Goal: Communication & Community: Answer question/provide support

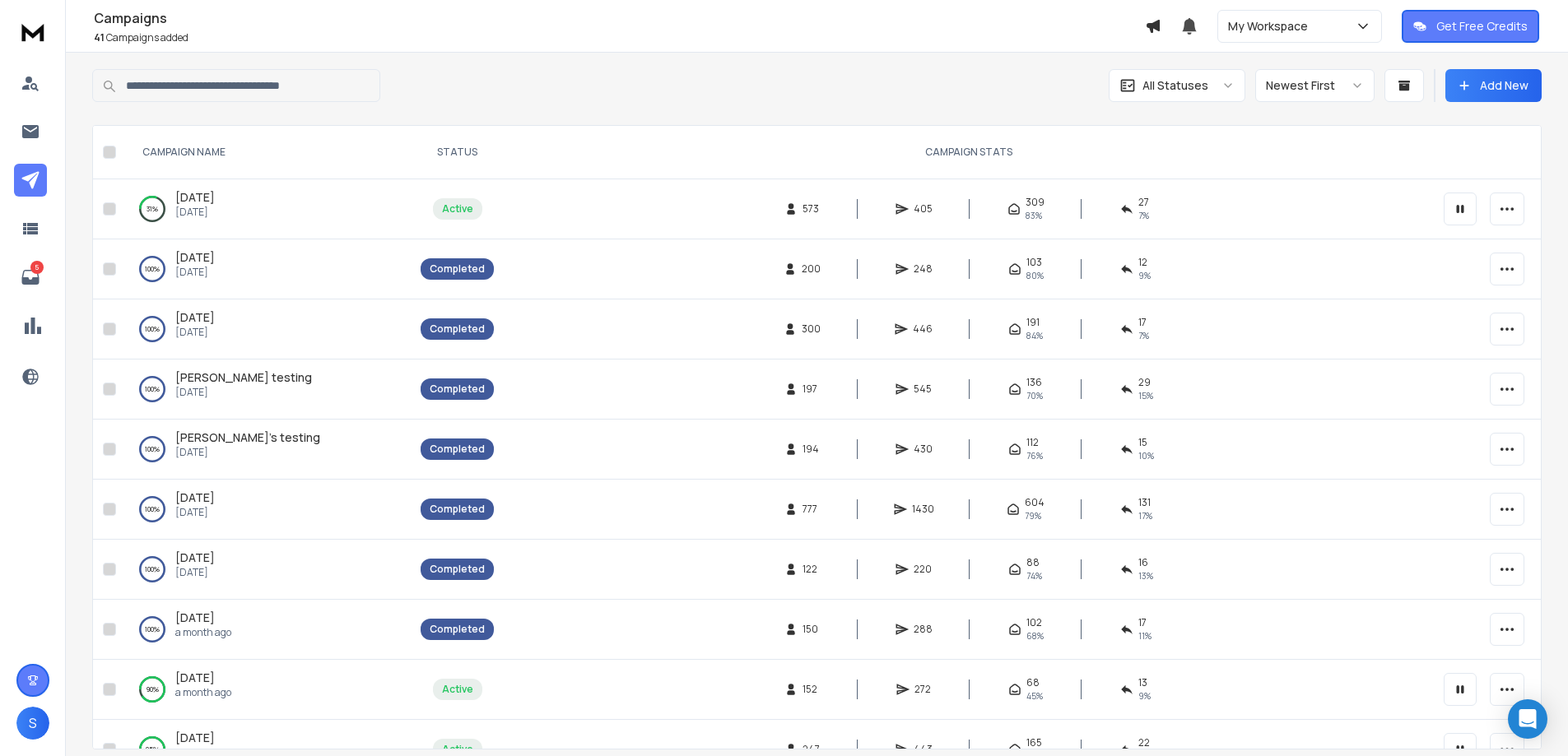
click at [604, 100] on div at bounding box center [455, 85] width 725 height 33
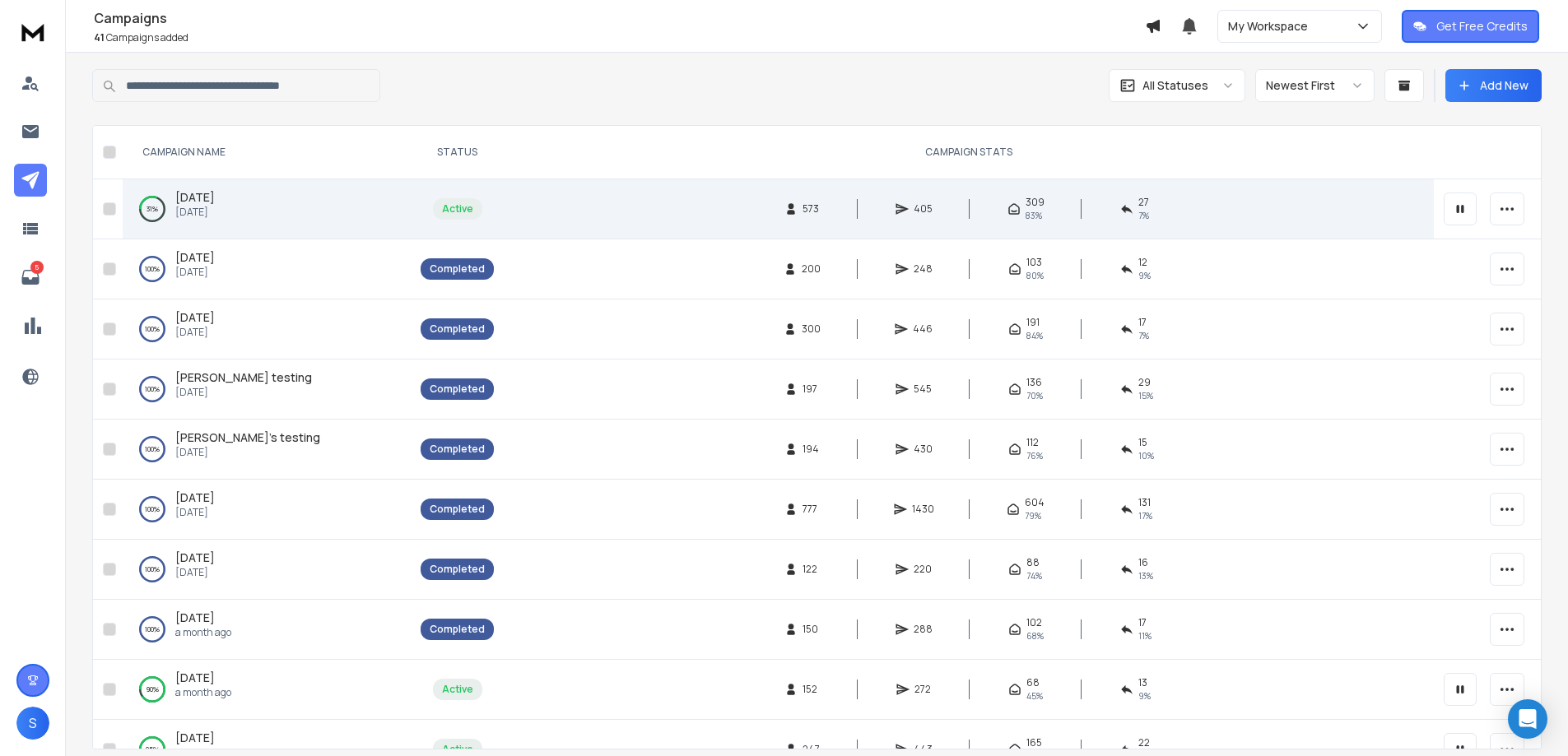
click at [658, 221] on div "573 405 309 83 % 27 7 %" at bounding box center [968, 208] width 910 height 26
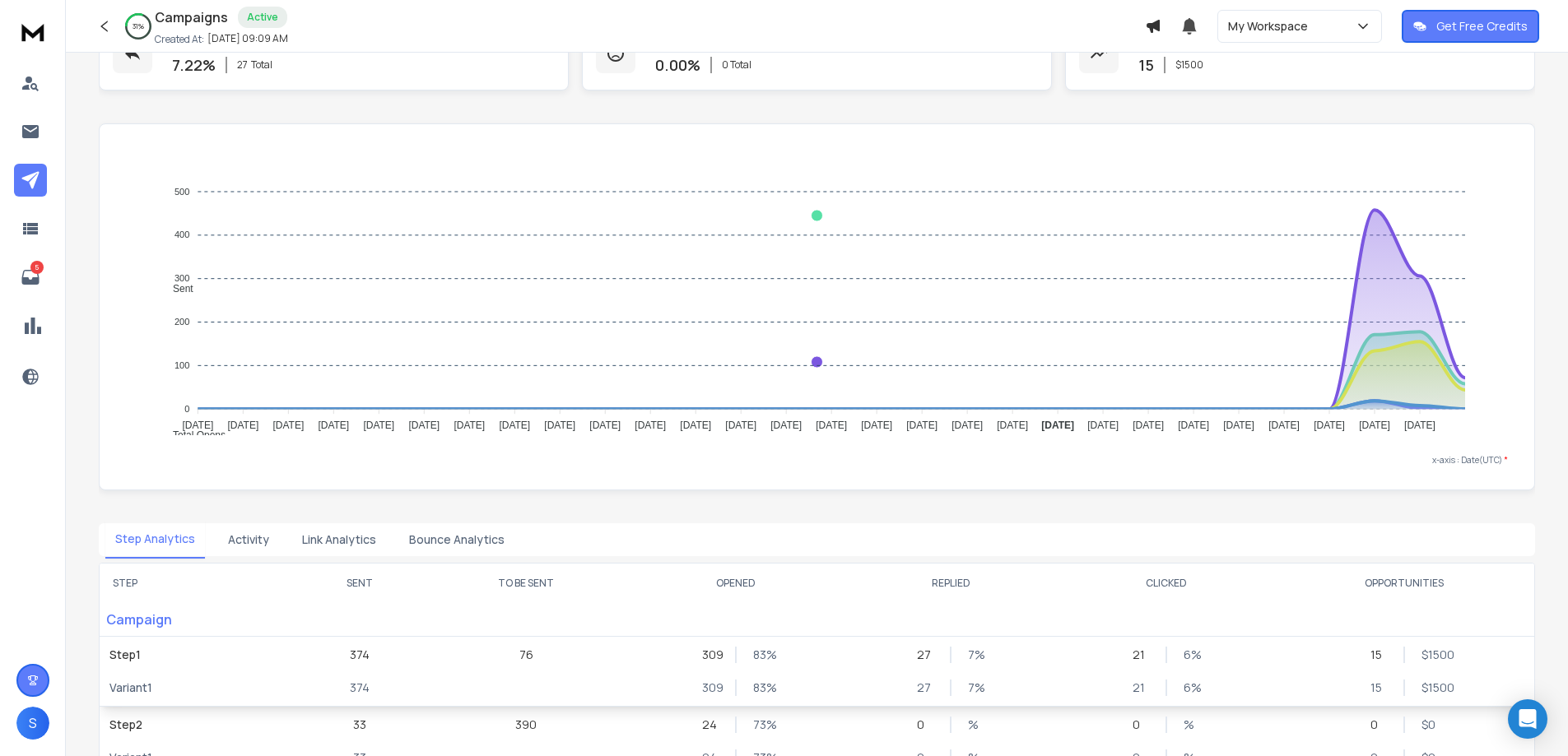
scroll to position [342, 0]
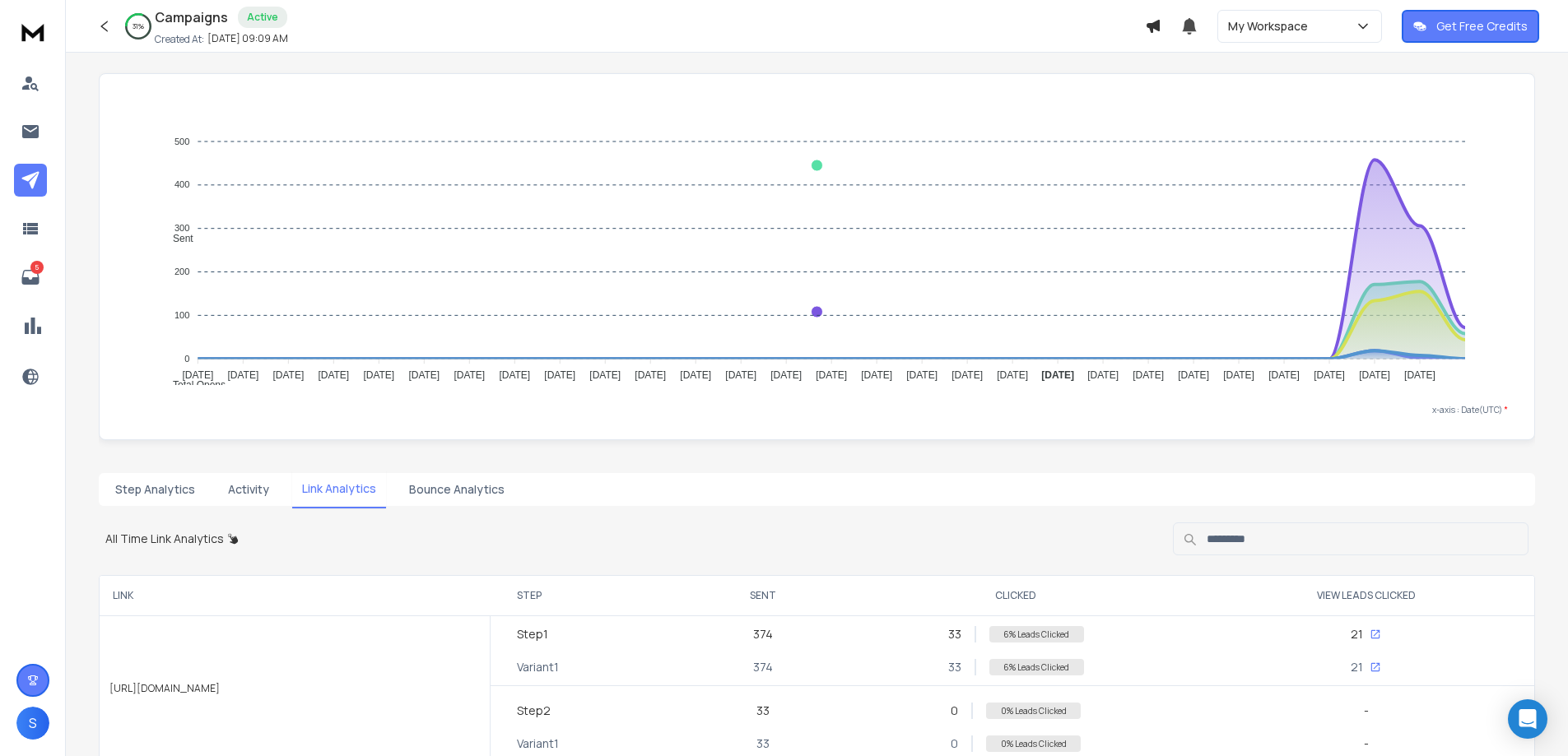
click at [300, 489] on button "Link Analytics" at bounding box center [339, 489] width 94 height 38
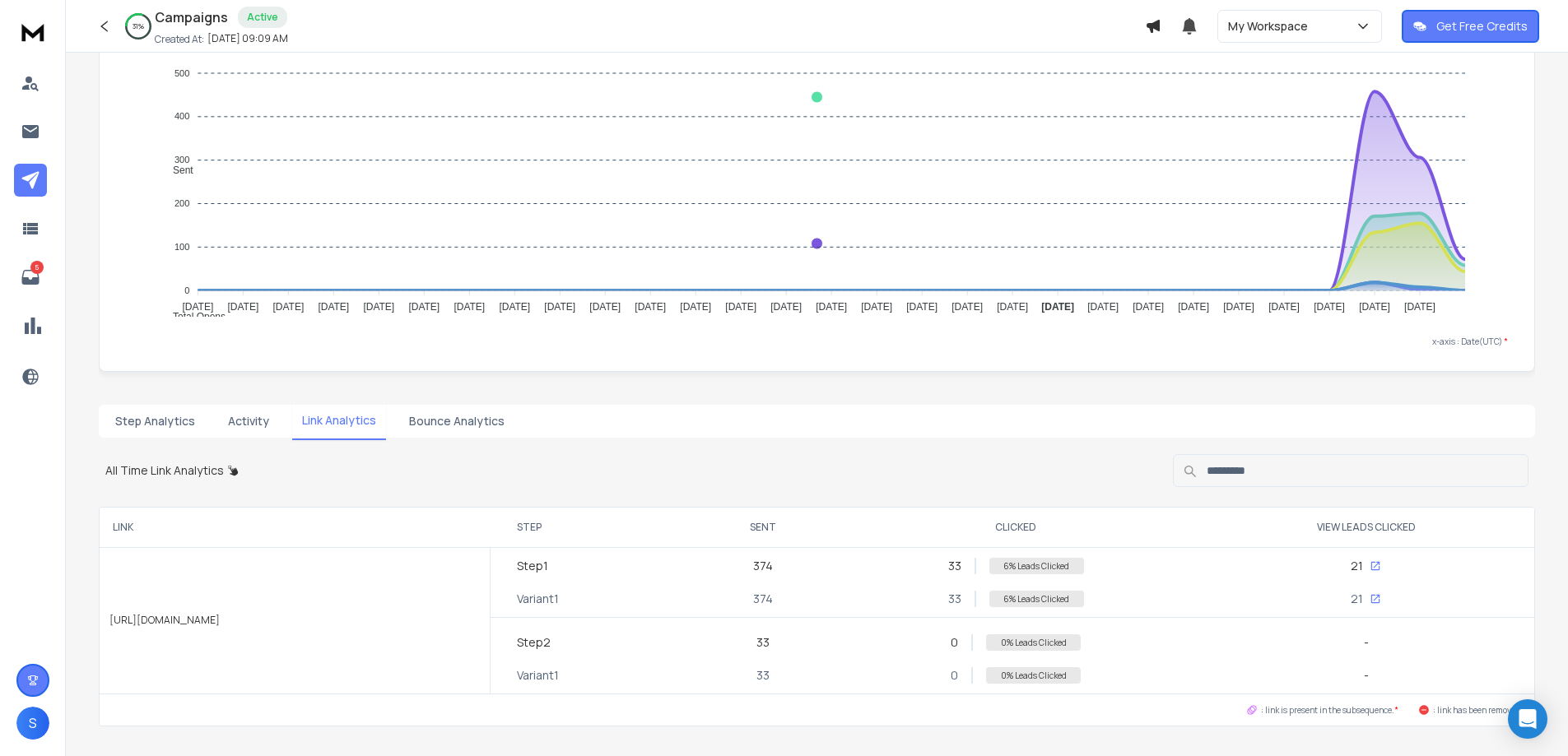
click at [450, 456] on div "All Time Link Analytics" at bounding box center [817, 470] width 1436 height 33
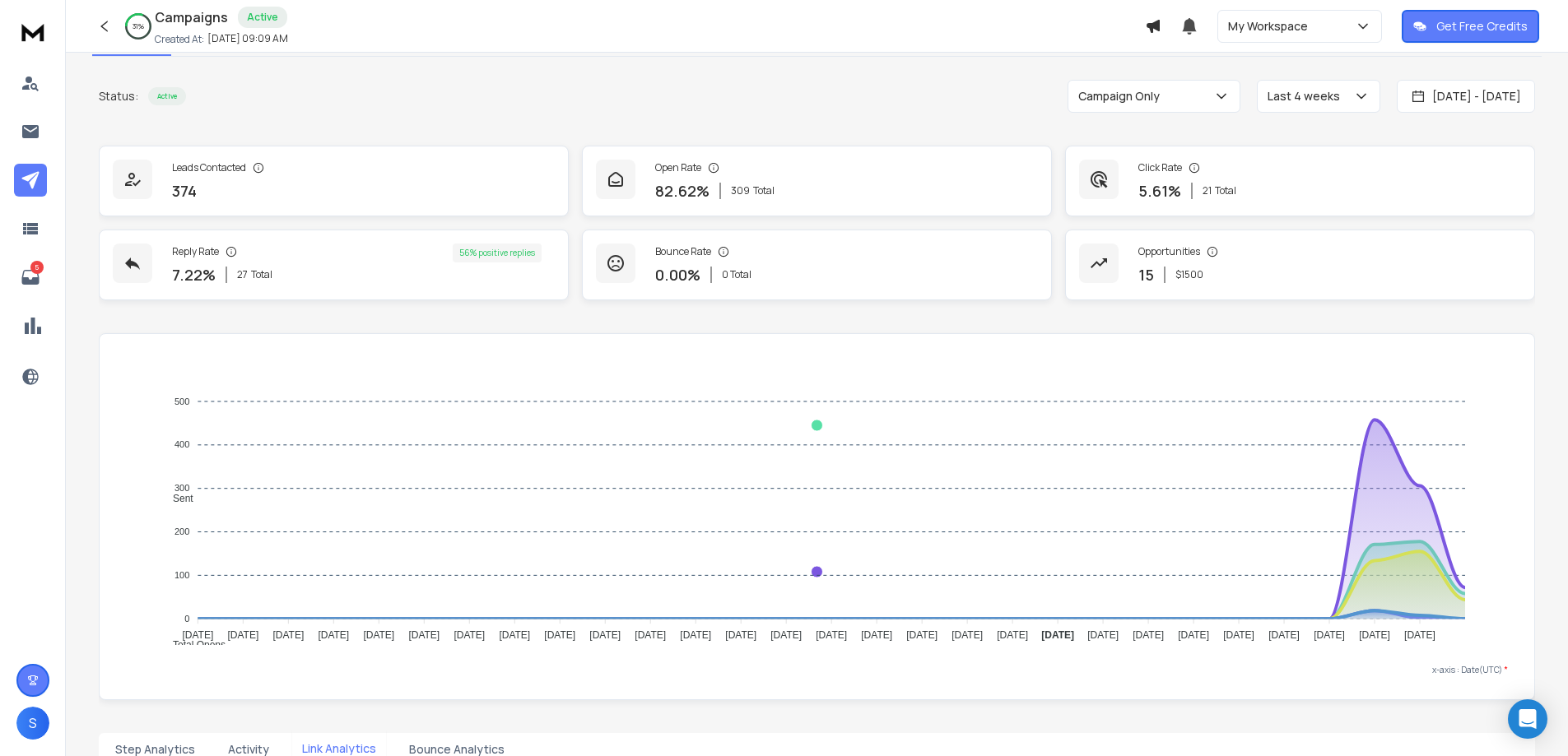
scroll to position [81, 0]
click at [1223, 378] on div "Sent Total Opens Unique Opens Links Clicked Total Replies" at bounding box center [817, 433] width 1313 height 144
click at [39, 321] on icon at bounding box center [33, 325] width 24 height 24
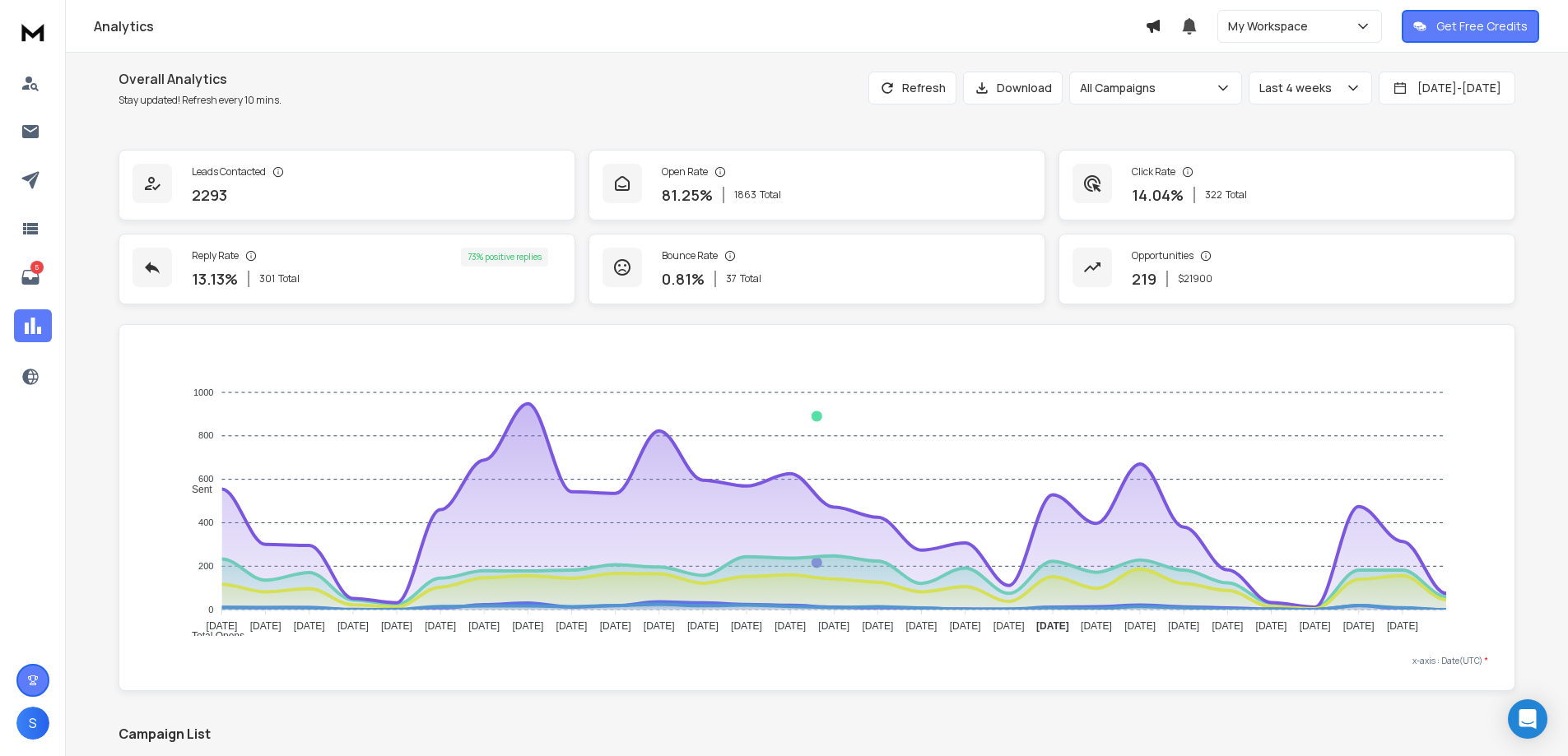
click at [735, 89] on div "Overall Analytics Stay updated! Refresh every 10 mins. Refresh Download All Cam…" at bounding box center [816, 88] width 1396 height 38
click at [780, 333] on div "Sent Total Opens Unique Opens Links Clicked Total Replies 1000 1000 800 800 600…" at bounding box center [816, 507] width 1396 height 367
click at [807, 361] on div "Sent Total Opens Unique Opens Links Clicked Total Replies" at bounding box center [817, 424] width 1275 height 144
click at [40, 273] on link "5" at bounding box center [30, 276] width 33 height 33
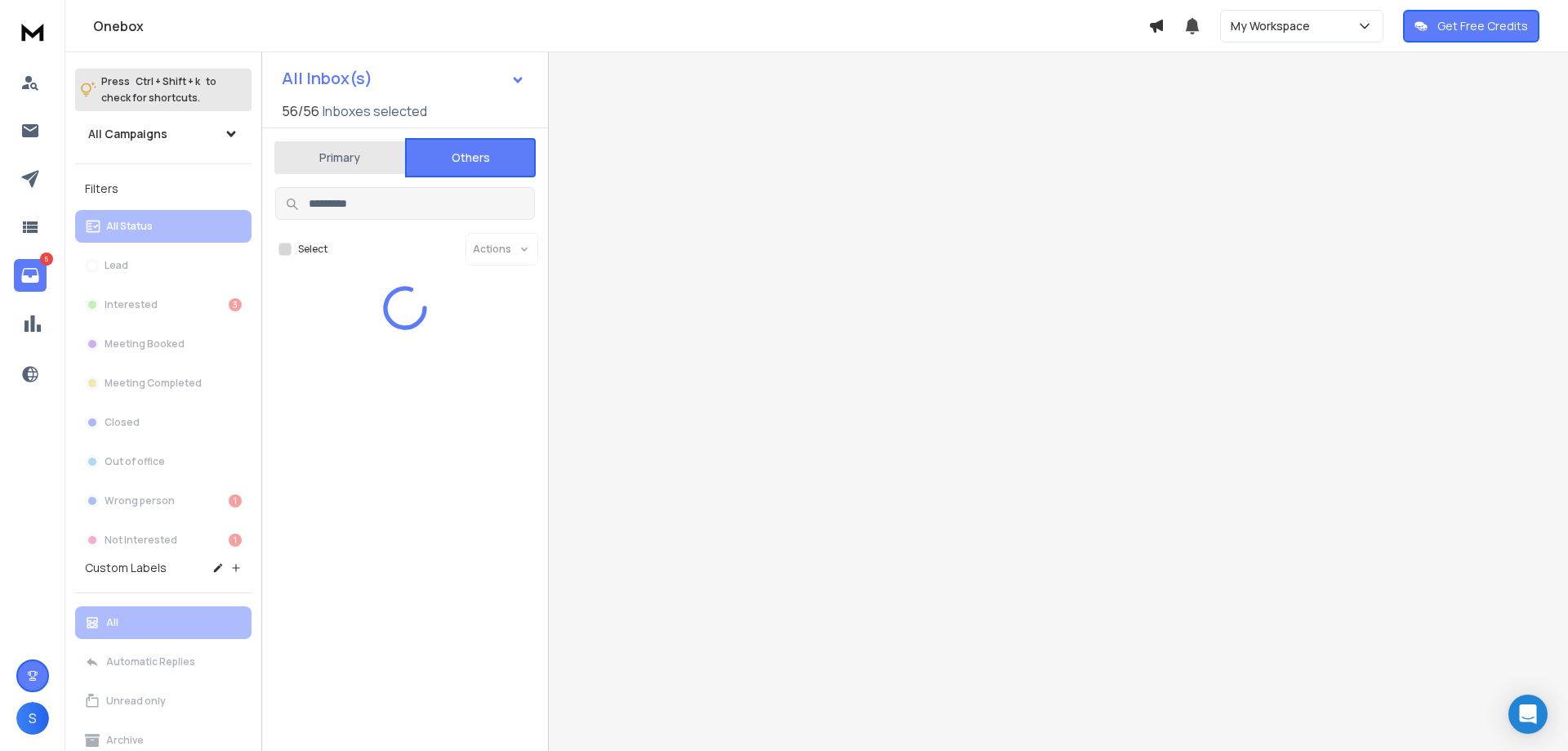
click at [514, 165] on button "Others" at bounding box center [470, 157] width 131 height 39
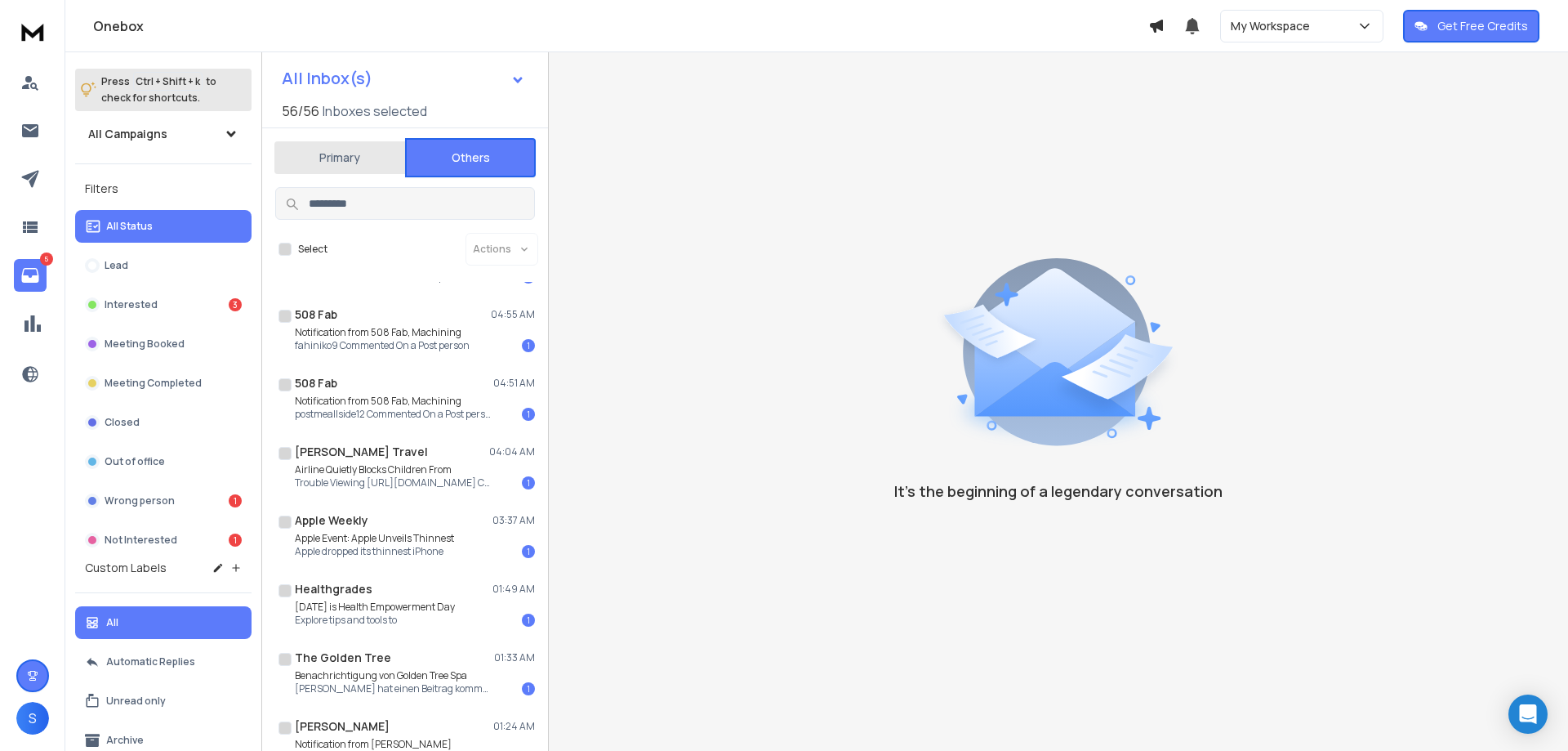
scroll to position [818, 0]
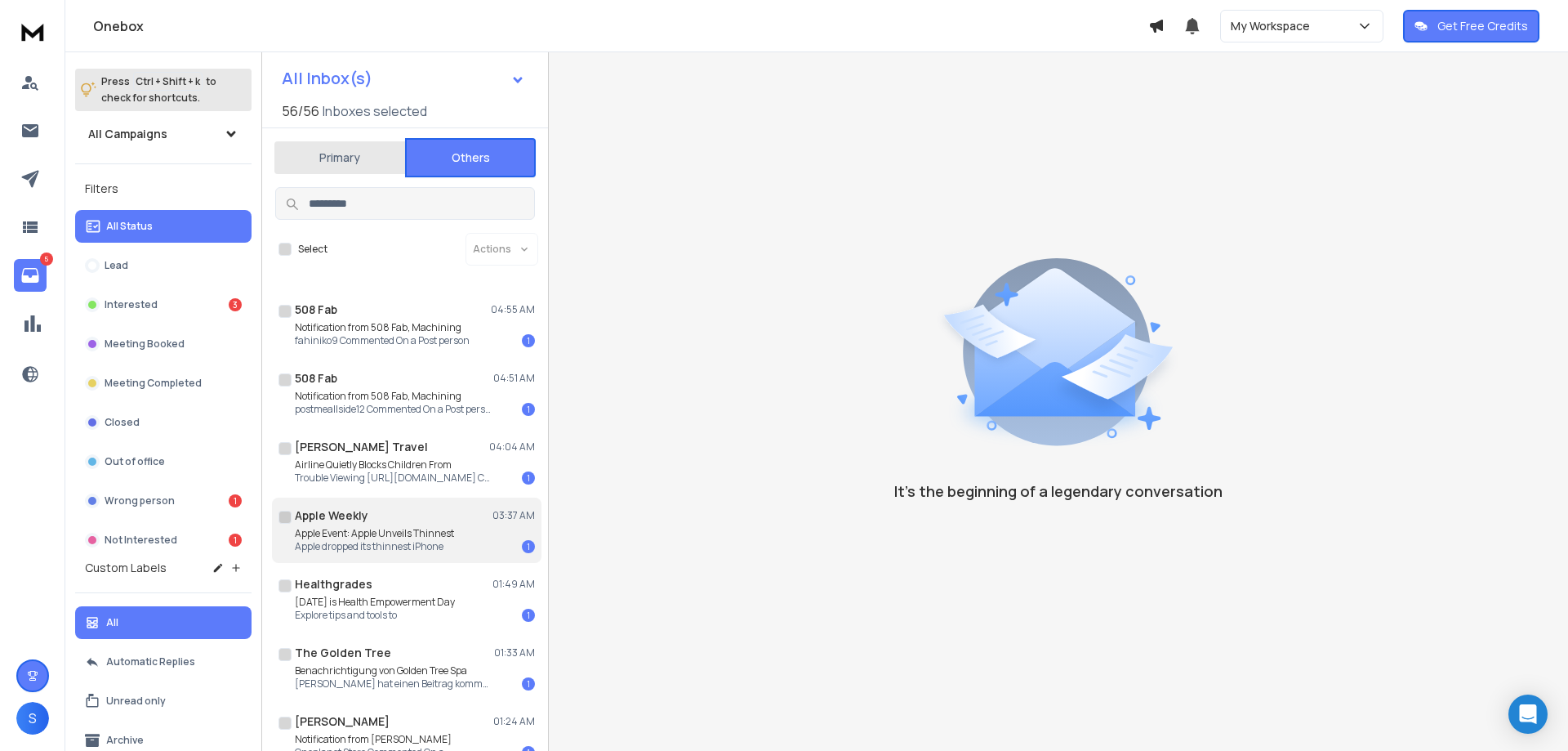
click at [422, 504] on div "Apple Weekly 03:37 AM Apple Event: Apple Unveils Thinnest Apple dropped its thi…" at bounding box center [407, 530] width 269 height 66
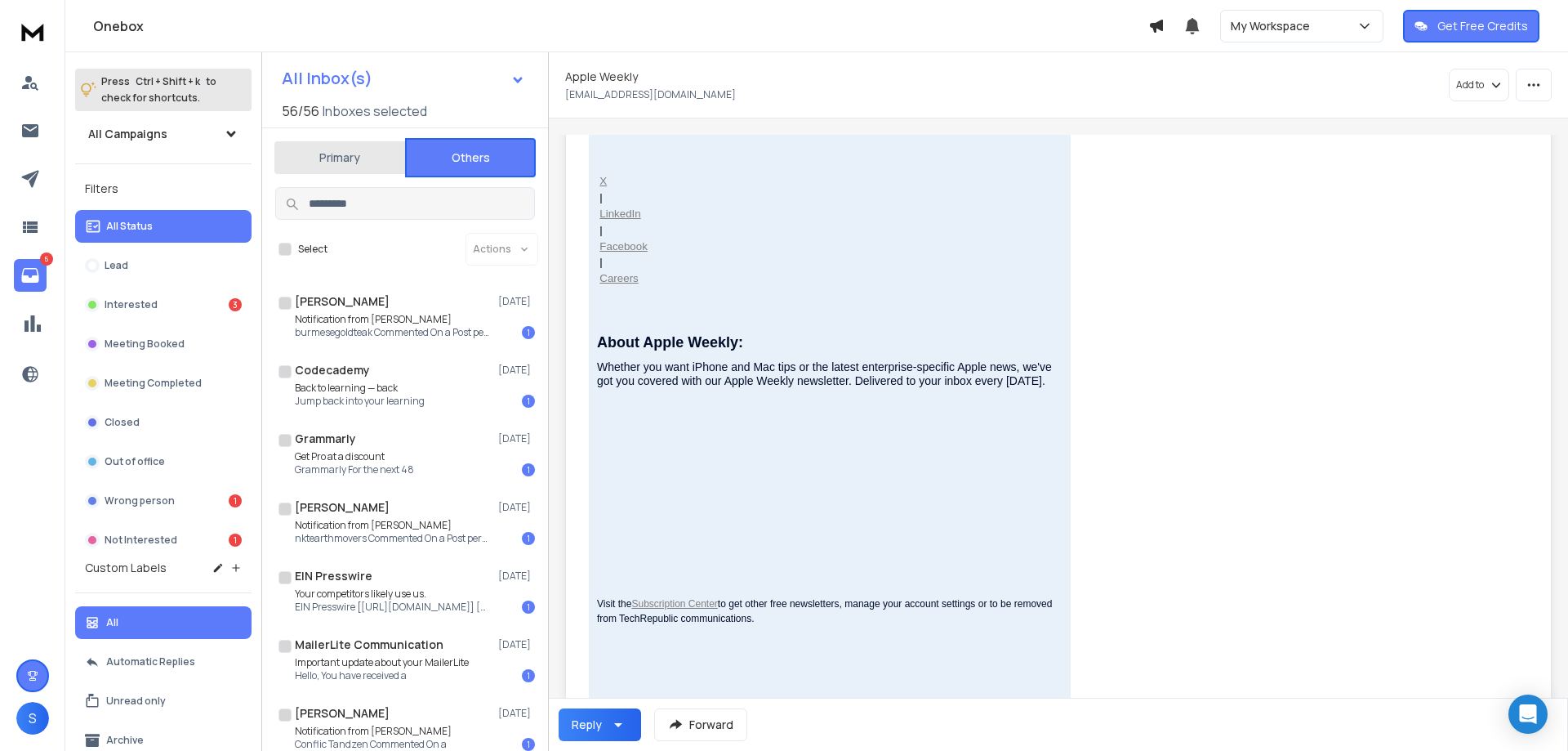
scroll to position [1553, 0]
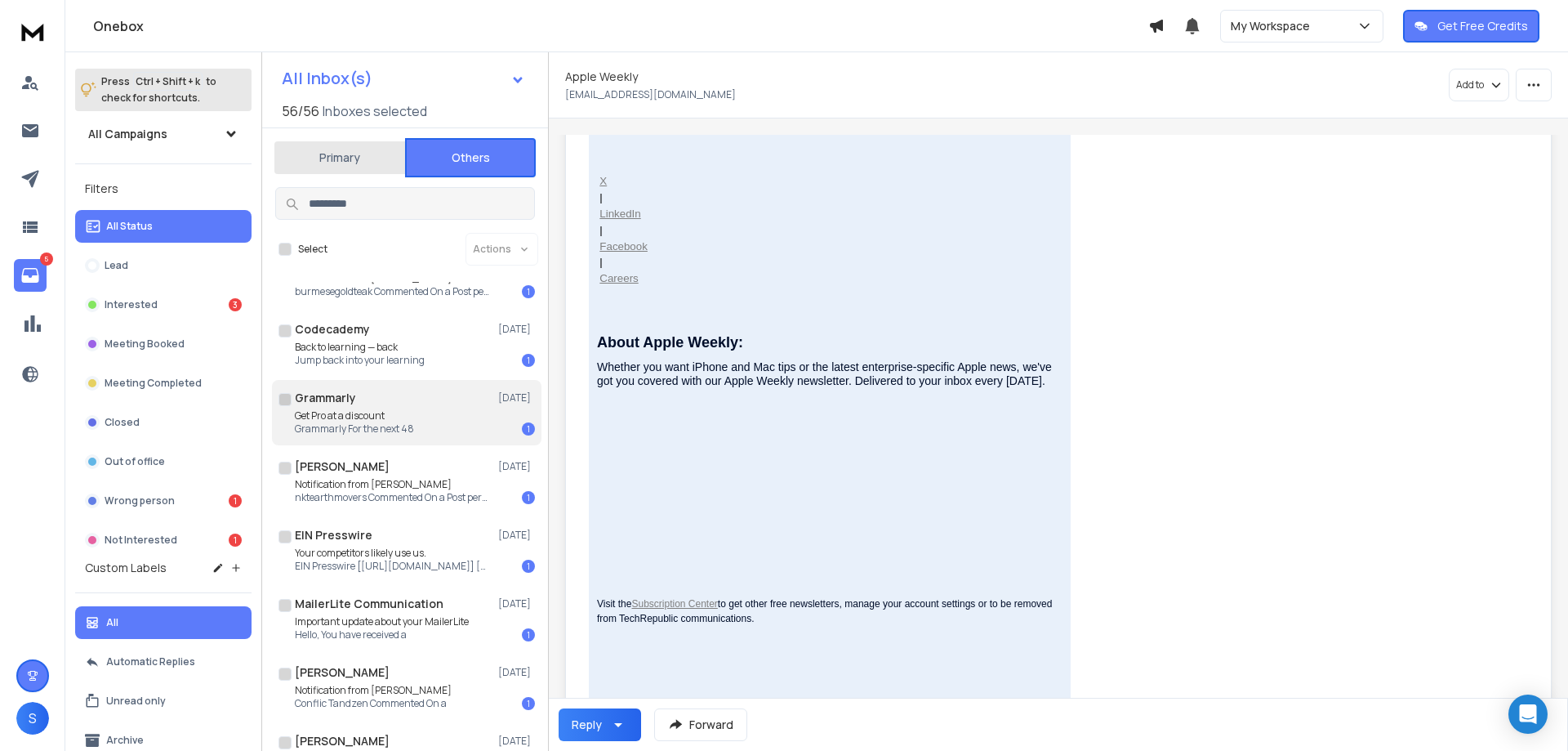
click at [382, 442] on div "Grammarly 09 Sep Get Pro at a discount Grammarly For the next 48 1" at bounding box center [407, 413] width 269 height 66
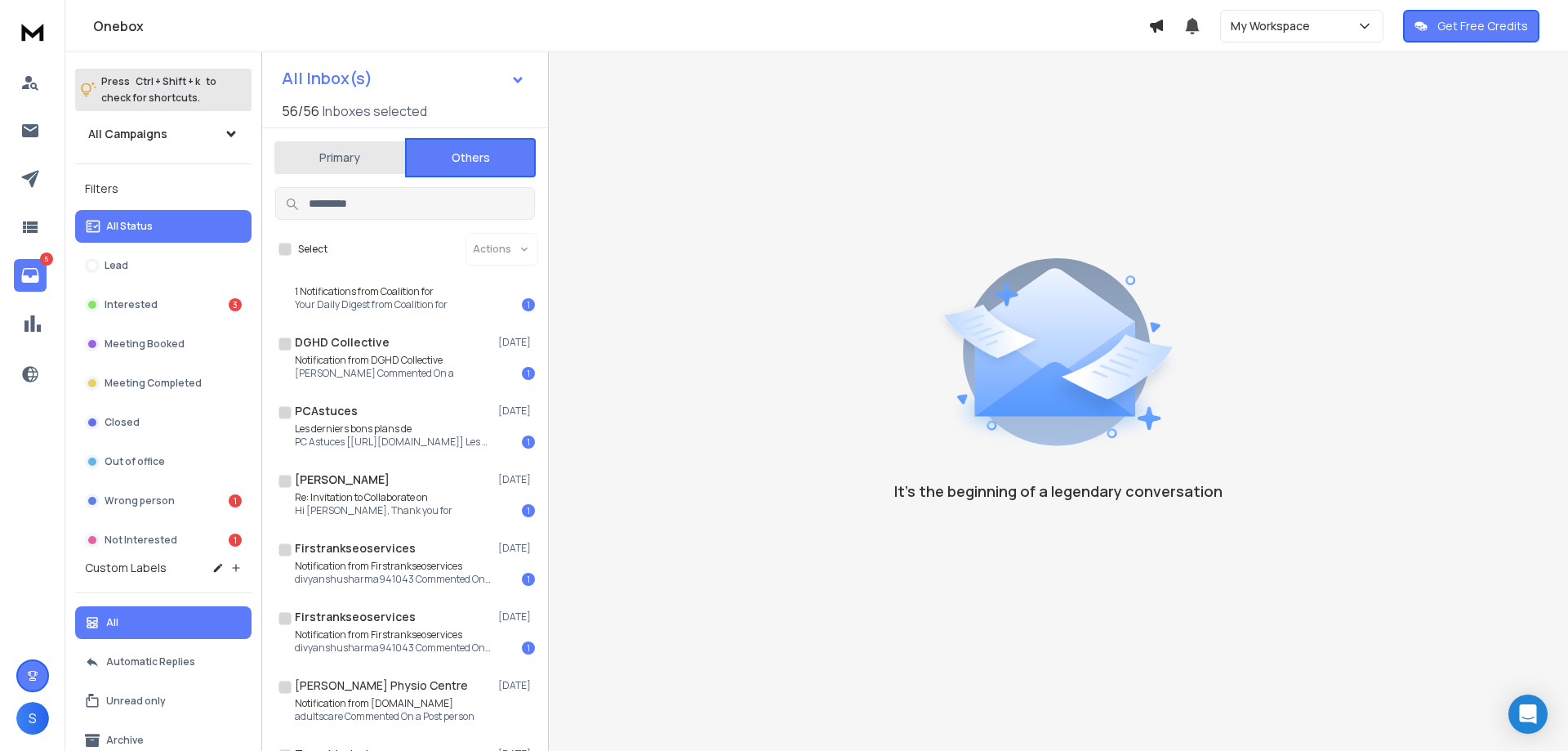
scroll to position [6596, 0]
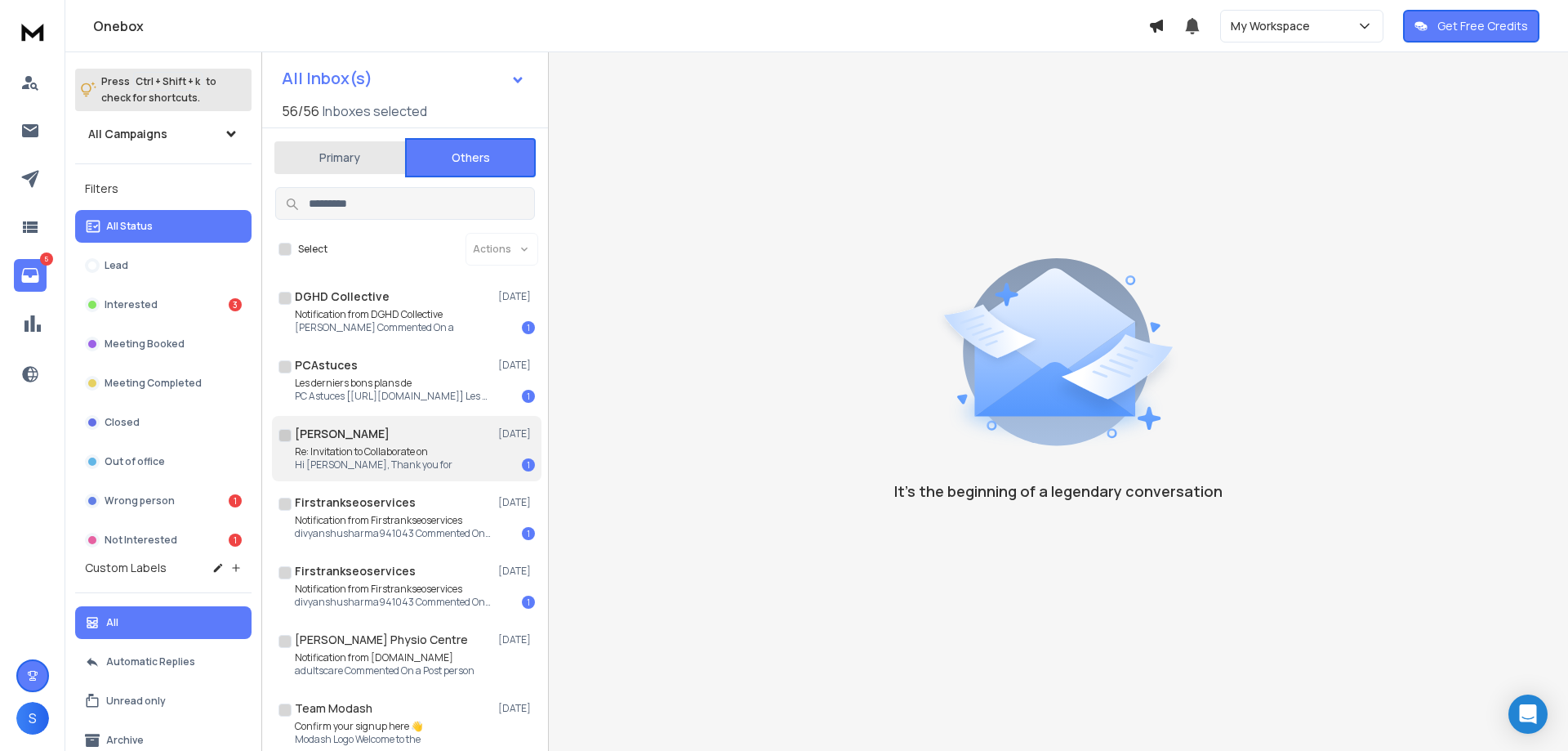
click at [408, 469] on p "Hi Hassan, Thank you for" at bounding box center [374, 465] width 158 height 13
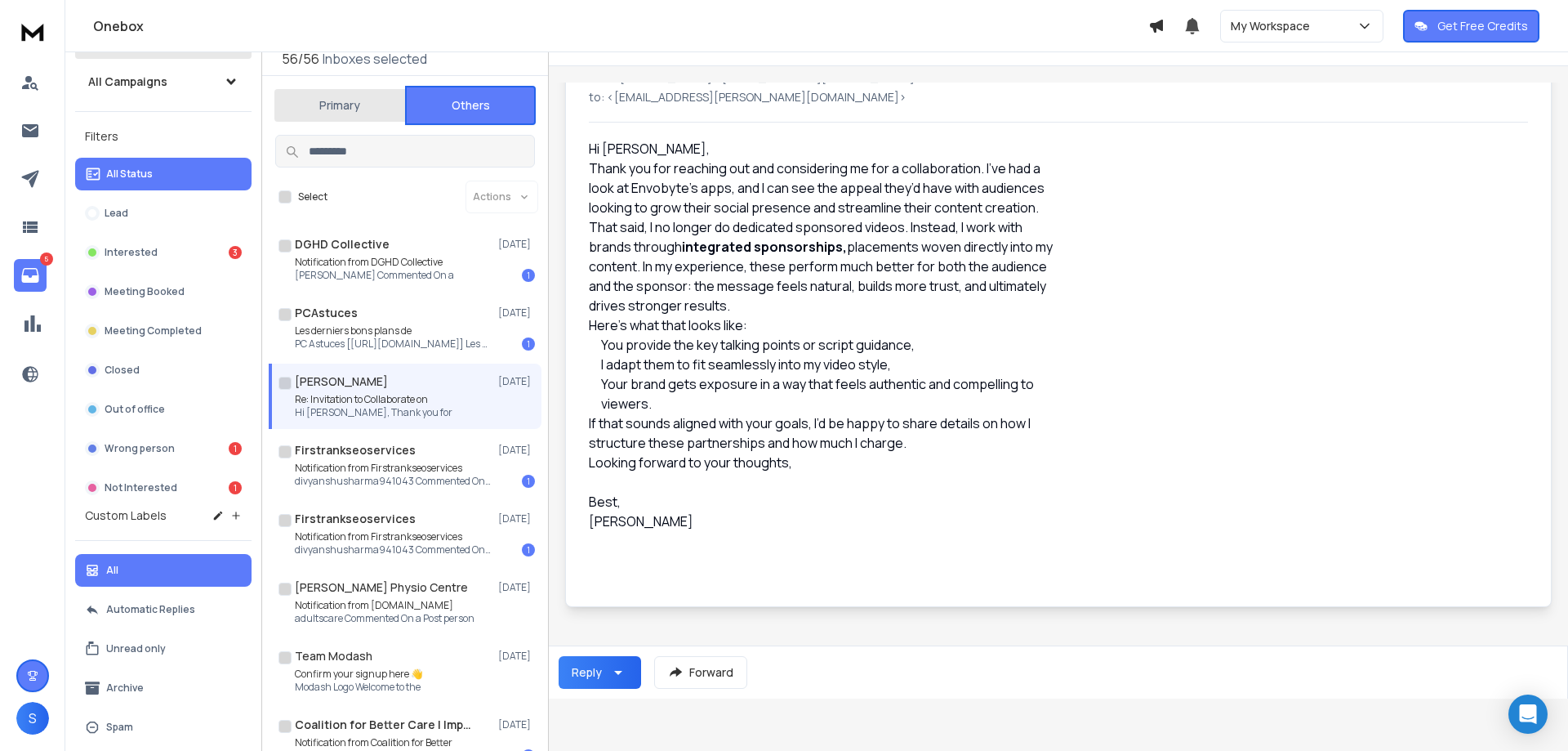
scroll to position [34, 0]
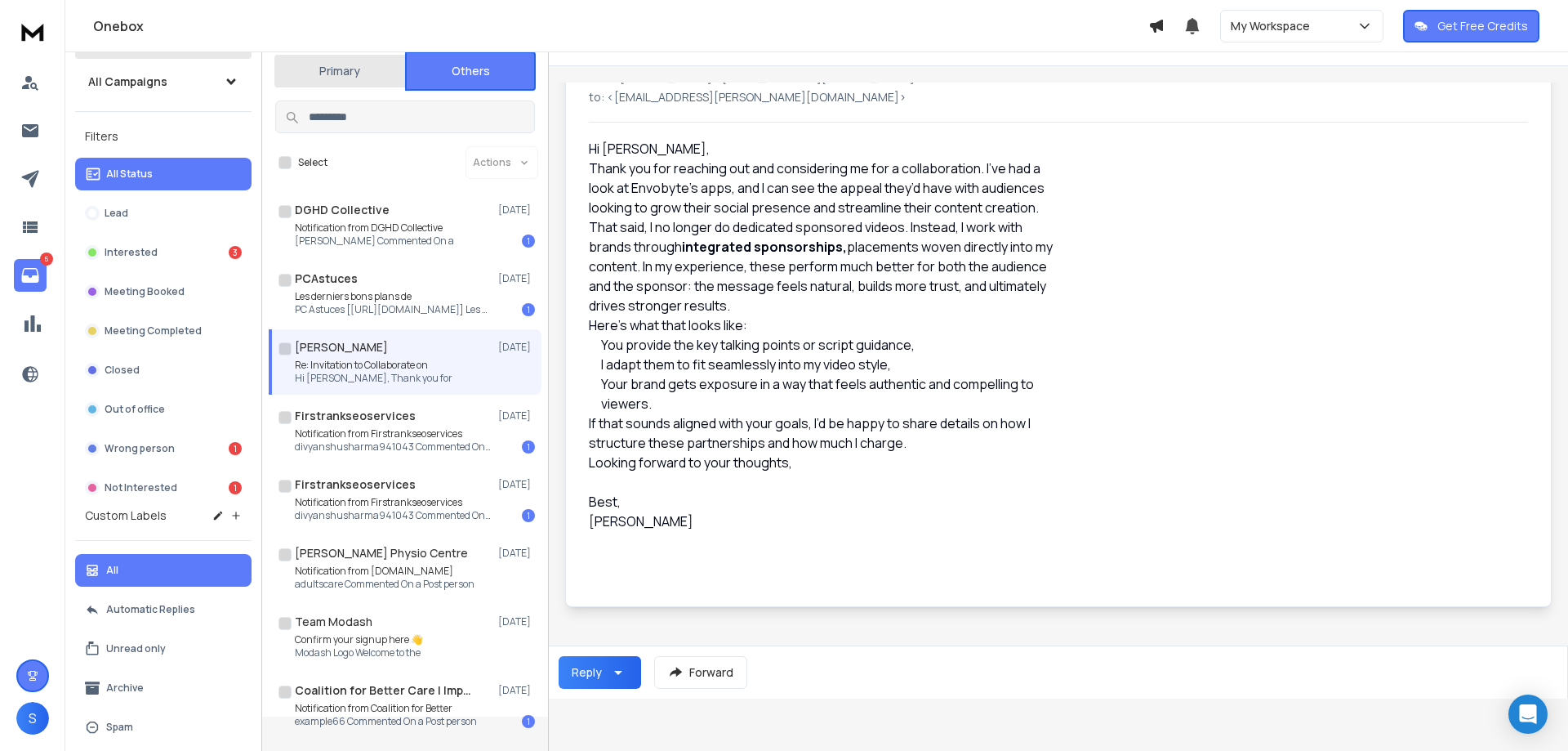
drag, startPoint x: 1136, startPoint y: 402, endPoint x: 821, endPoint y: 229, distance: 359.4
click at [821, 229] on p "That said, I no longer do dedicated sponsored videos. Instead, I work with bran…" at bounding box center [827, 266] width 477 height 98
drag, startPoint x: 821, startPoint y: 226, endPoint x: 918, endPoint y: 238, distance: 97.7
click at [918, 238] on p "That said, I no longer do dedicated sponsored videos. Instead, I work with bran…" at bounding box center [827, 266] width 477 height 98
drag, startPoint x: 916, startPoint y: 238, endPoint x: 740, endPoint y: 279, distance: 180.7
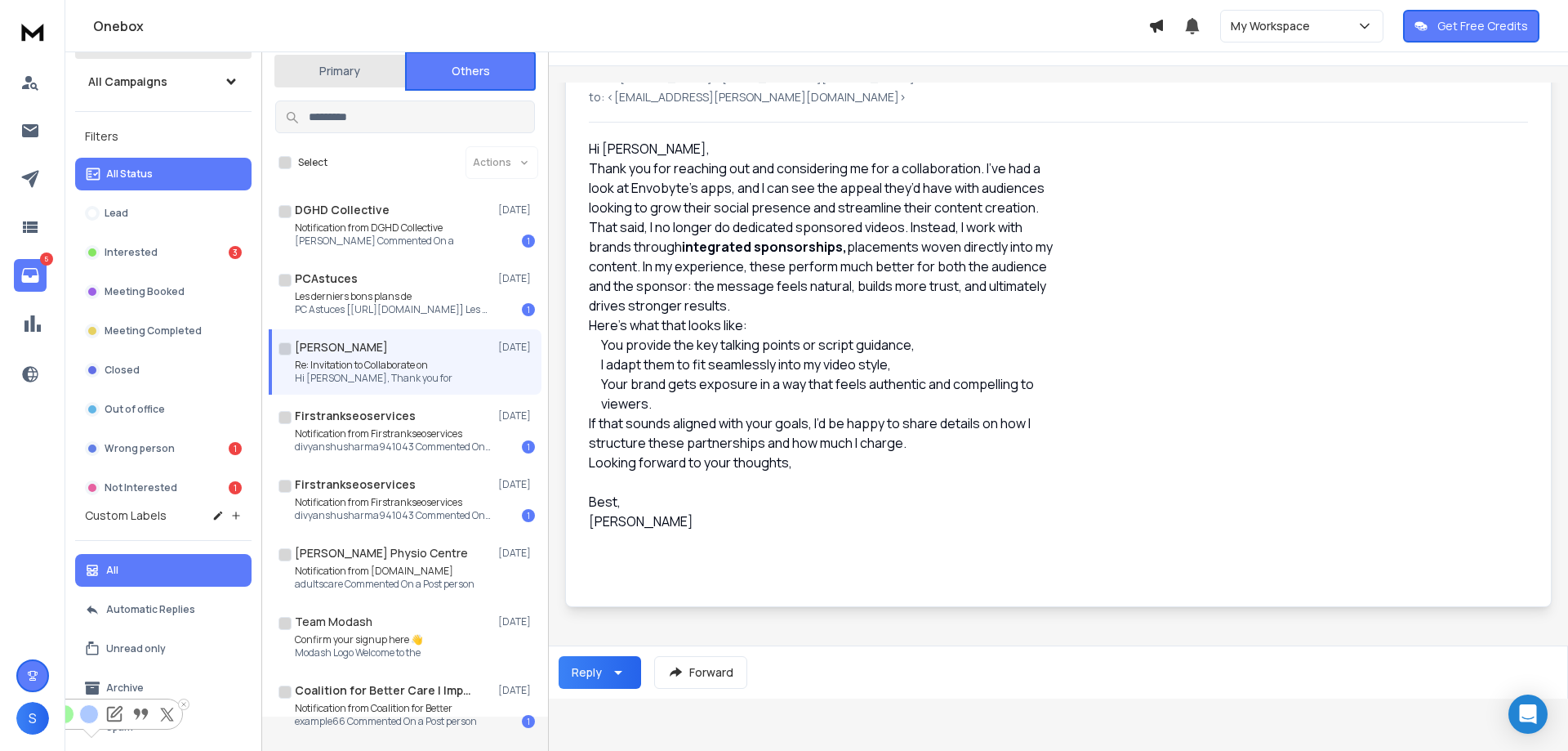
click at [740, 279] on p "That said, I no longer do dedicated sponsored videos. Instead, I work with bran…" at bounding box center [827, 266] width 477 height 98
drag, startPoint x: 740, startPoint y: 279, endPoint x: 959, endPoint y: 262, distance: 219.7
click at [959, 262] on p "That said, I no longer do dedicated sponsored videos. Instead, I work with bran…" at bounding box center [827, 266] width 477 height 98
drag, startPoint x: 959, startPoint y: 262, endPoint x: 1219, endPoint y: 341, distance: 271.7
click at [1219, 341] on div "Re: Invitation to Collaborate on Paid YouTube Content 6 September 2025 : 07:34 …" at bounding box center [1058, 303] width 939 height 560
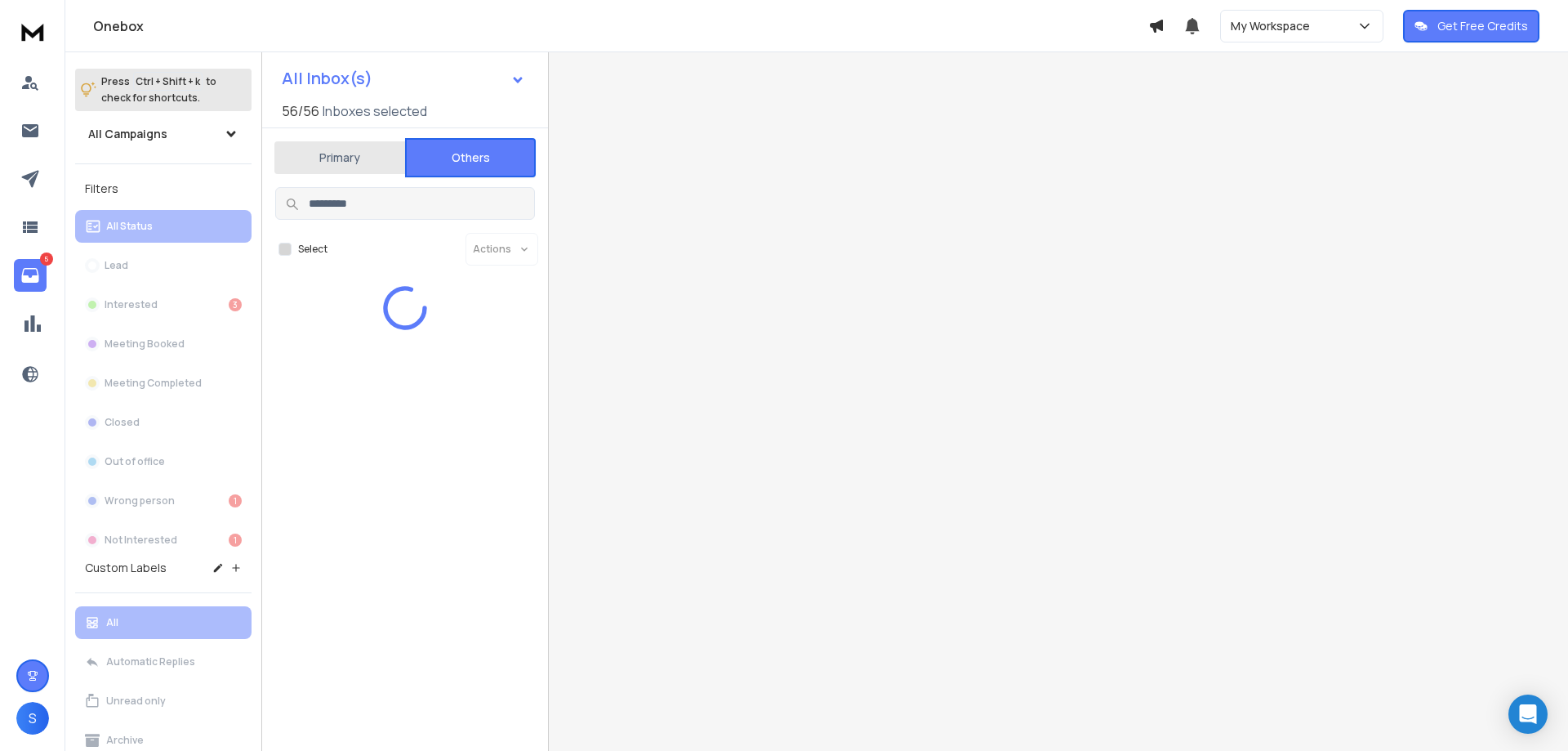
drag, startPoint x: 493, startPoint y: 146, endPoint x: 512, endPoint y: 198, distance: 55.4
click at [493, 148] on button "Others" at bounding box center [470, 157] width 131 height 39
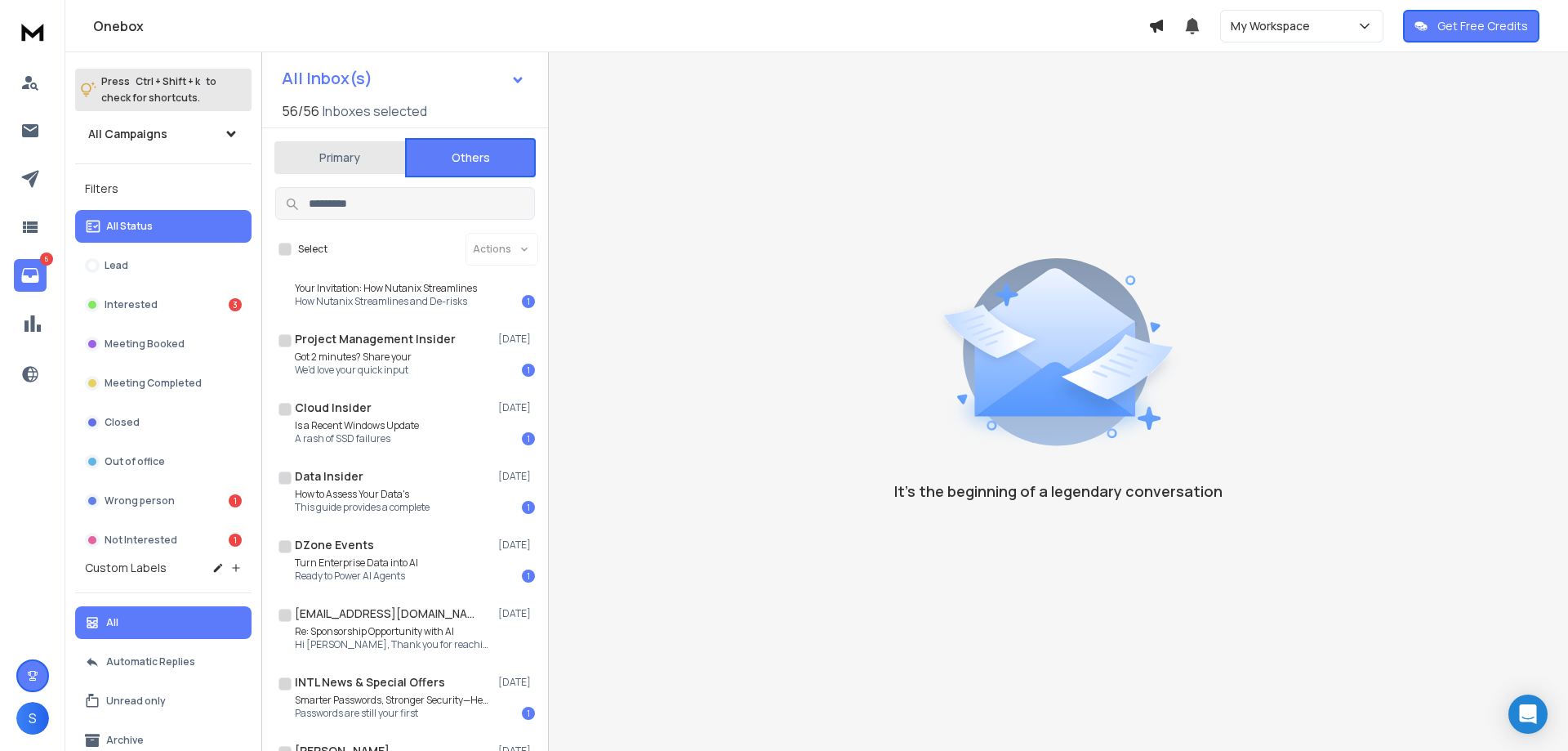
scroll to position [4798, 0]
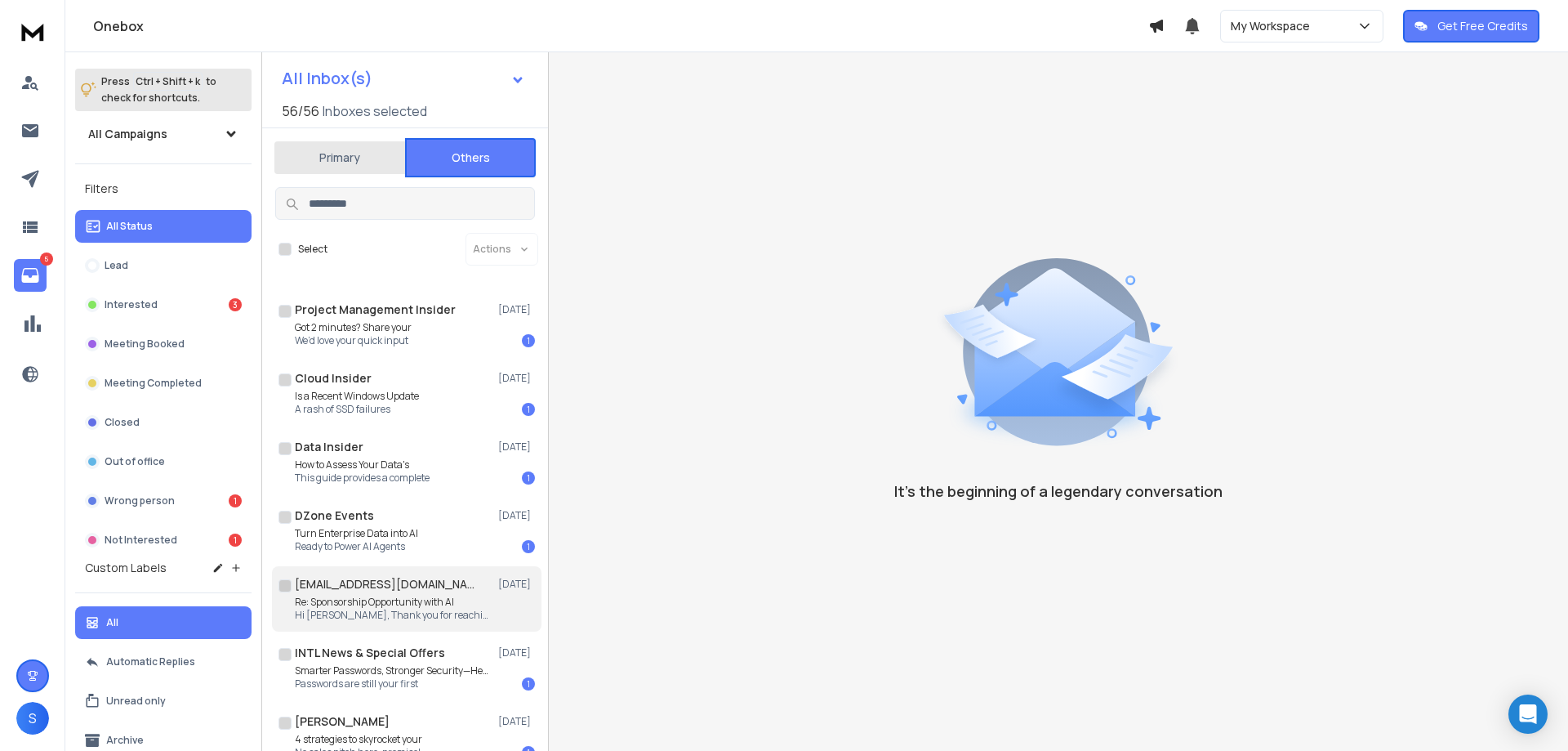
click at [395, 579] on h1 "collabxdadaji@gmail.com" at bounding box center [385, 585] width 180 height 17
click at [402, 588] on h1 "collabxdadaji@gmail.com" at bounding box center [385, 585] width 180 height 17
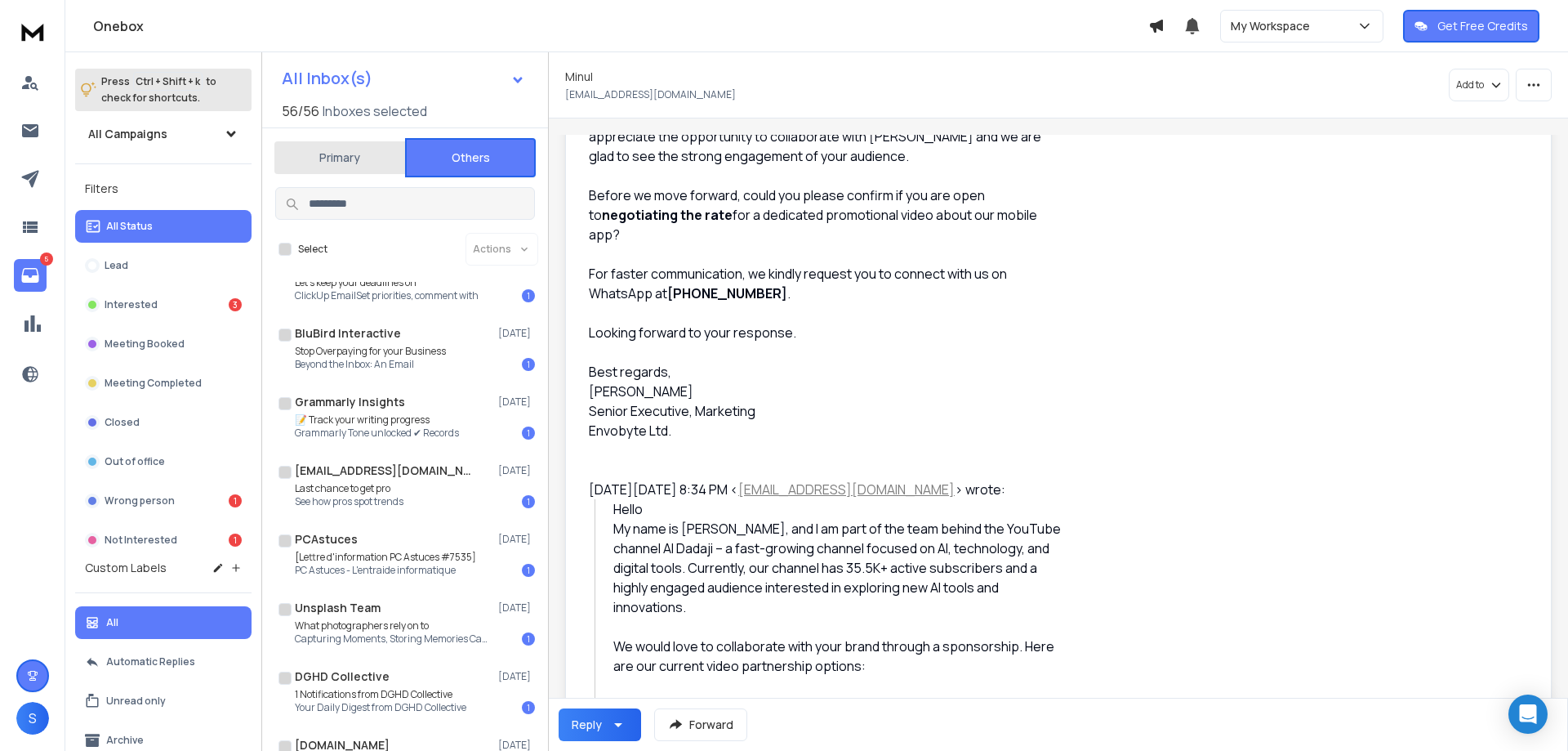
scroll to position [3409, 0]
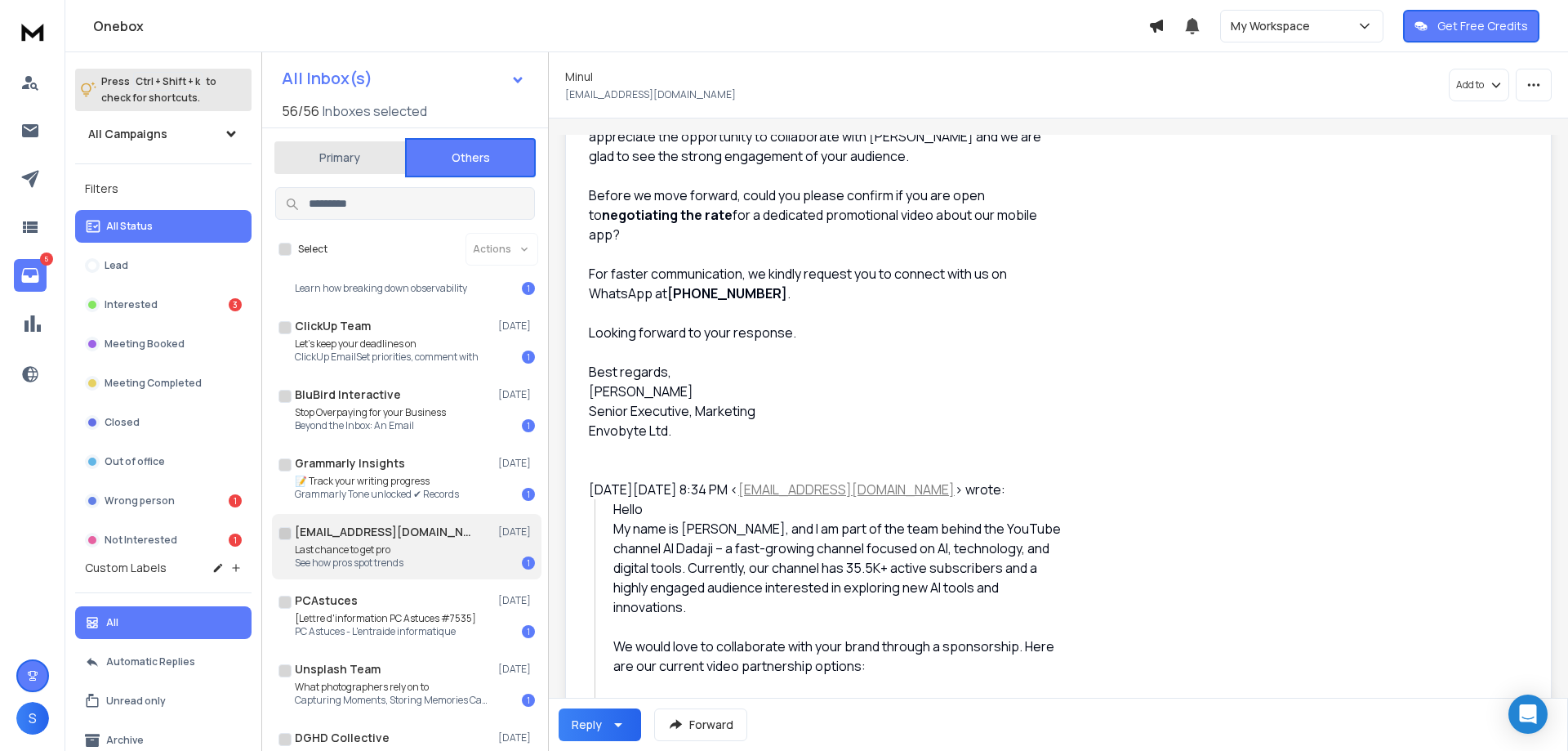
click at [423, 526] on div "minul@envobyte.com 09 Sep" at bounding box center [415, 532] width 240 height 17
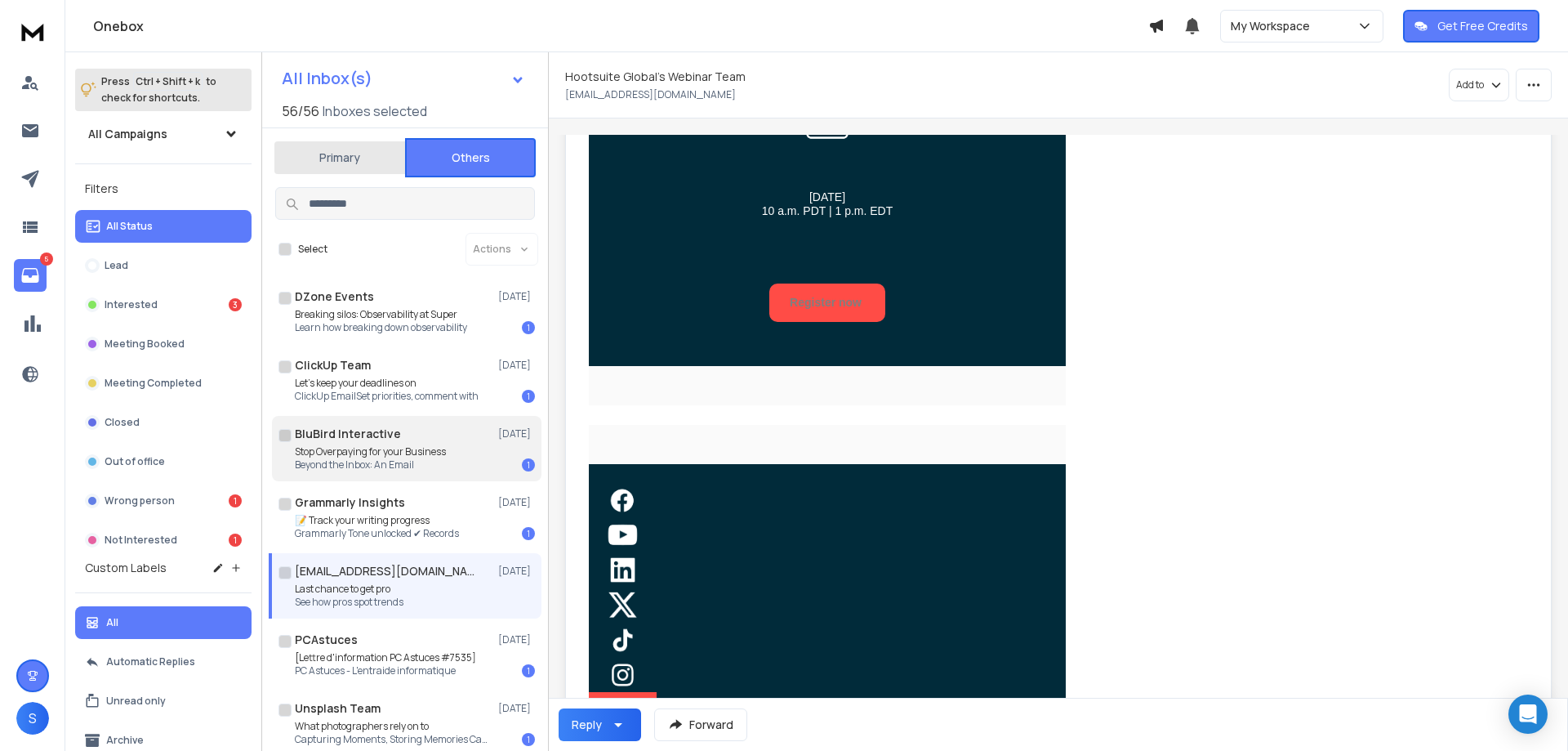
scroll to position [3491, 0]
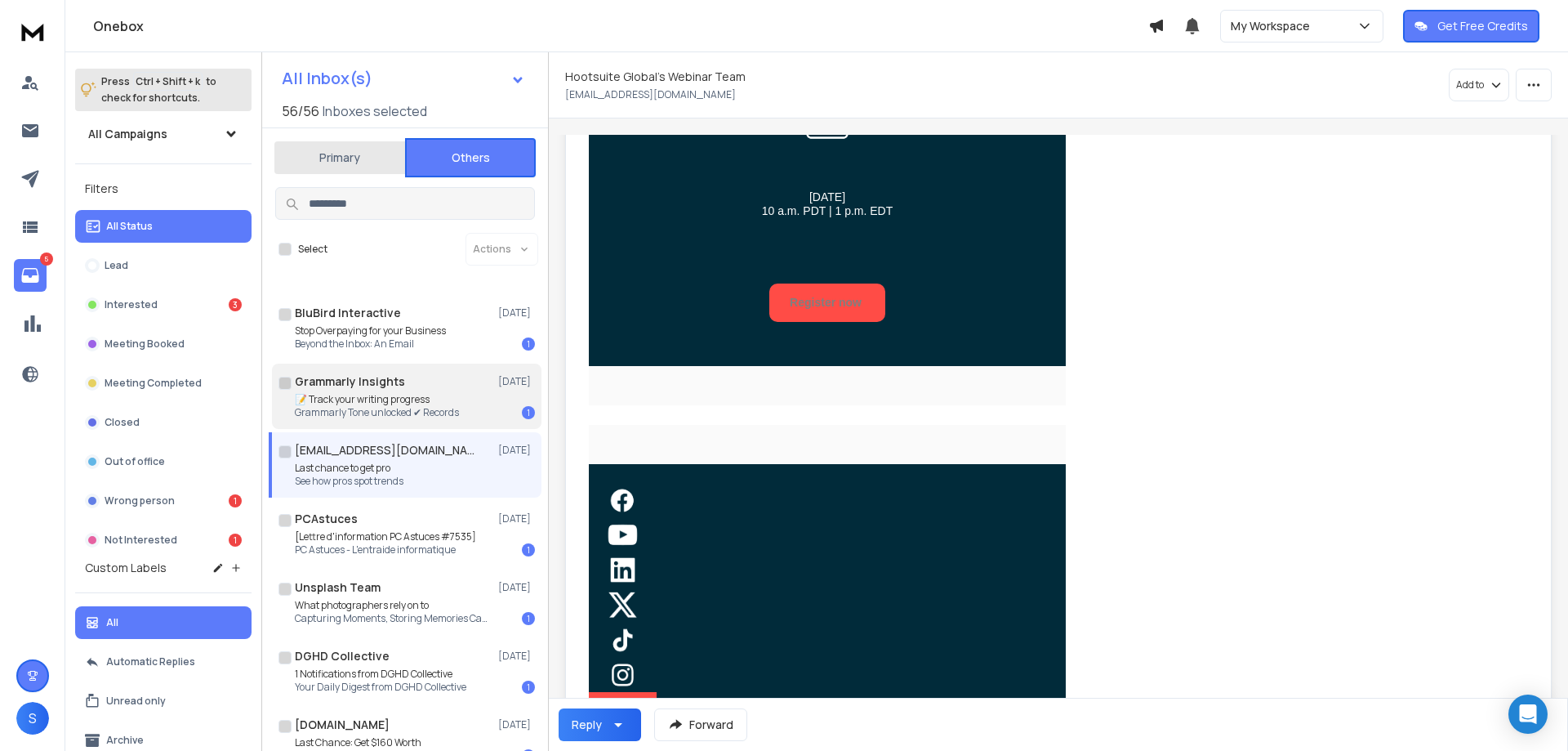
click at [377, 412] on p "Grammarly Tone unlocked ✔ Records" at bounding box center [377, 413] width 164 height 13
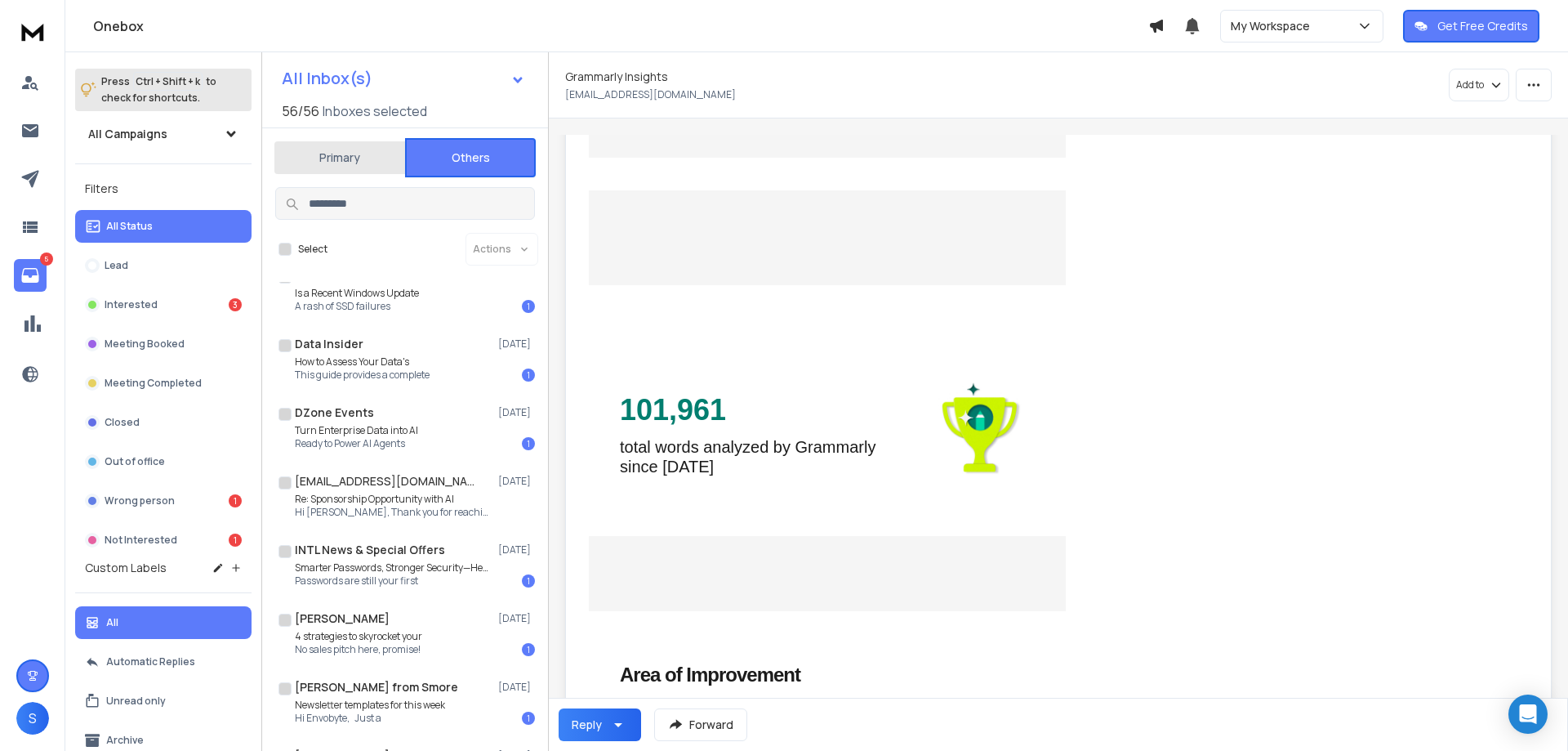
scroll to position [4903, 0]
click at [395, 503] on p "Re: Sponsorship Opportunity with AI" at bounding box center [393, 497] width 196 height 13
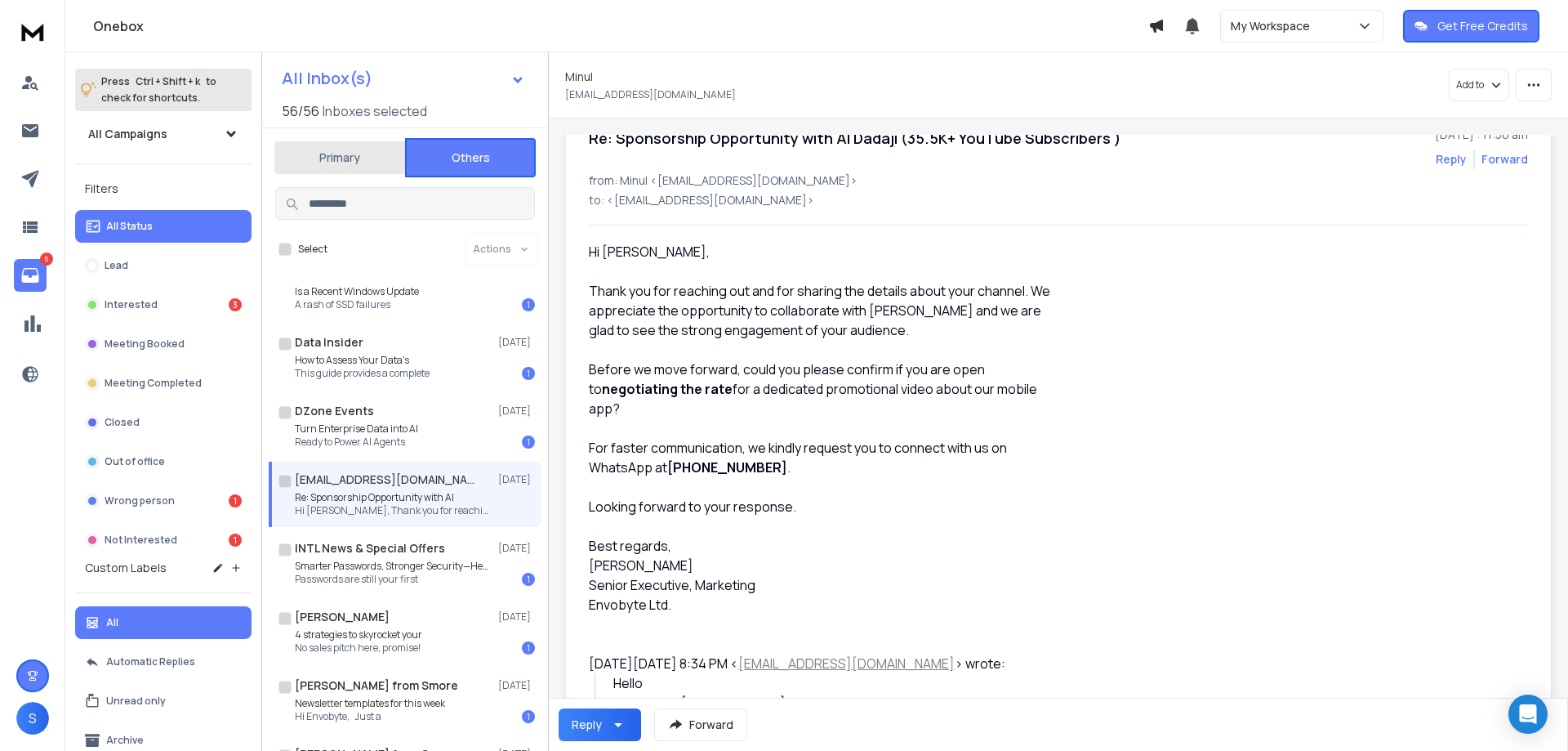
scroll to position [0, 0]
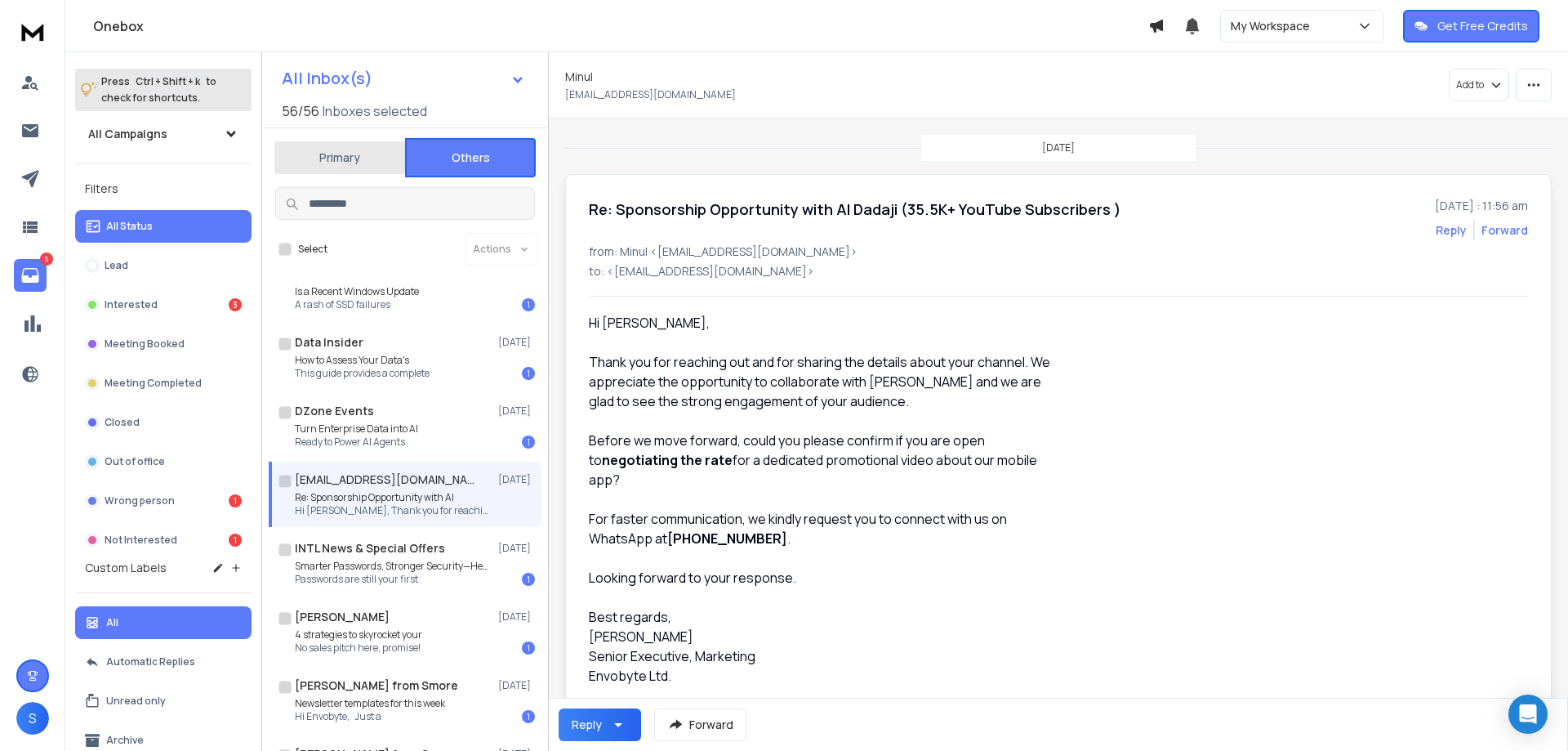
click at [728, 313] on div "Hi Salik," at bounding box center [827, 323] width 477 height 20
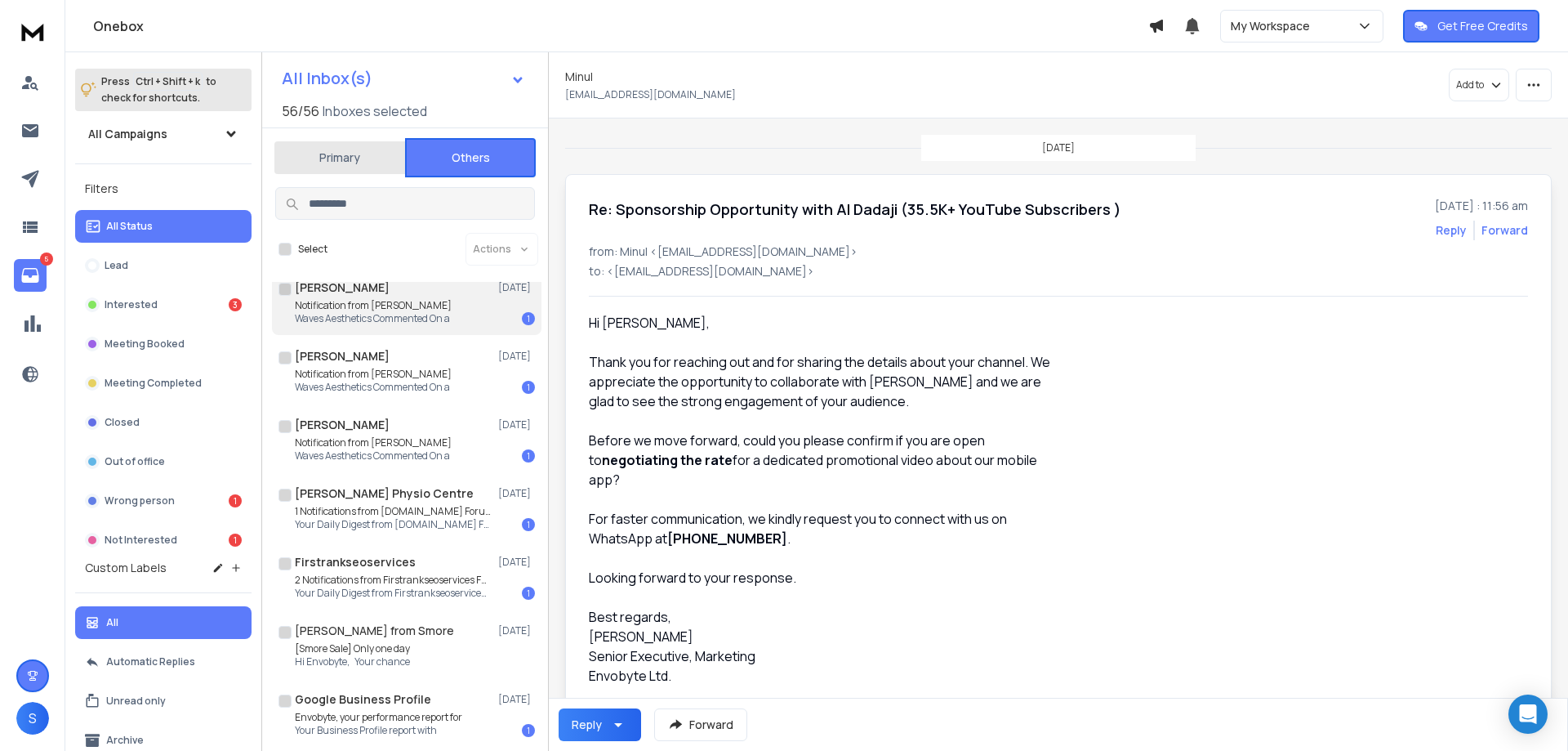
scroll to position [6047, 0]
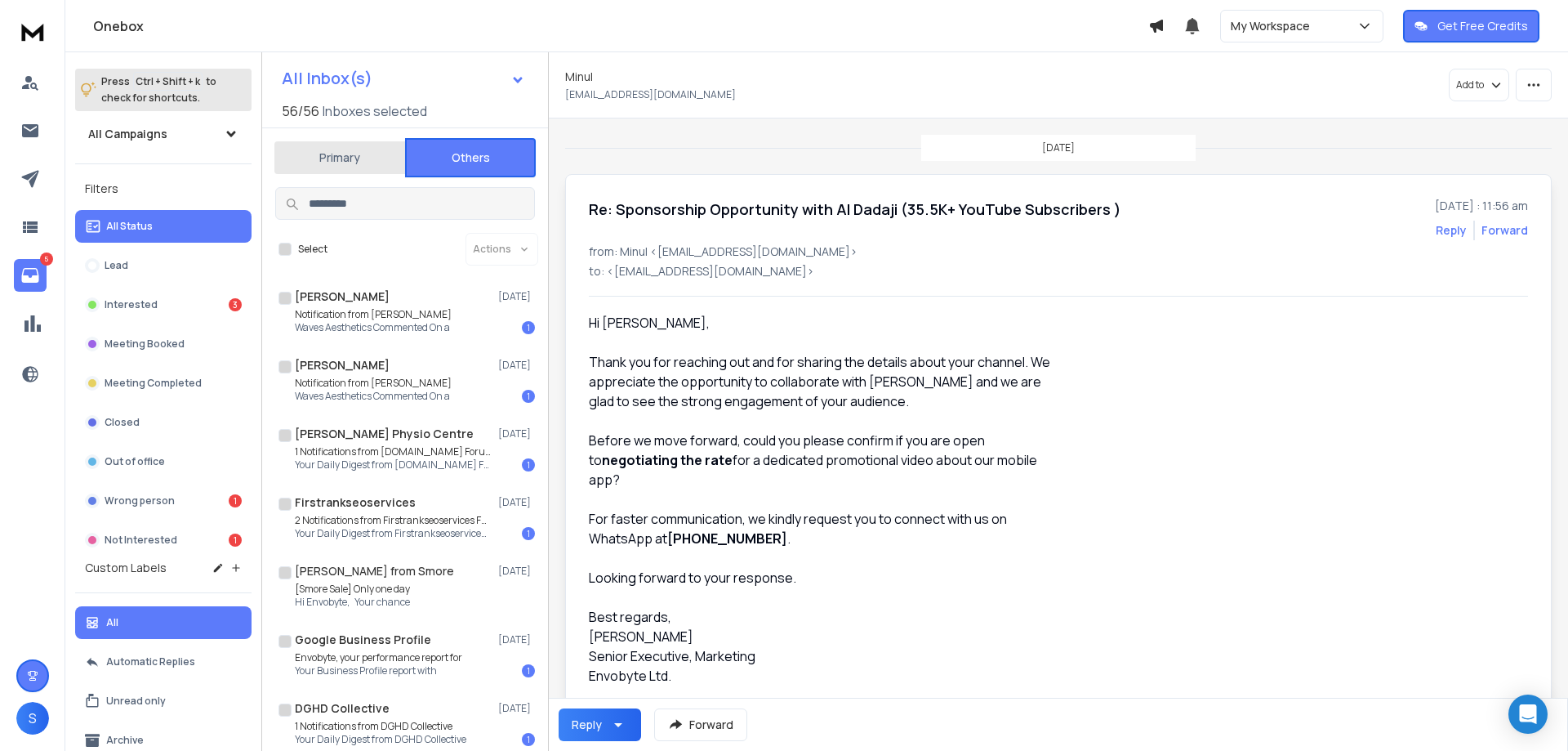
drag, startPoint x: 392, startPoint y: 497, endPoint x: 1196, endPoint y: 597, distance: 810.2
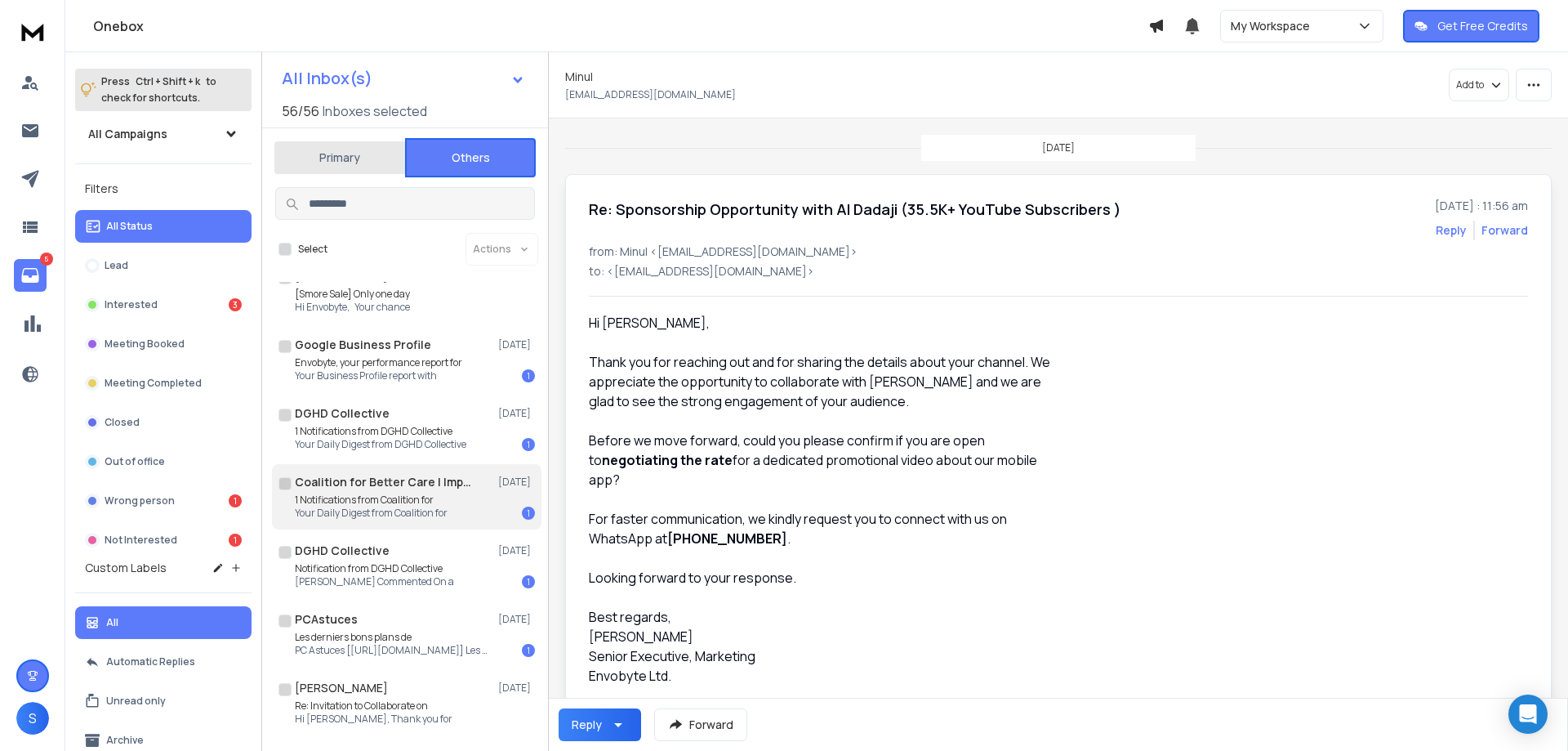
scroll to position [6374, 0]
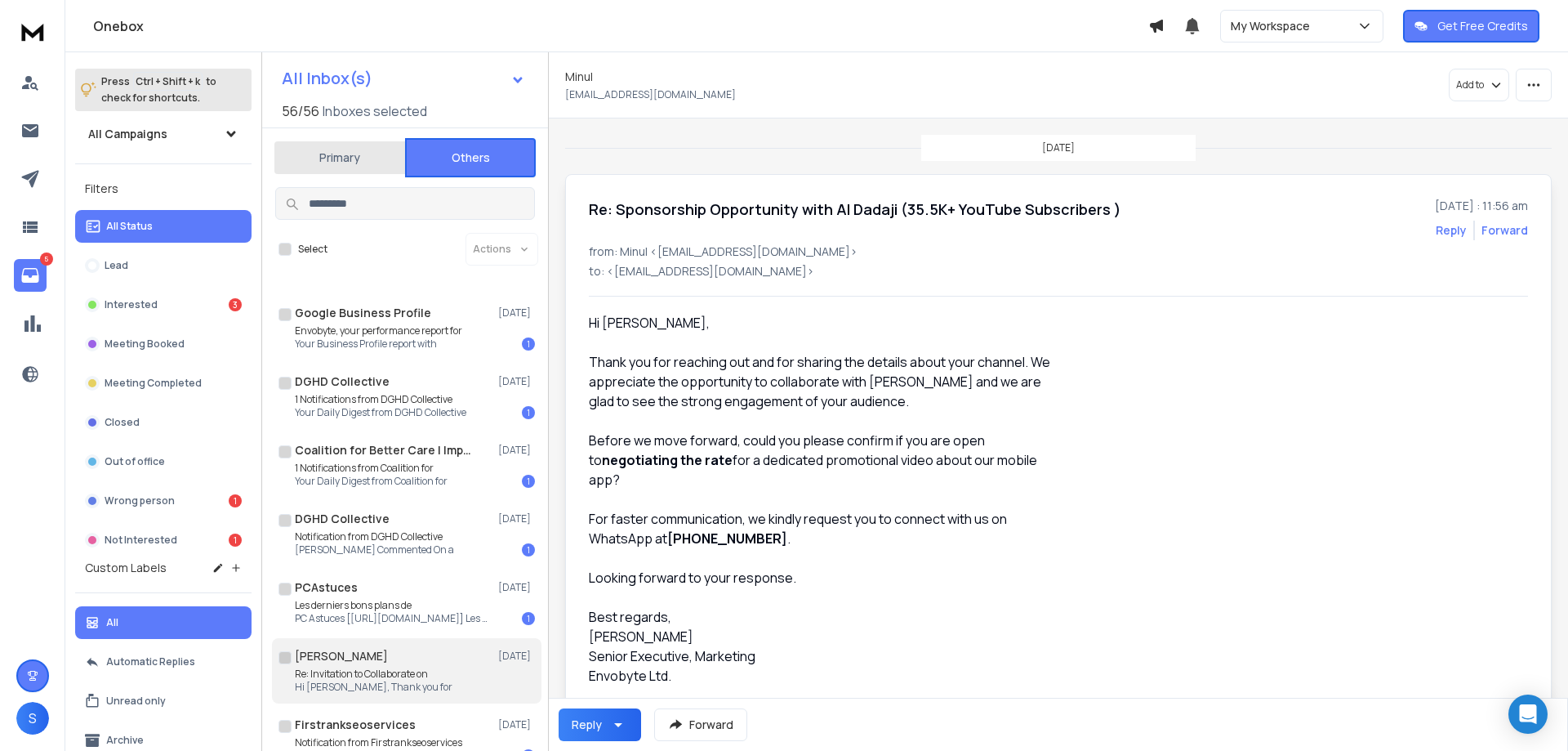
click at [398, 664] on div "Charlie Chase 06 Sep" at bounding box center [415, 656] width 240 height 17
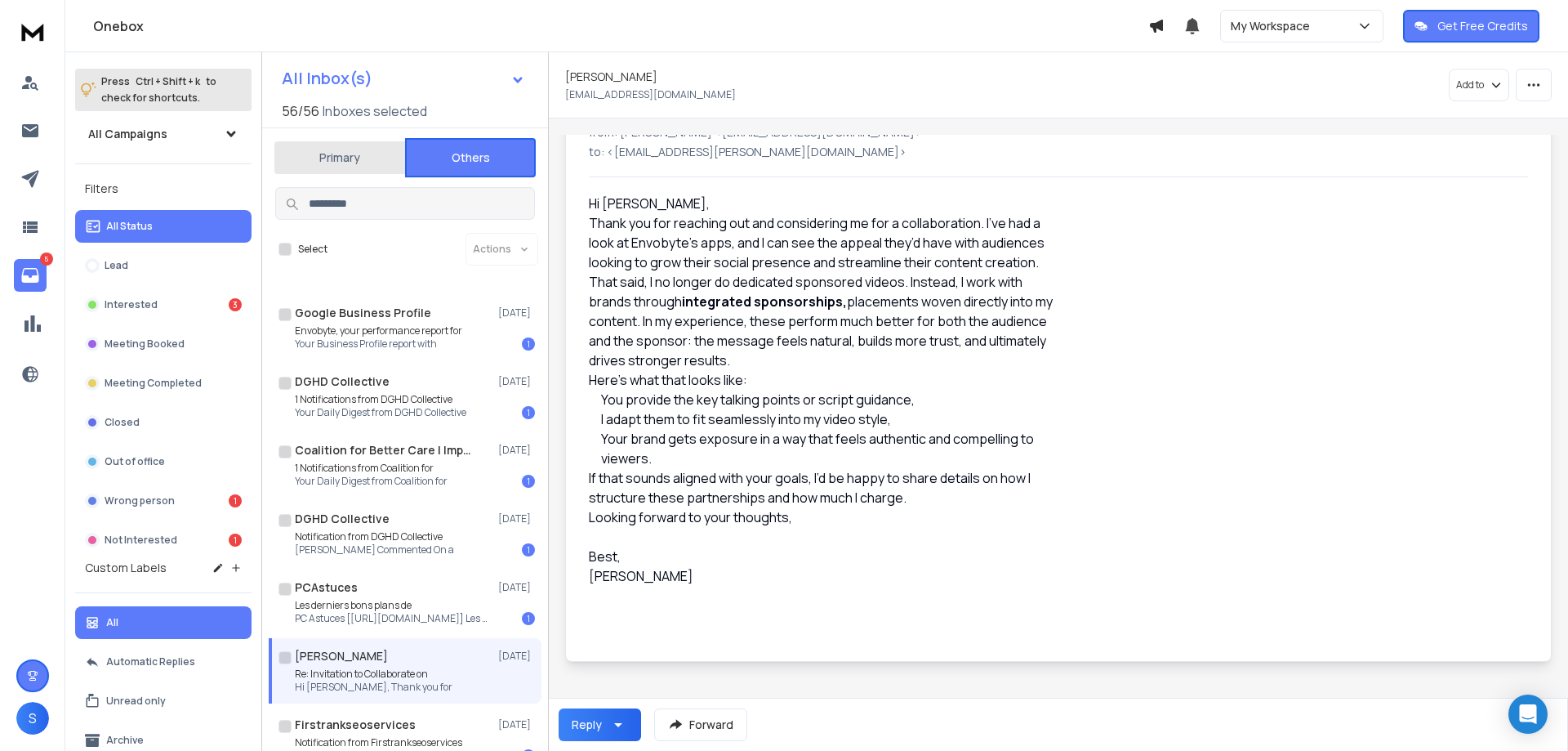
scroll to position [121, 0]
drag, startPoint x: 638, startPoint y: 598, endPoint x: 581, endPoint y: 195, distance: 407.0
click at [581, 195] on div "Re: Invitation to Collaborate on Paid YouTube Content 6 September 2025 : 07:34 …" at bounding box center [1058, 356] width 987 height 607
copy p
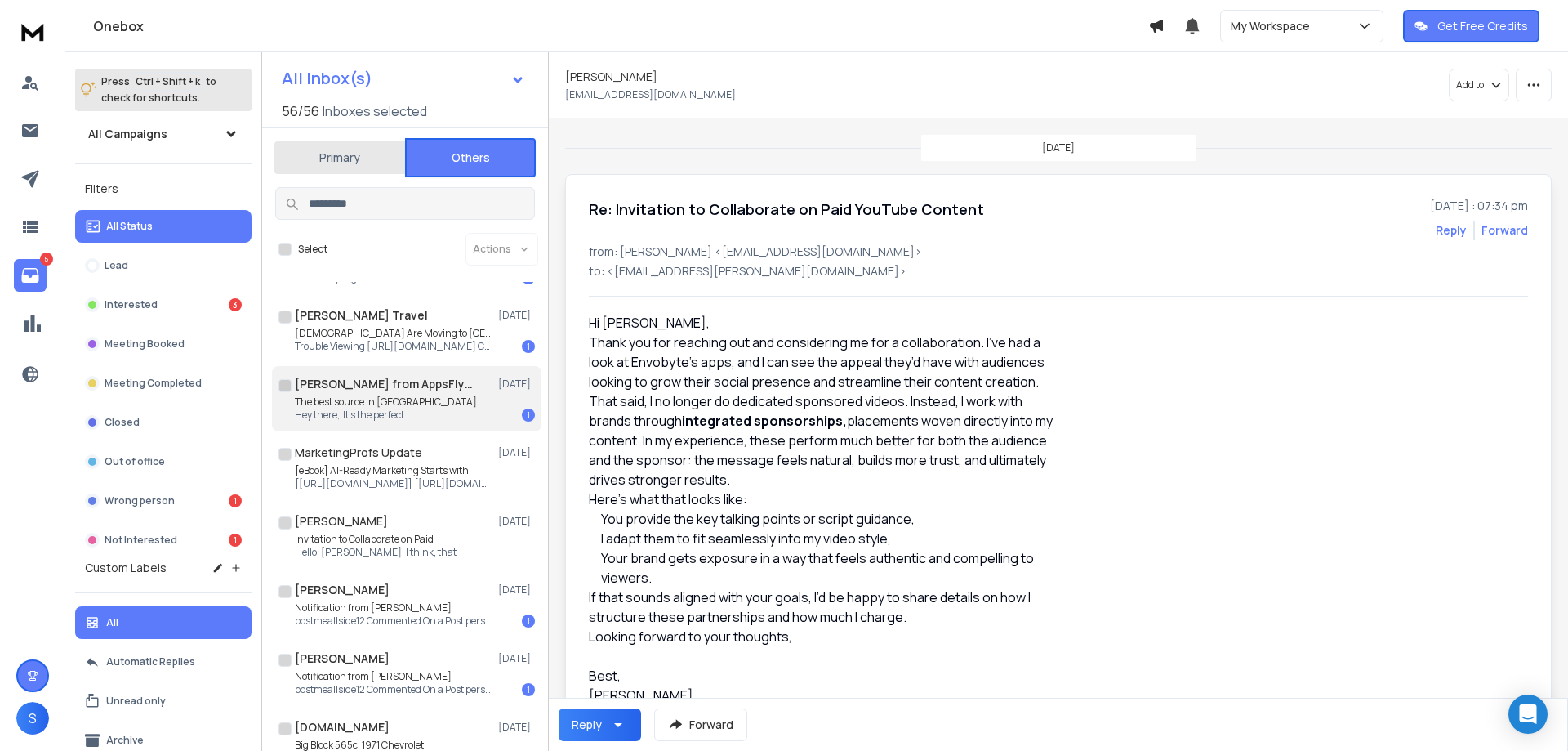
scroll to position [8662, 0]
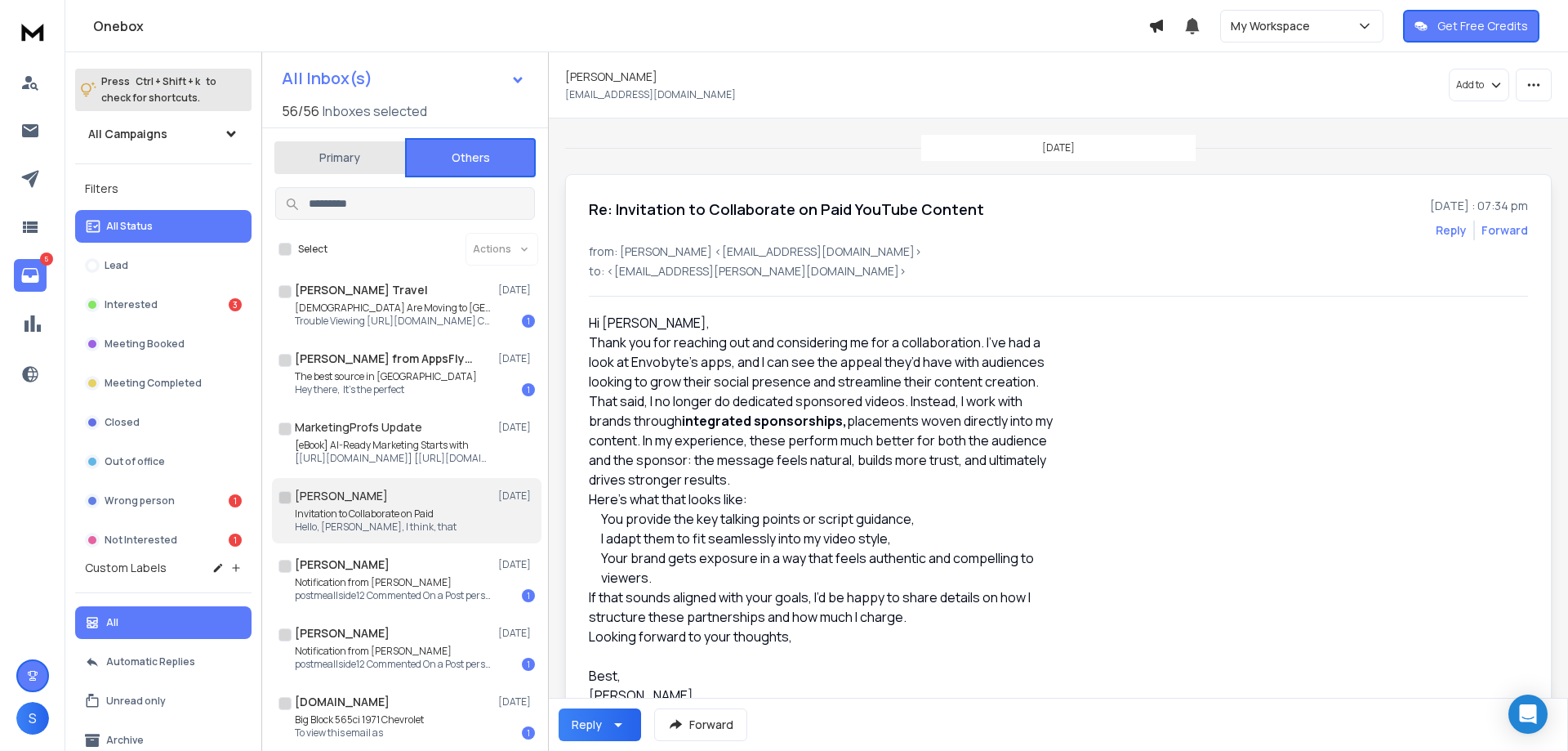
click at [388, 498] on h1 "Evgeniya Popukalova" at bounding box center [342, 497] width 93 height 17
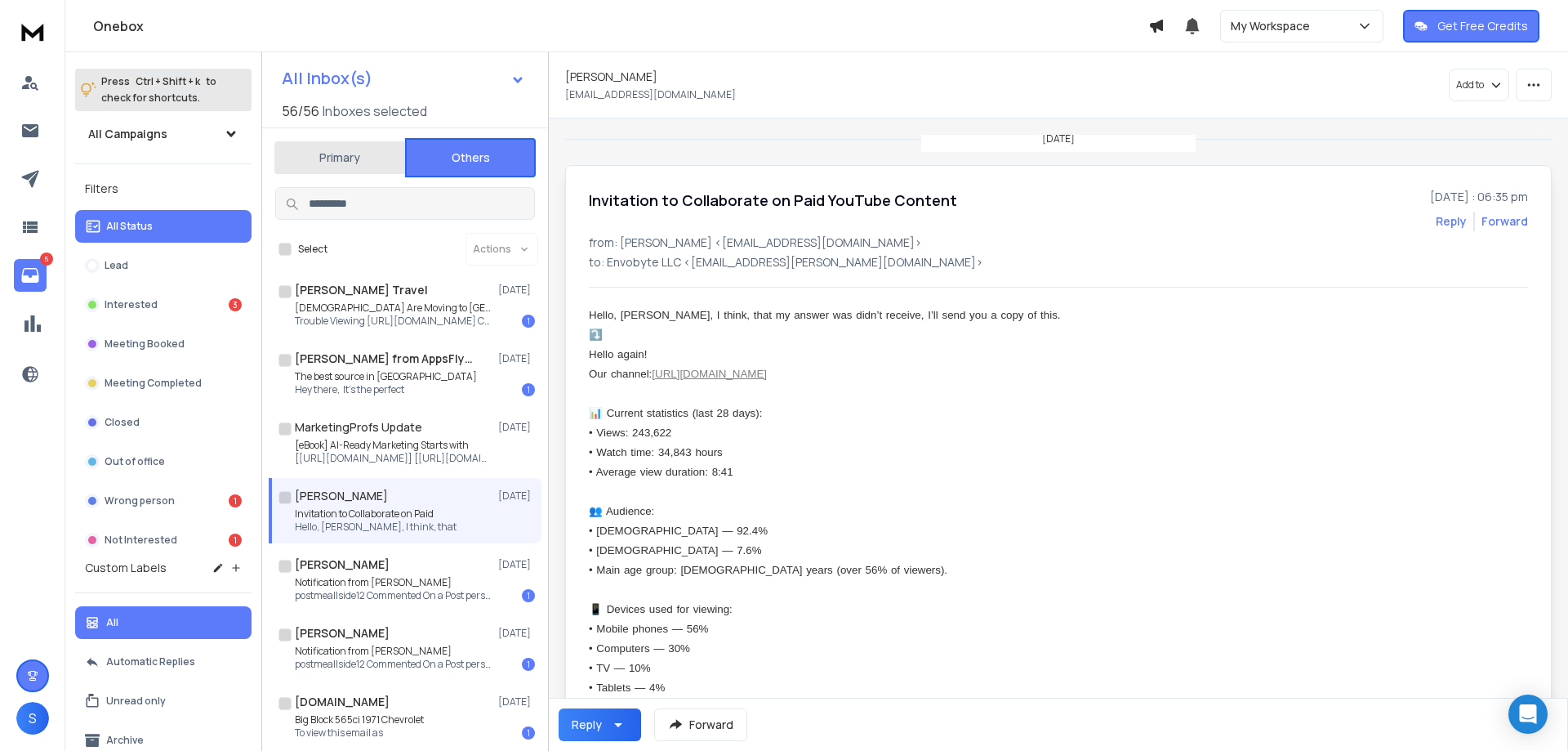
scroll to position [0, 0]
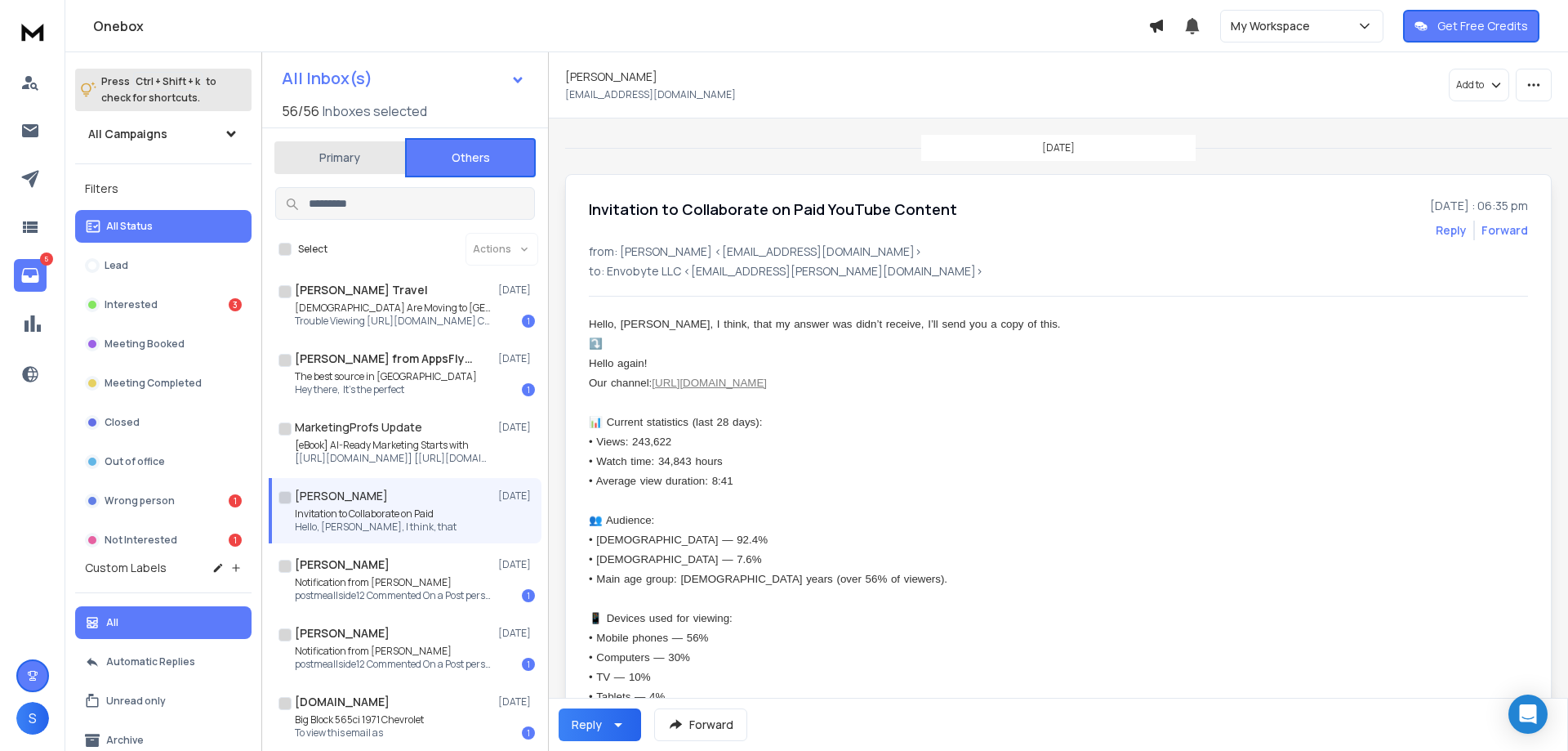
click at [767, 384] on link "https://www.youtube.com/@ognennoetv" at bounding box center [709, 383] width 116 height 12
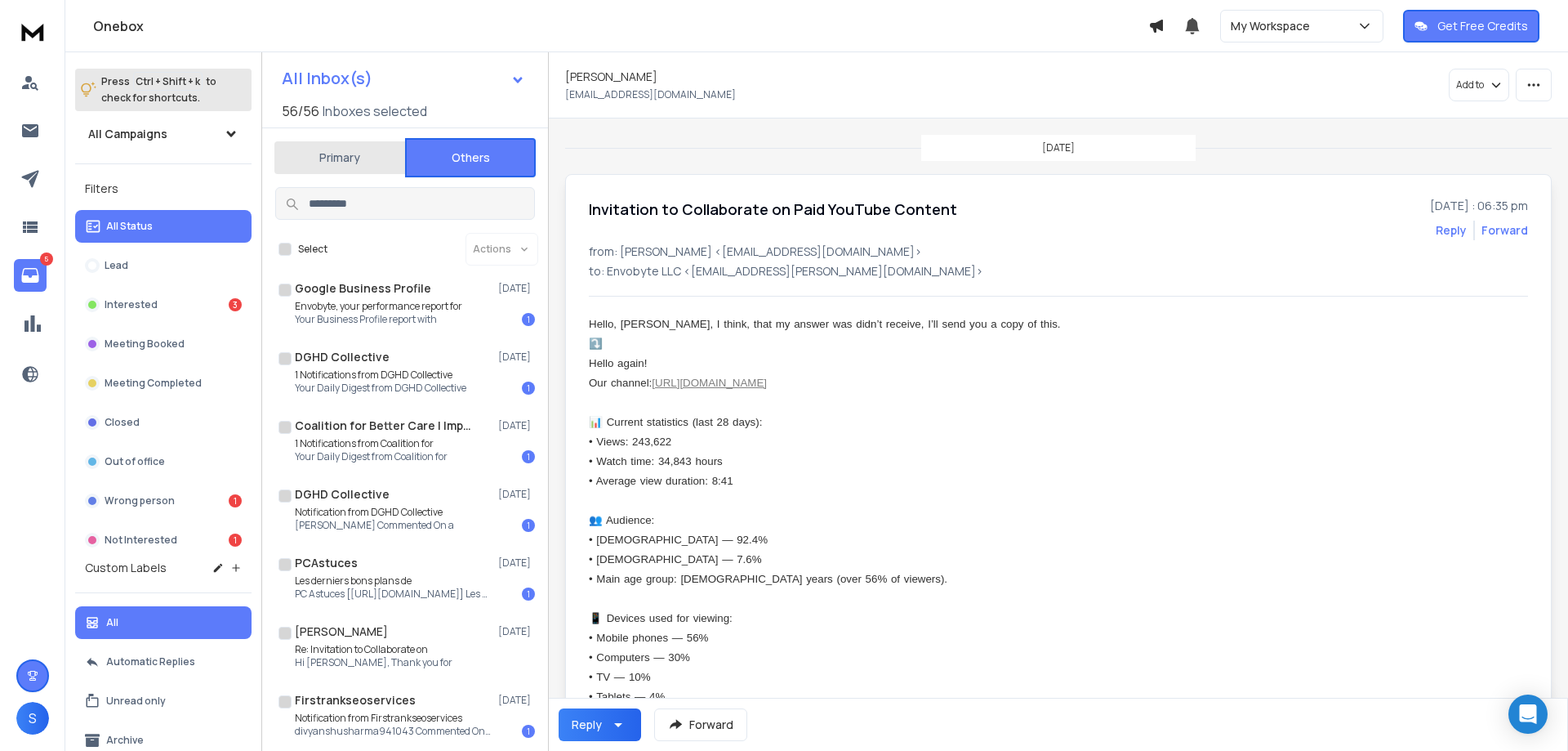
scroll to position [6374, 0]
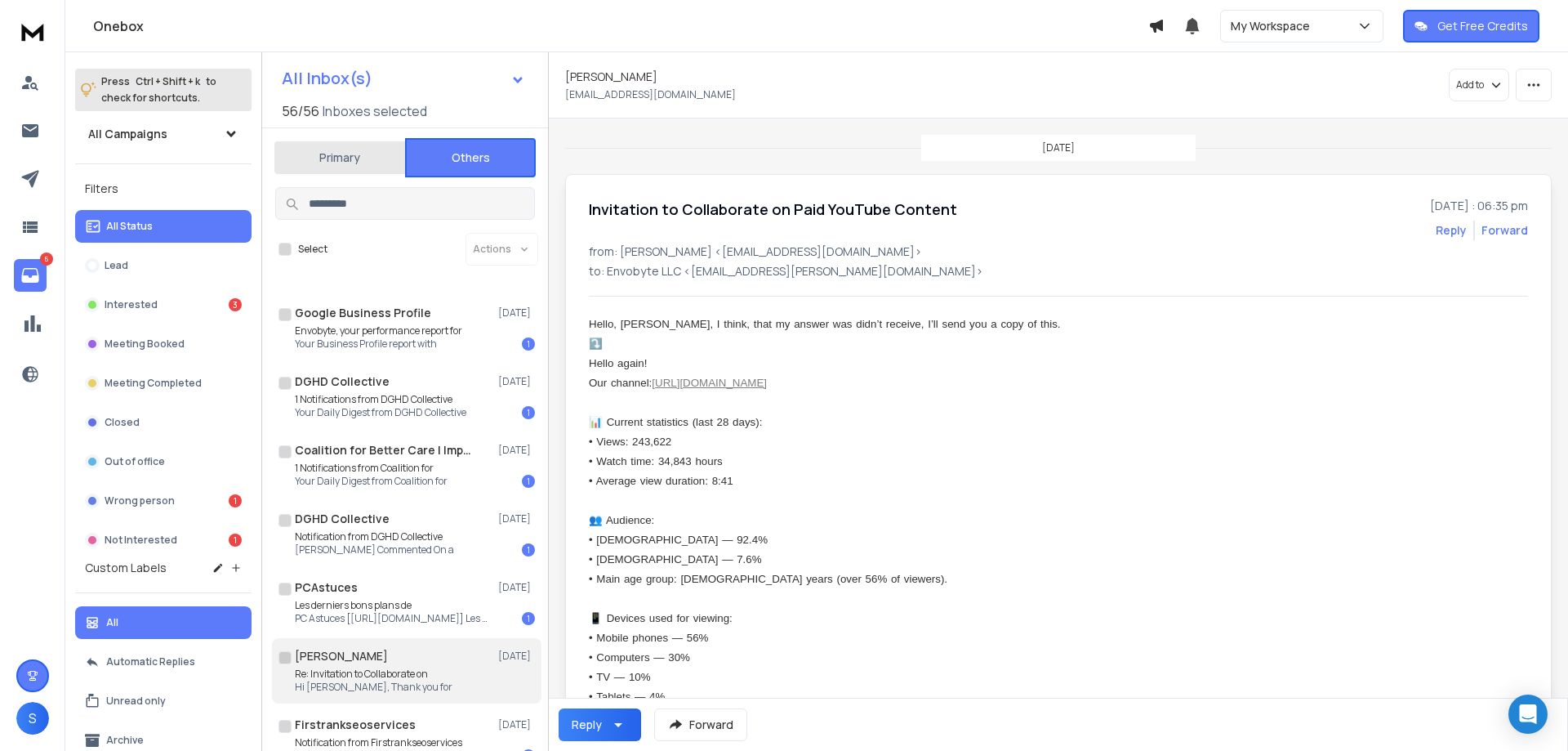
click at [340, 671] on p "Re: Invitation to Collaborate on" at bounding box center [374, 674] width 158 height 13
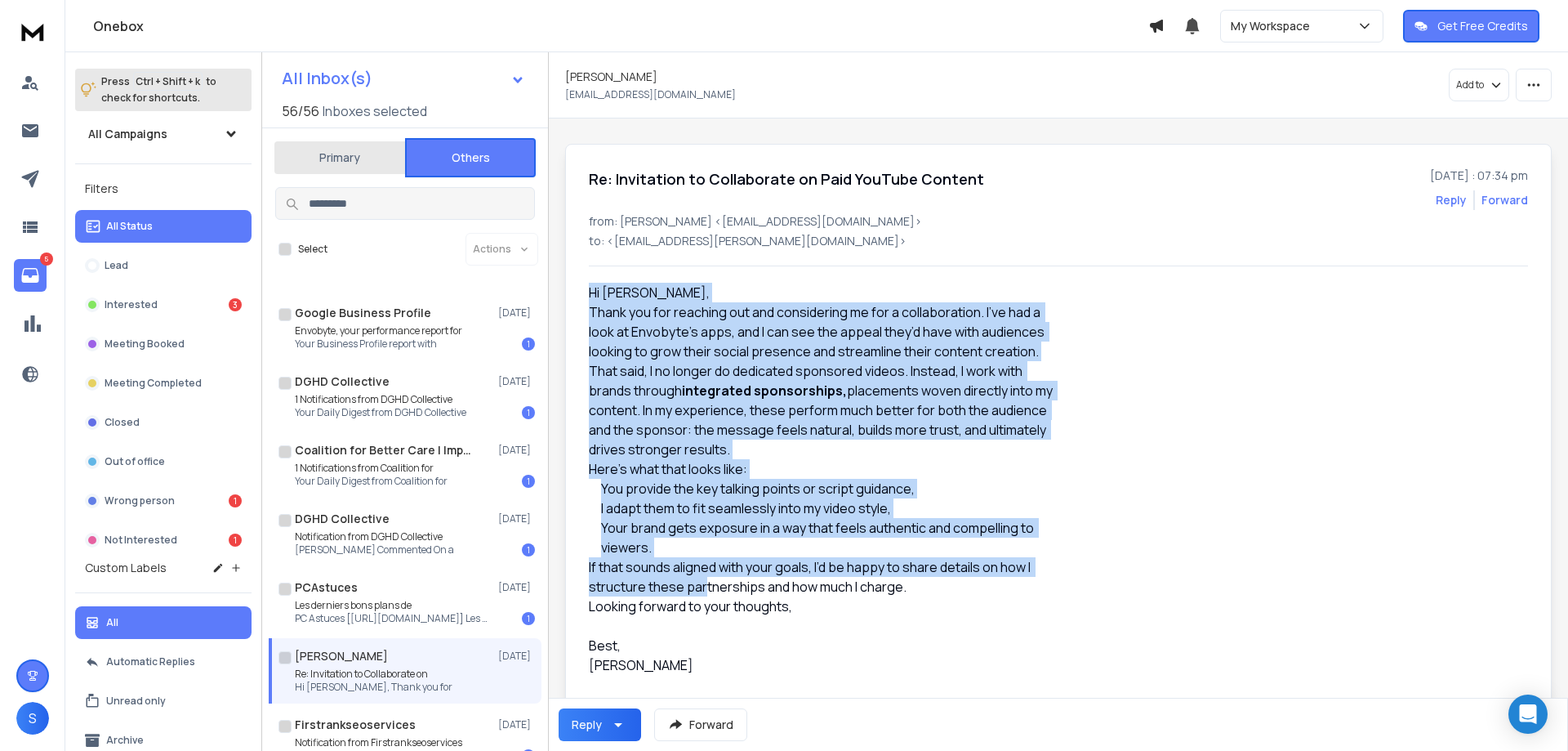
scroll to position [82, 0]
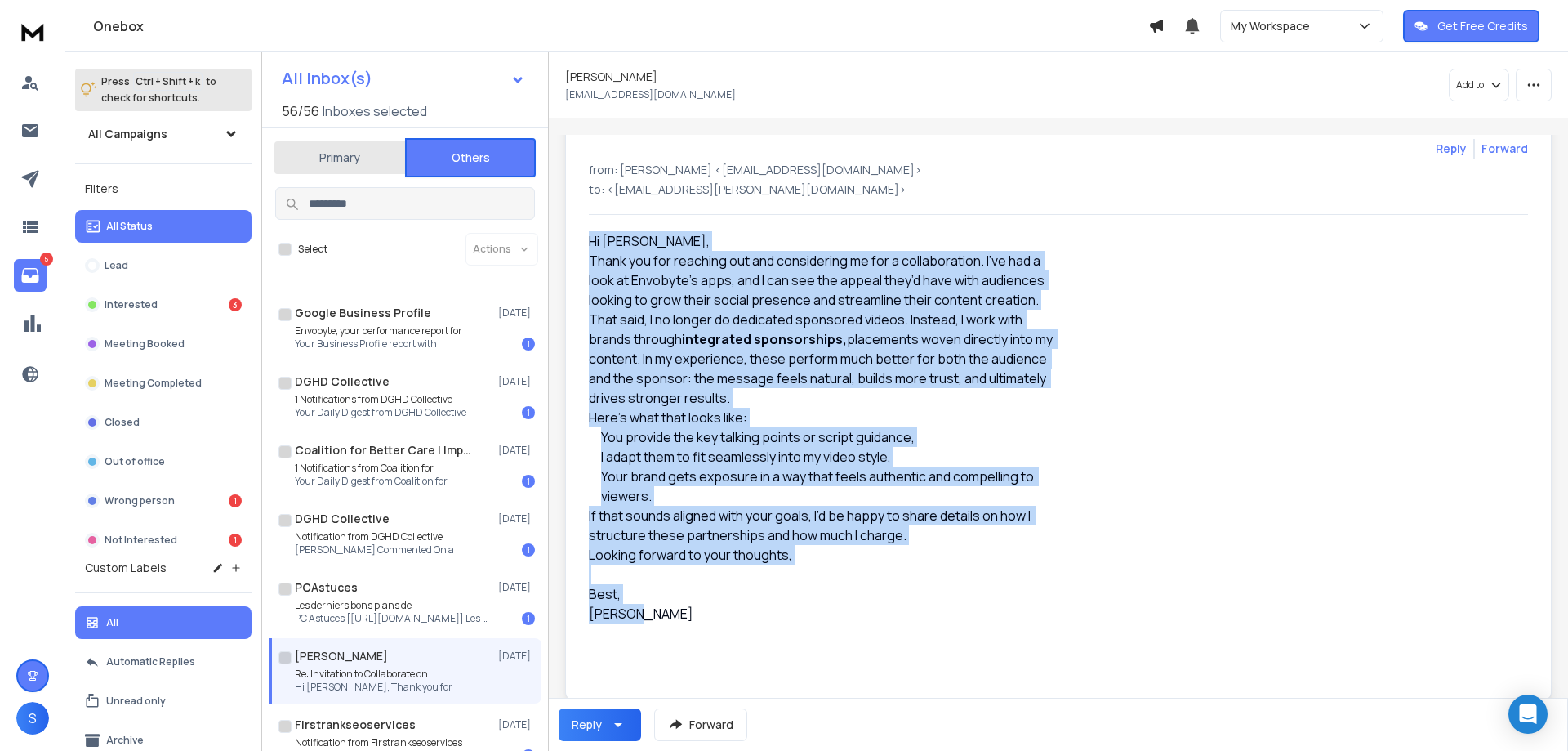
drag, startPoint x: 581, startPoint y: 314, endPoint x: 698, endPoint y: 609, distance: 317.4
click at [698, 609] on div "Re: Invitation to Collaborate on Paid YouTube Content 6 September 2025 : 07:34 …" at bounding box center [1058, 396] width 987 height 607
copy div "Hi Hassan, Thank you for reaching out and considering me for a collaboration. I…"
click at [584, 719] on div "Reply" at bounding box center [587, 725] width 30 height 17
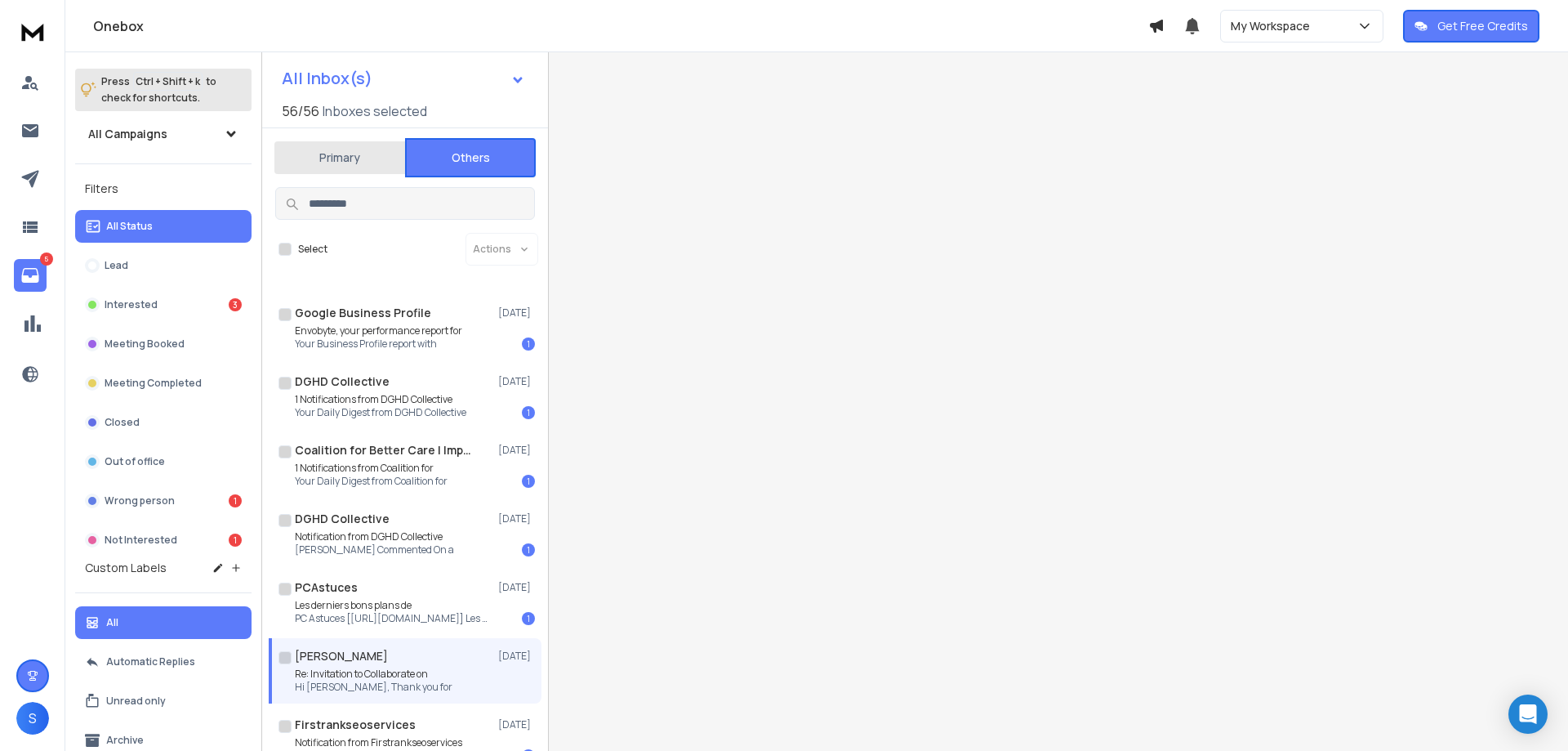
scroll to position [0, 0]
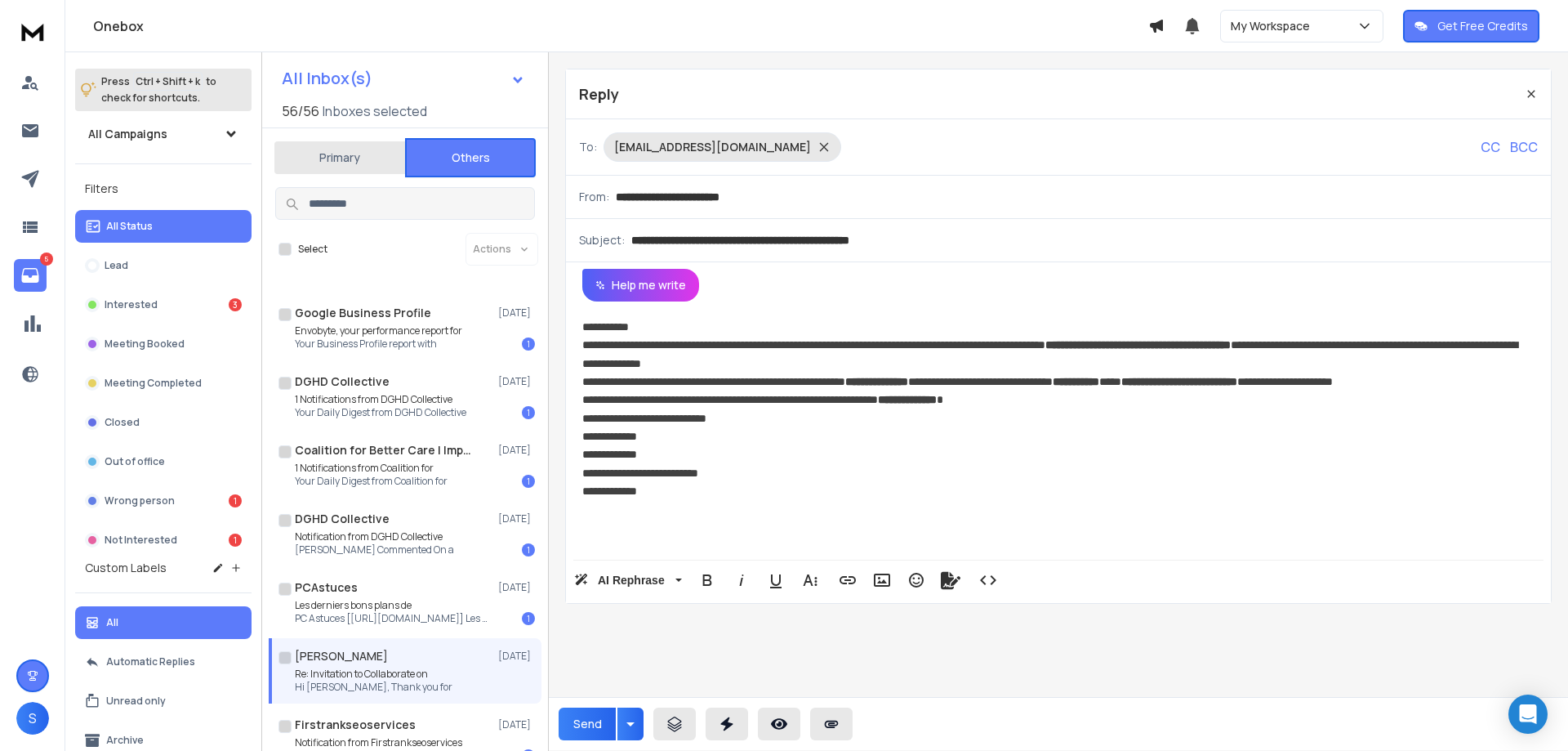
click at [639, 326] on p "**********" at bounding box center [1050, 327] width 935 height 18
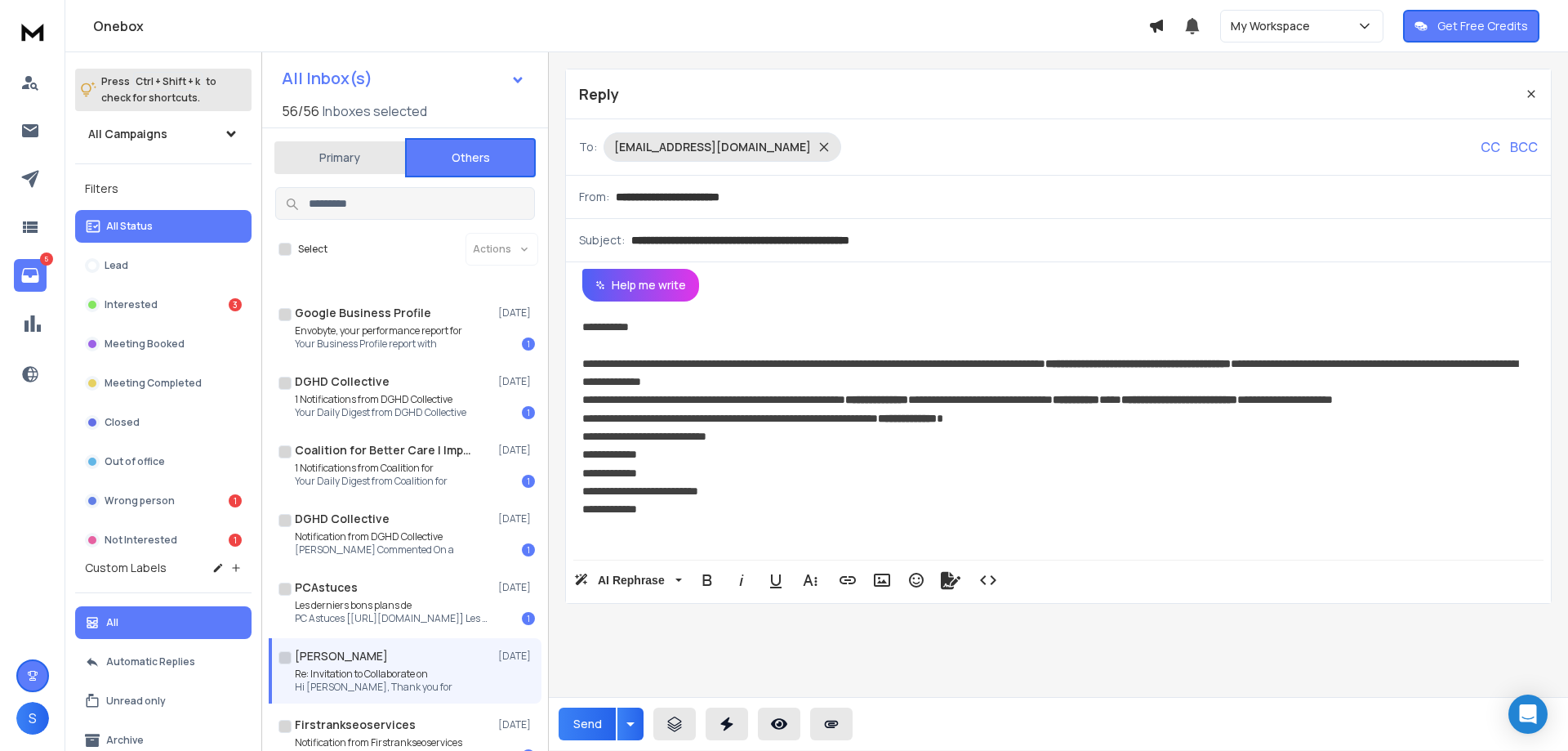
click at [1056, 378] on p "**********" at bounding box center [1050, 373] width 935 height 37
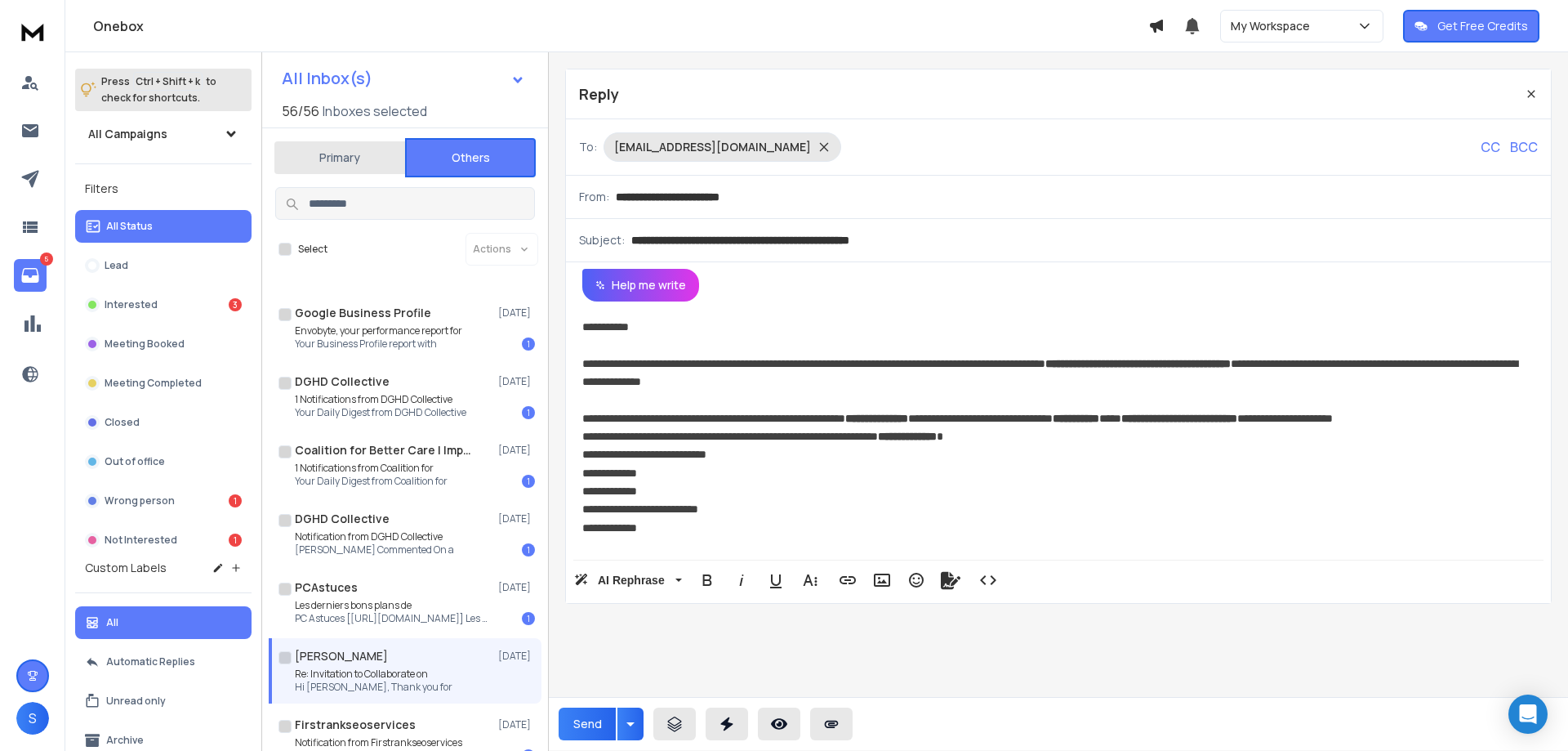
click at [1120, 440] on p "**********" at bounding box center [1050, 437] width 935 height 18
click at [957, 479] on p "**********" at bounding box center [1050, 473] width 935 height 18
click at [679, 547] on p "**********" at bounding box center [1050, 536] width 935 height 73
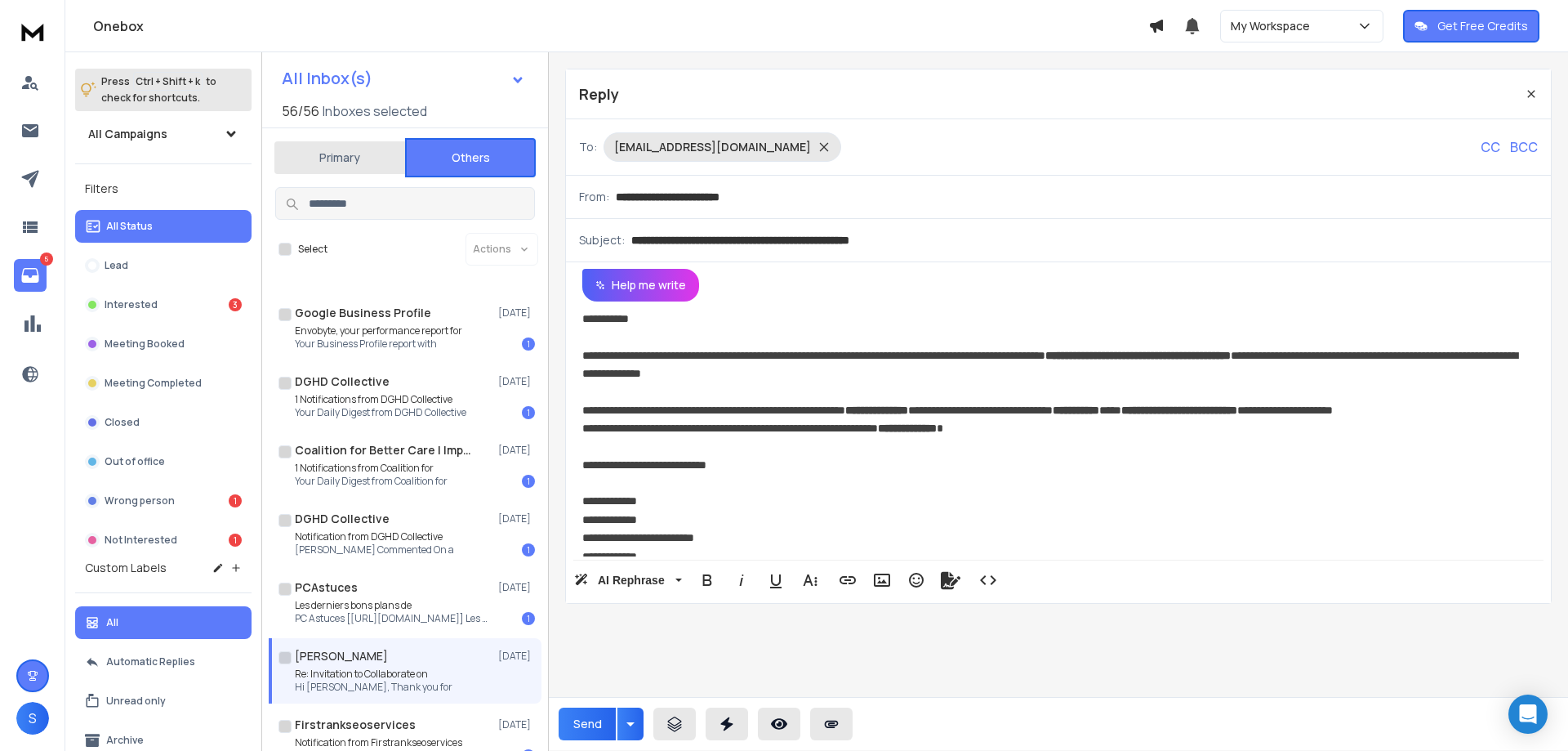
scroll to position [171, 0]
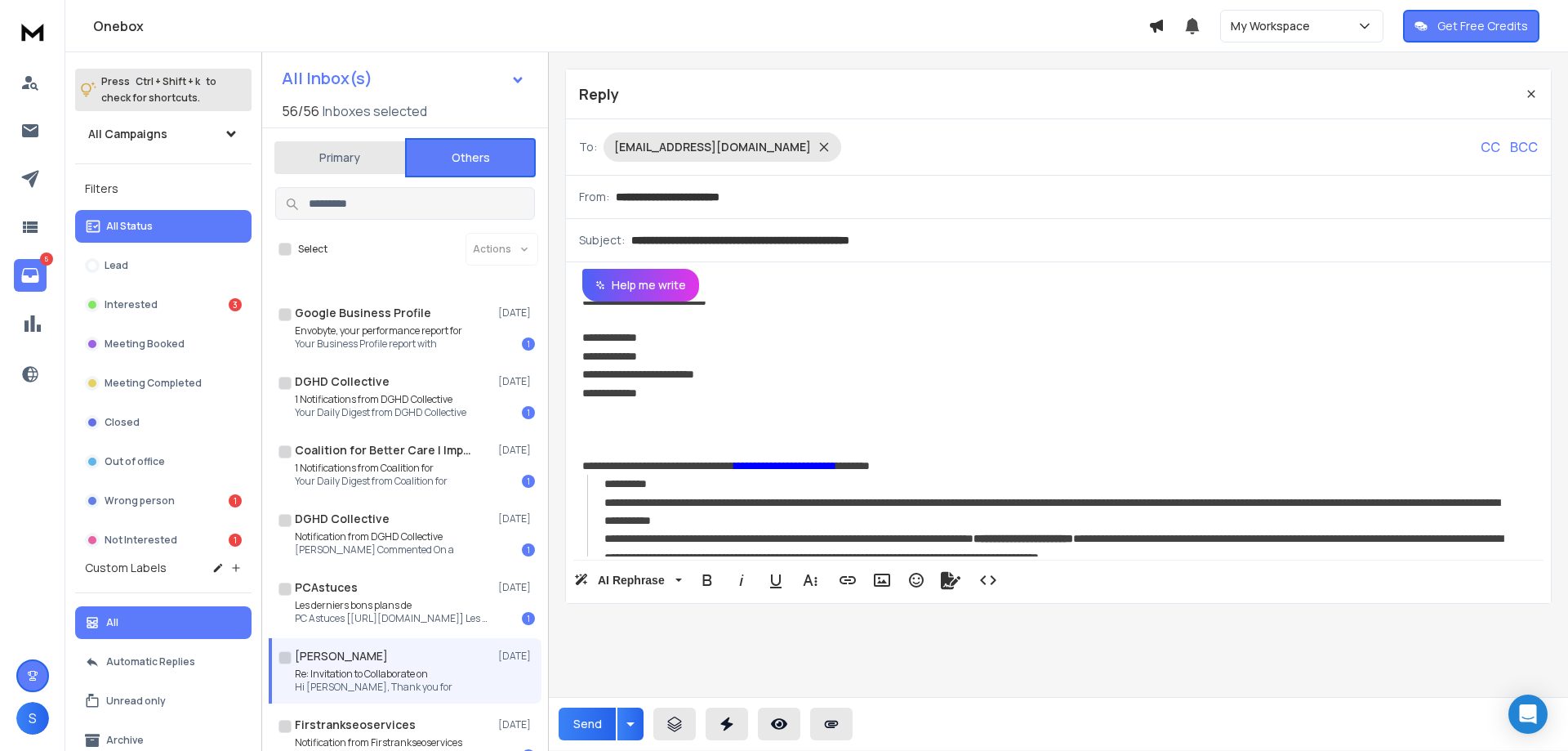
click at [698, 420] on div at bounding box center [1057, 429] width 948 height 18
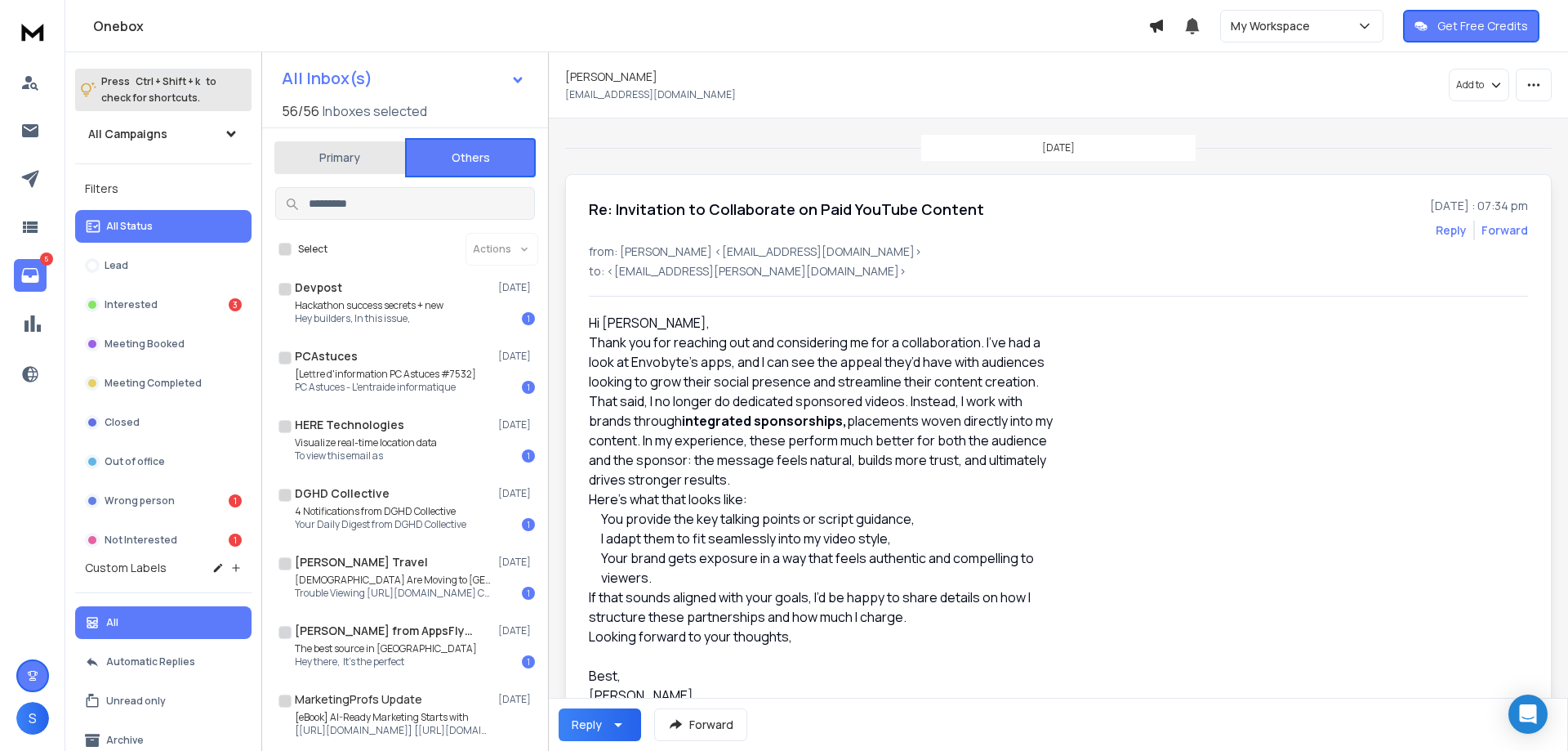
scroll to position [8417, 0]
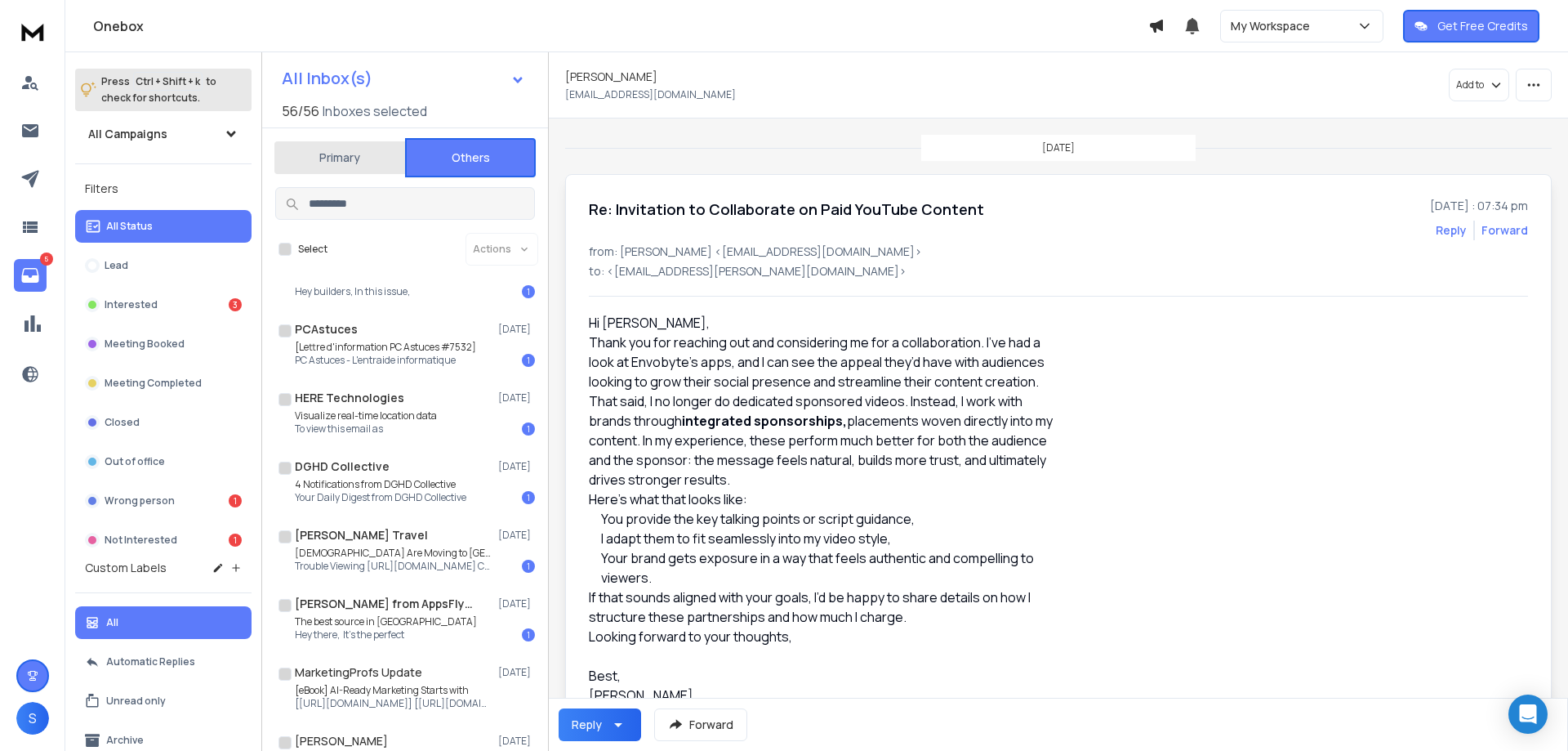
click at [363, 155] on button "Primary" at bounding box center [339, 157] width 131 height 36
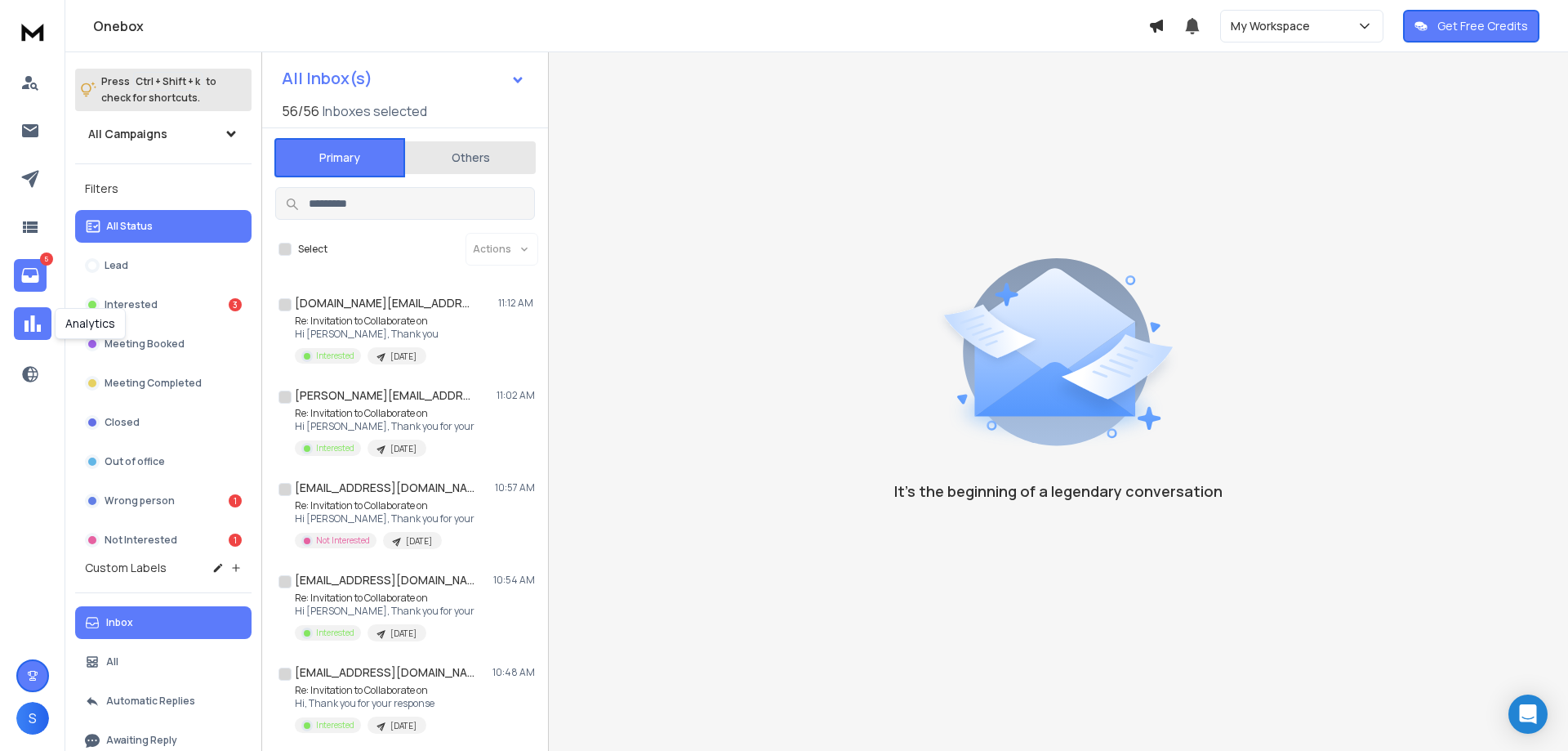
click at [33, 334] on icon at bounding box center [32, 323] width 24 height 24
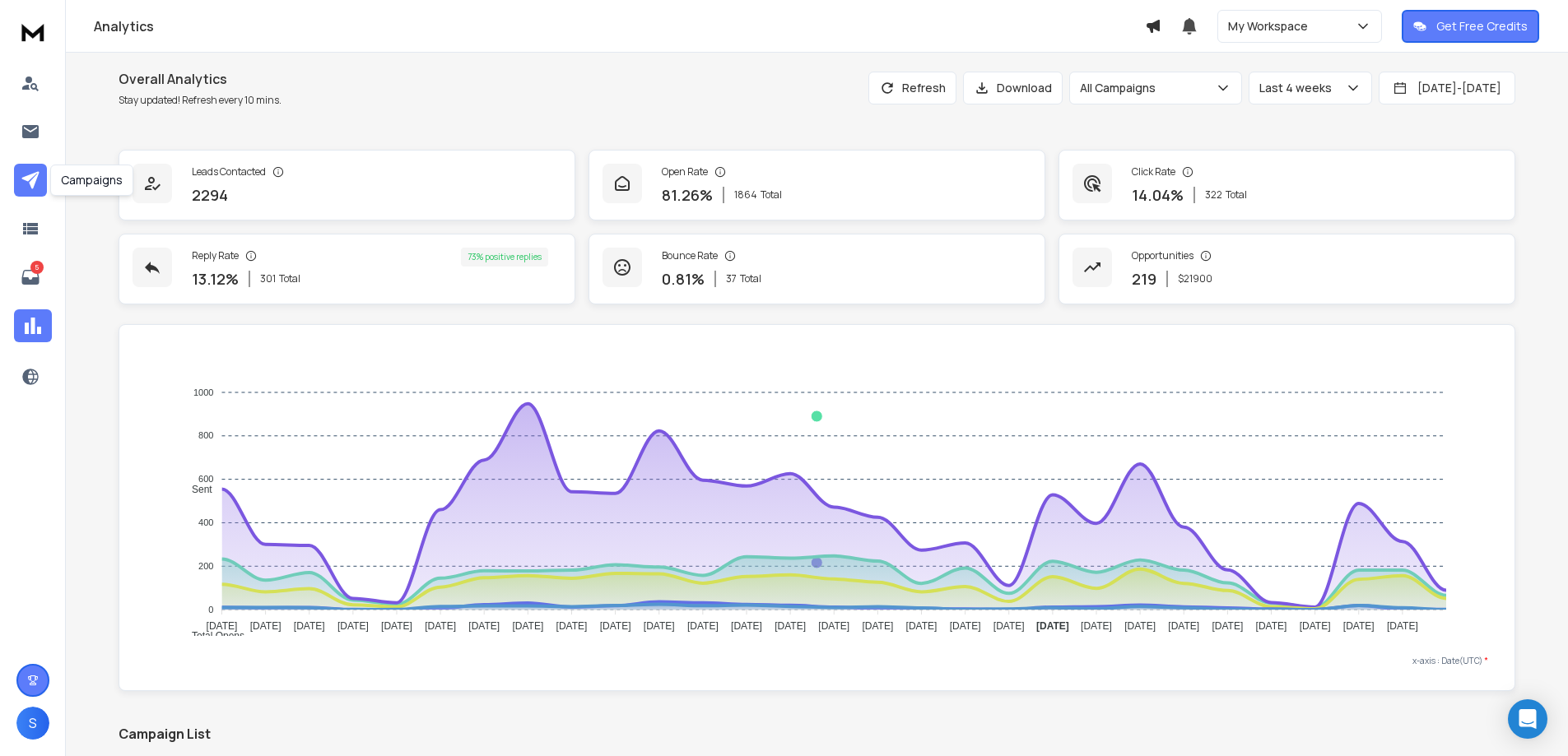
click at [28, 179] on icon at bounding box center [30, 179] width 18 height 18
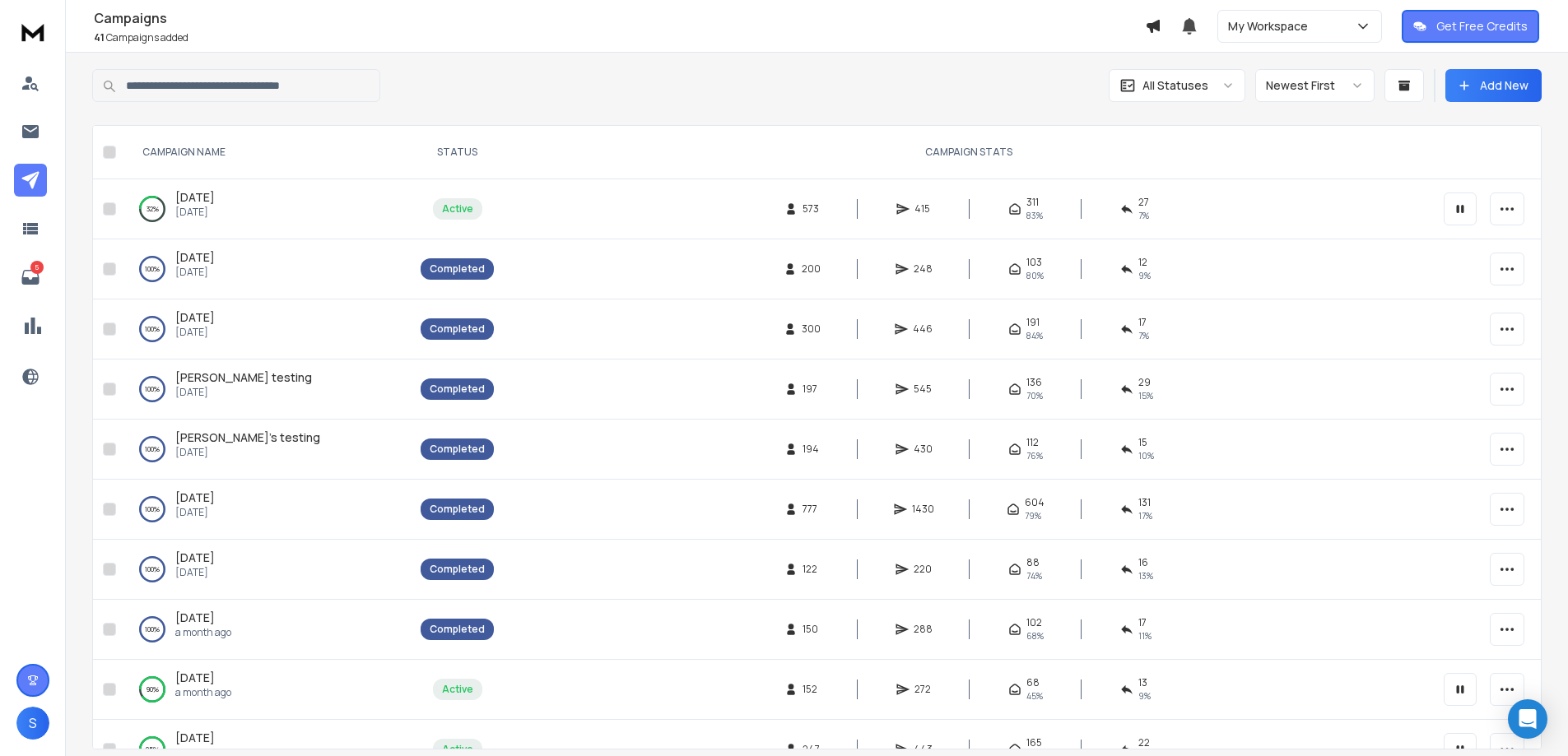
click at [441, 92] on div at bounding box center [455, 85] width 725 height 33
click at [467, 108] on div "Campaigns 41 Campaigns Added All Statuses Newest First Add New CAMPAIGN NAME ST…" at bounding box center [817, 447] width 1449 height 756
click at [513, 103] on div "Campaigns 41 Campaigns Added All Statuses Newest First Add New CAMPAIGN NAME ST…" at bounding box center [817, 447] width 1449 height 756
click at [371, 70] on input at bounding box center [236, 85] width 288 height 33
click at [65, 0] on div "5 S" at bounding box center [33, 378] width 66 height 756
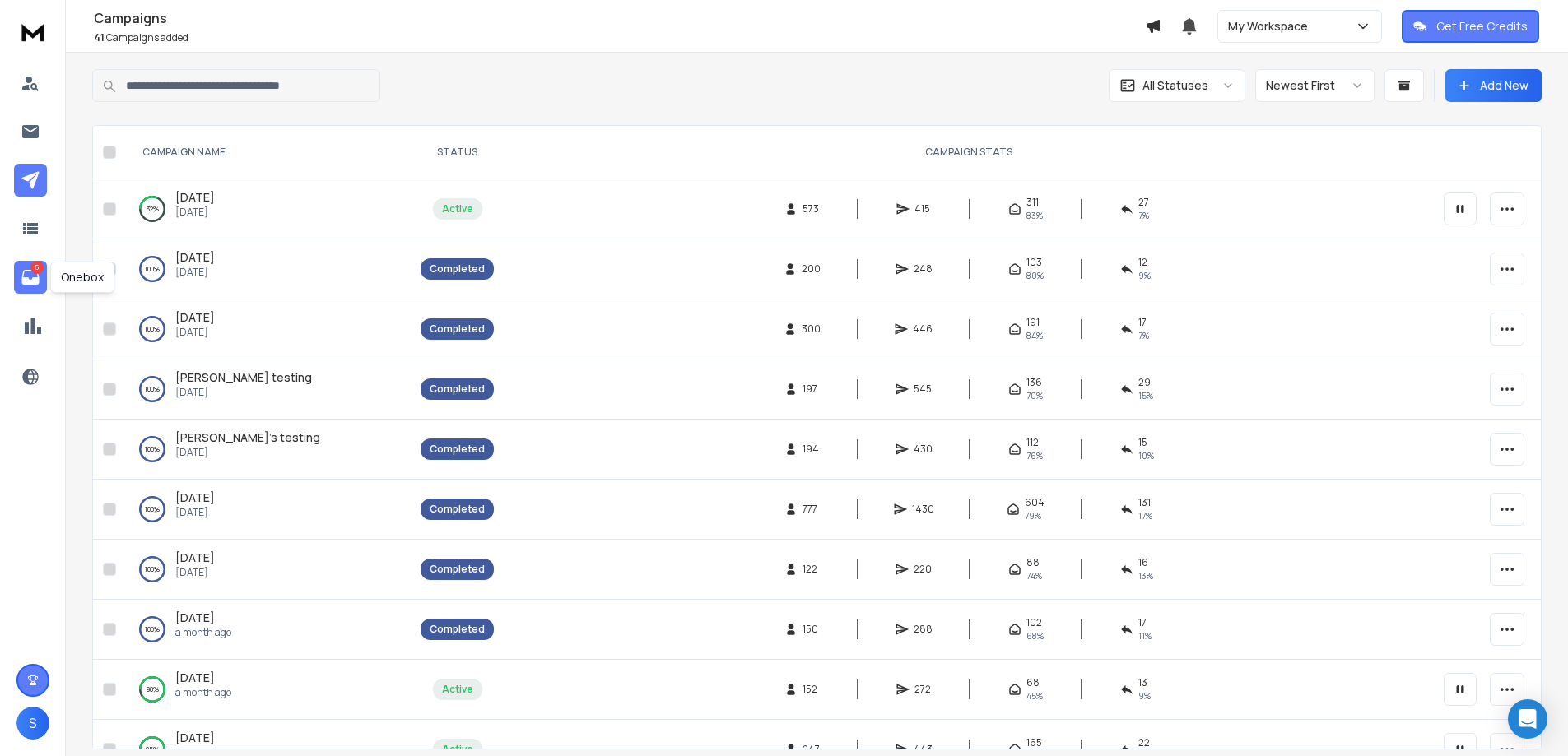
click at [28, 275] on icon at bounding box center [31, 277] width 20 height 20
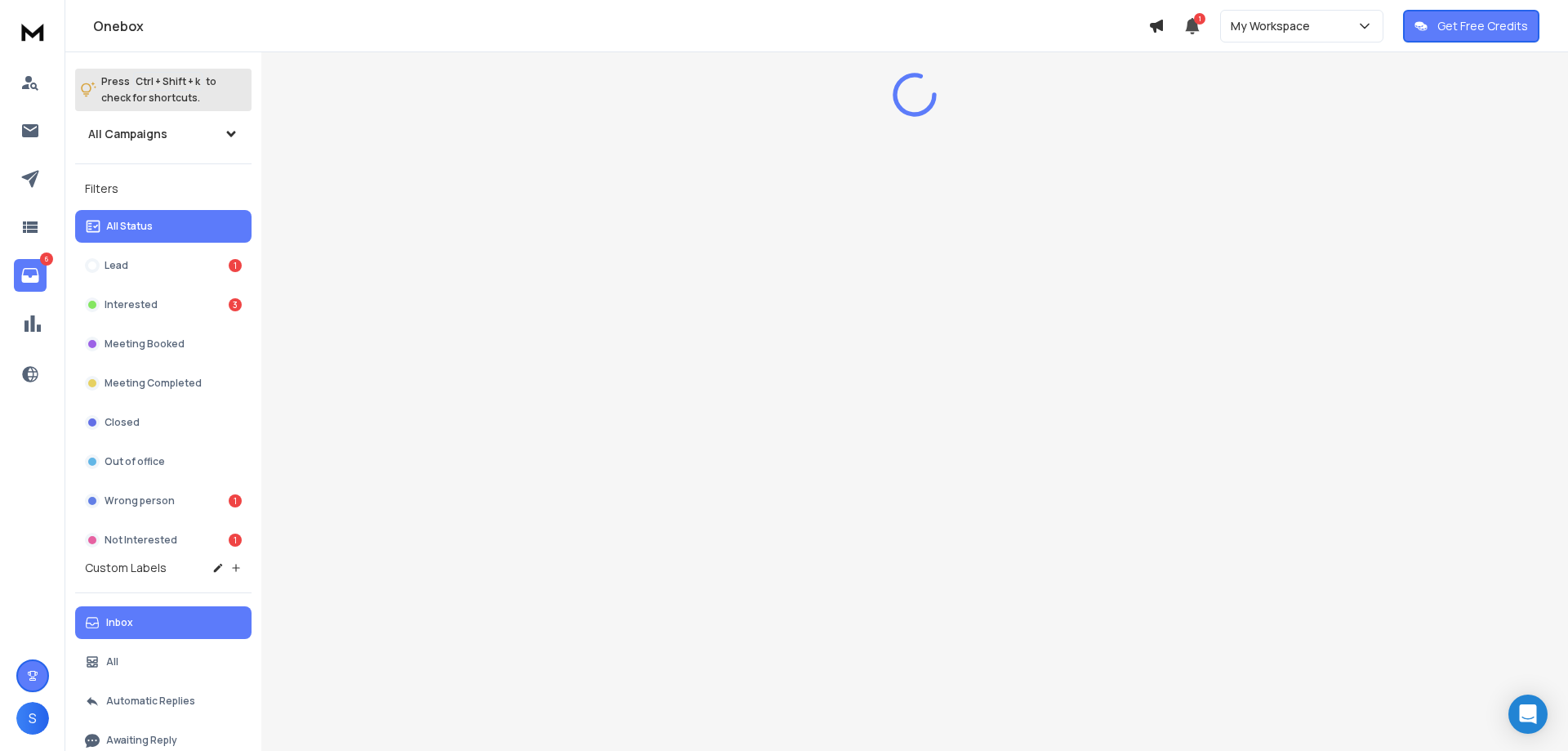
click at [1047, 314] on div "Press Ctrl + Shift + k to check for shortcuts. All Campaigns All Campaigns Filt…" at bounding box center [817, 427] width 1503 height 751
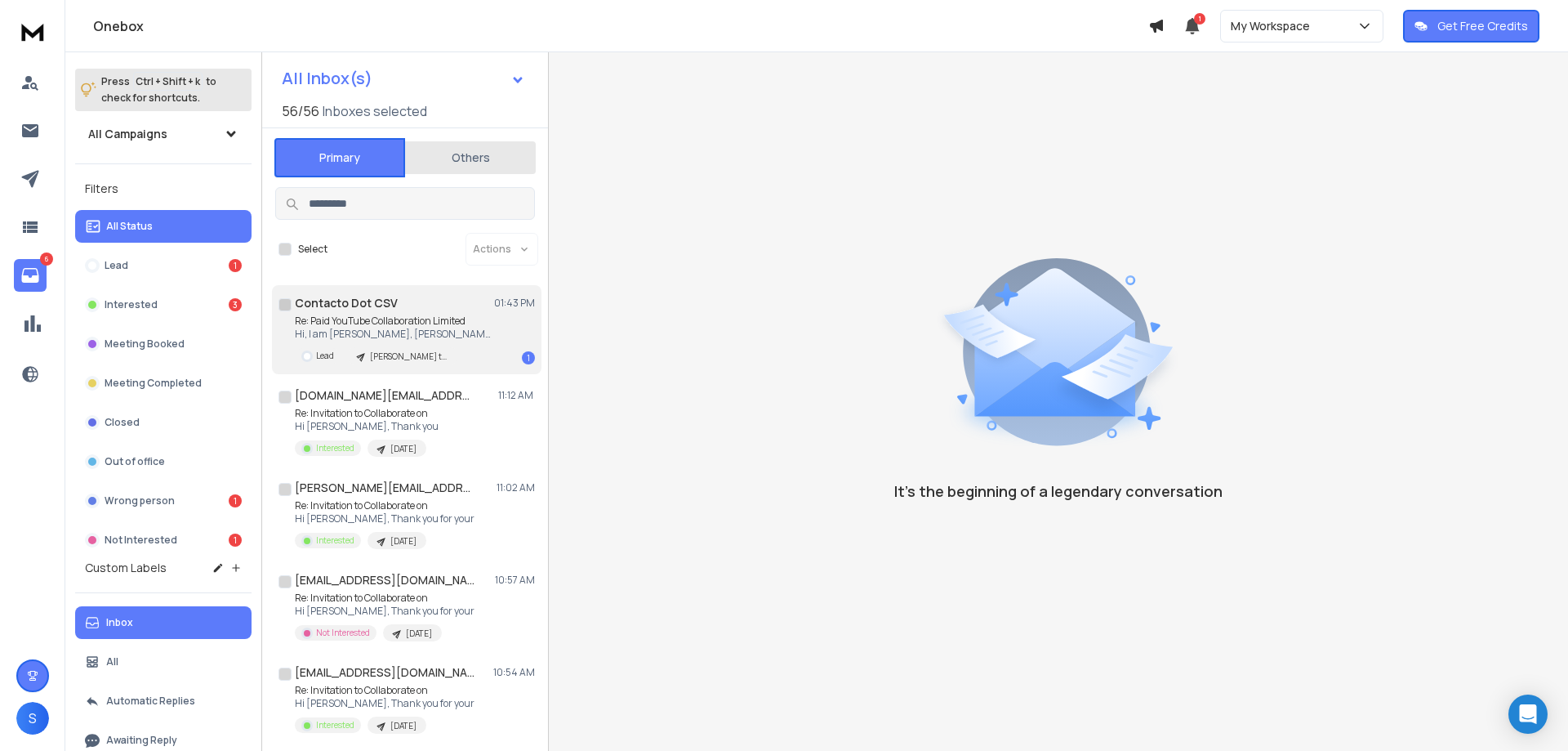
click at [446, 317] on p "Re: Paid YouTube Collaboration Limited" at bounding box center [393, 321] width 196 height 13
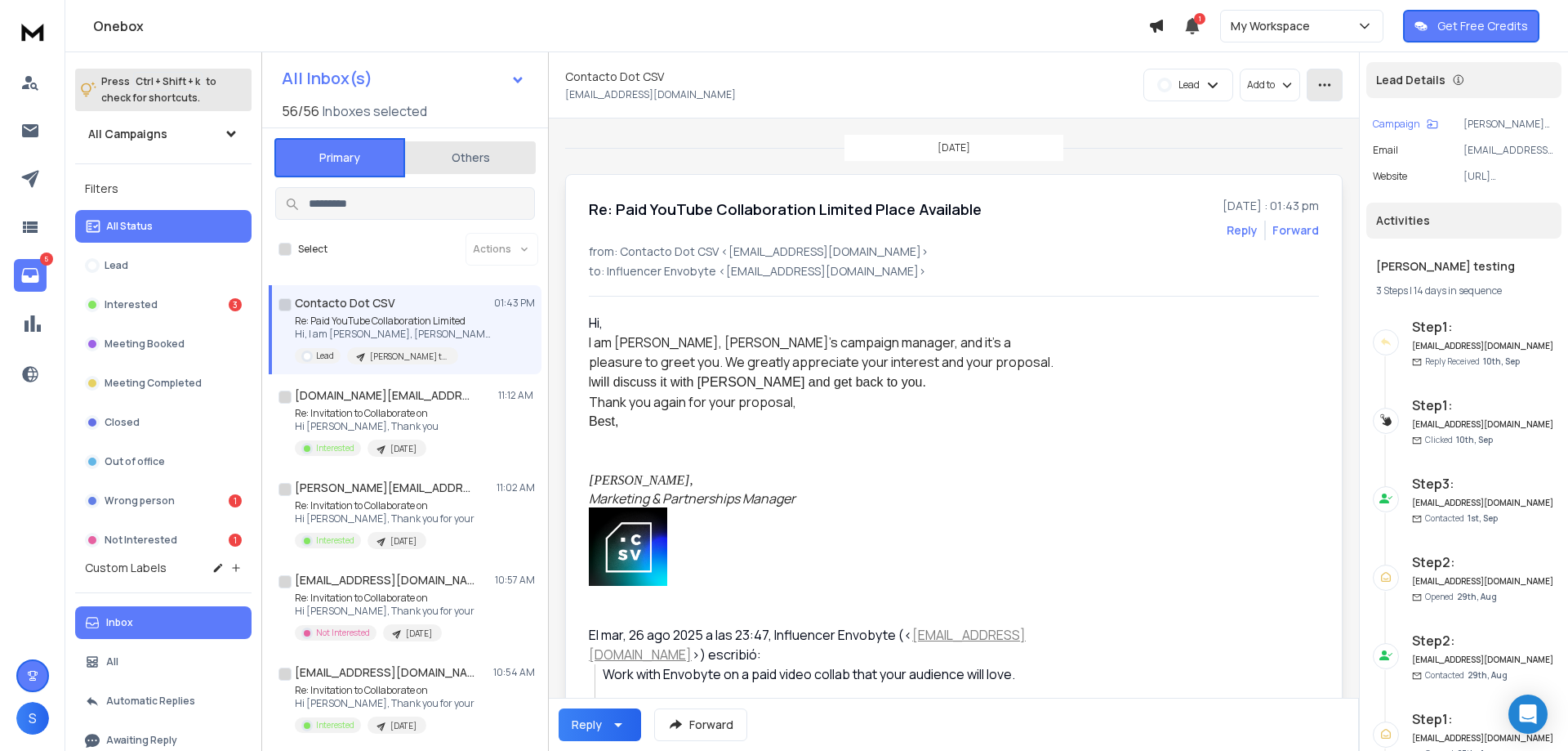
click at [1324, 84] on icon "button" at bounding box center [1325, 84] width 12 height 2
click at [1305, 124] on div "Mark as unread" at bounding box center [1283, 122] width 104 height 17
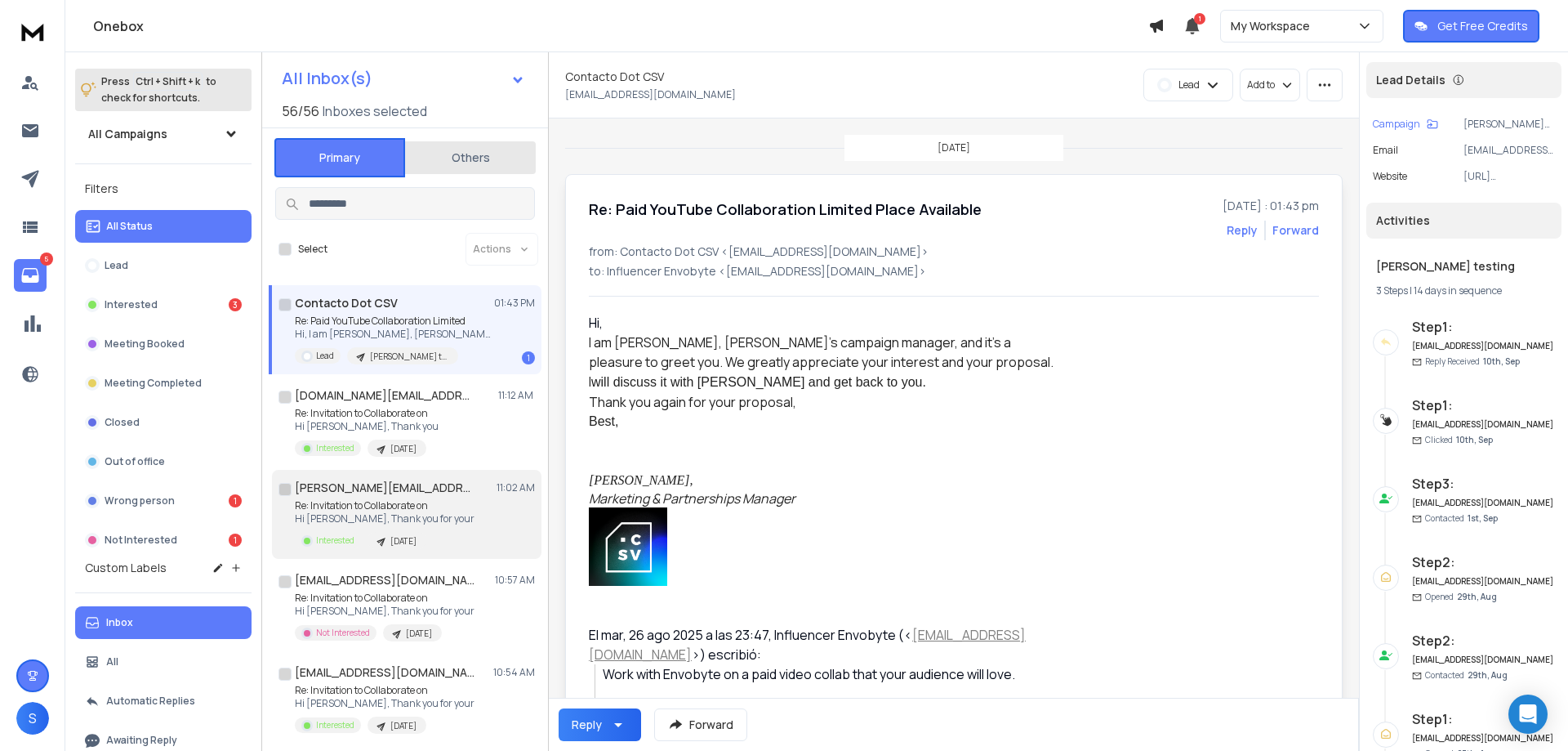
click at [430, 511] on p "Re: Invitation to Collaborate on" at bounding box center [385, 506] width 180 height 13
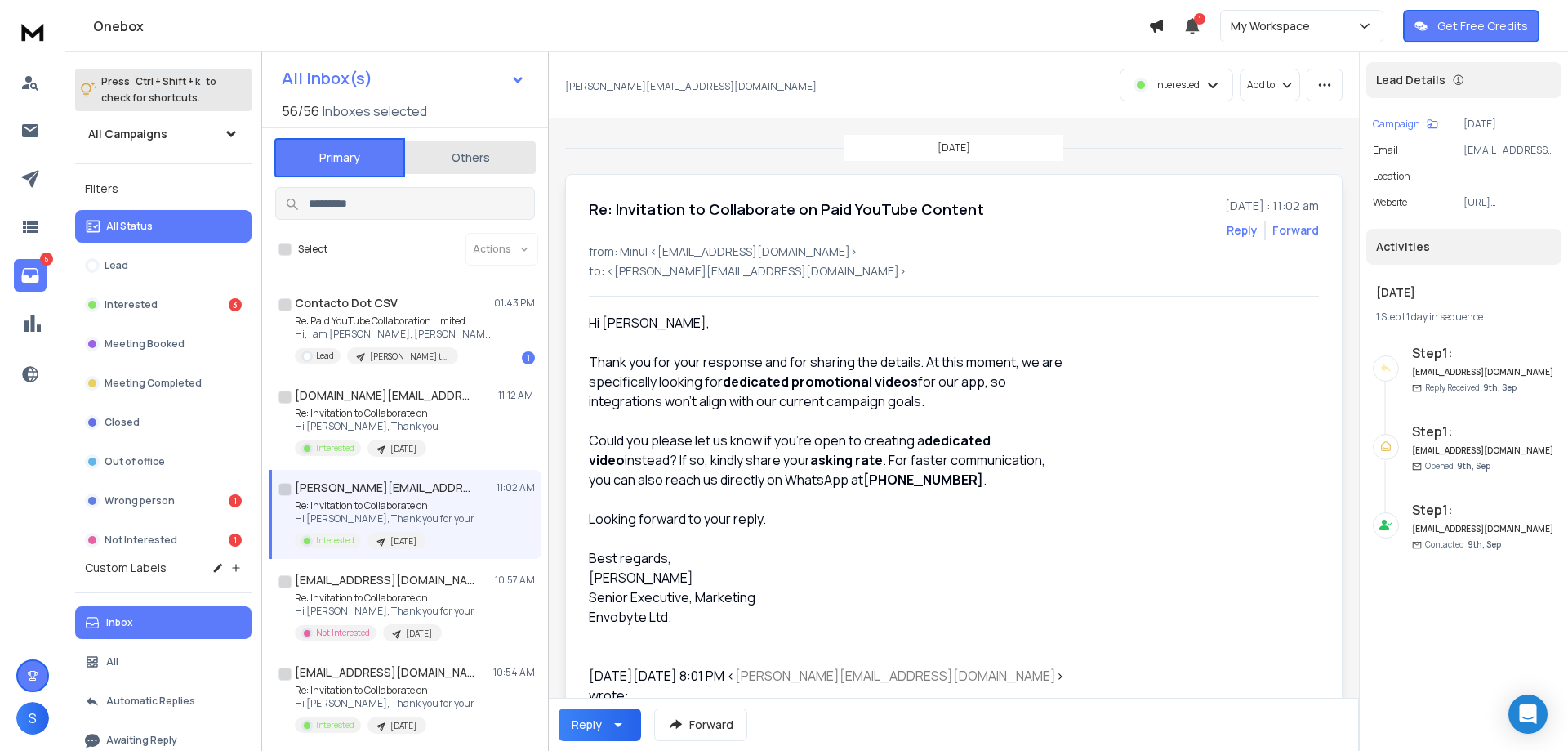
click at [789, 33] on h1 "Onebox" at bounding box center [620, 27] width 1055 height 20
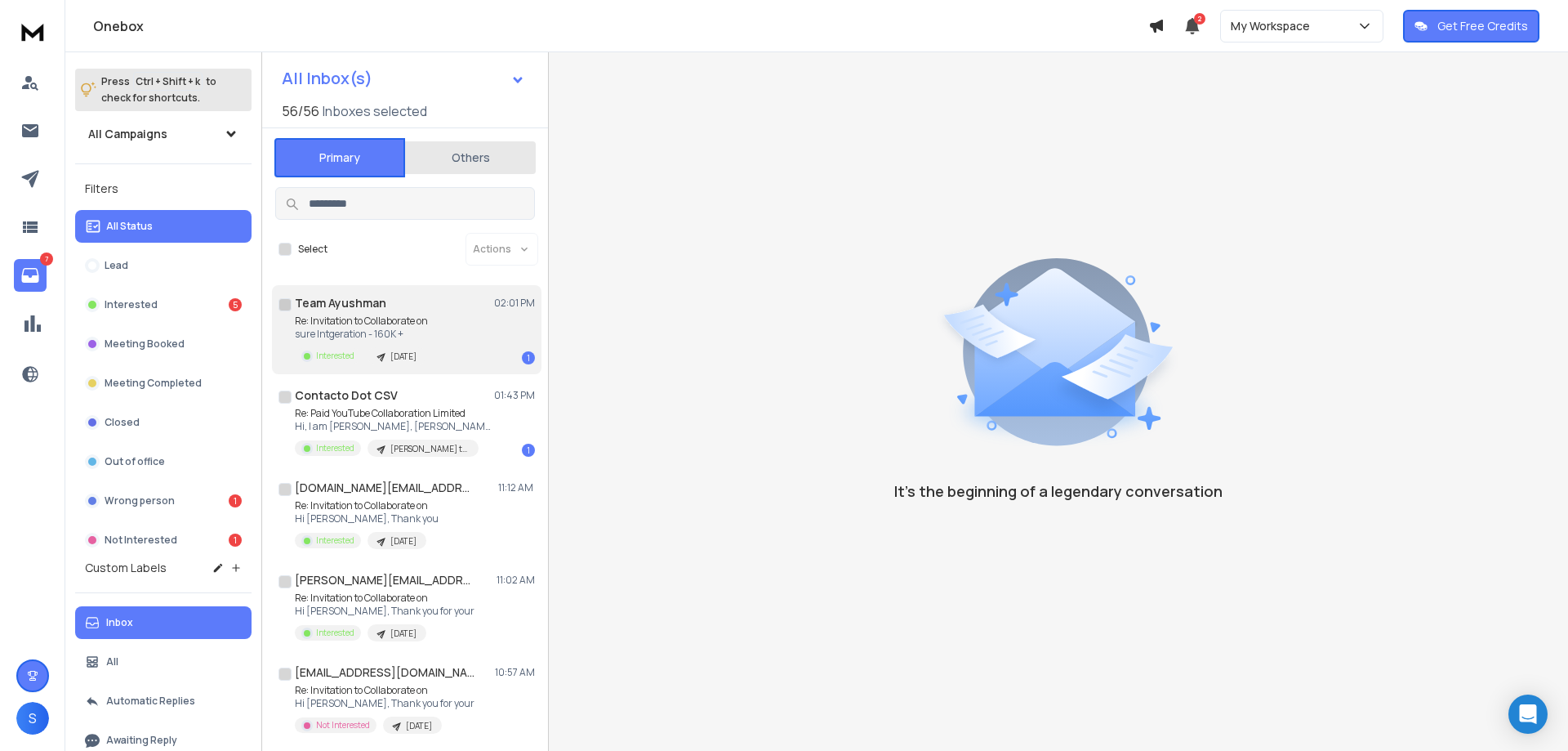
click at [428, 316] on p "Re: Invitation to Collaborate on" at bounding box center [362, 321] width 133 height 13
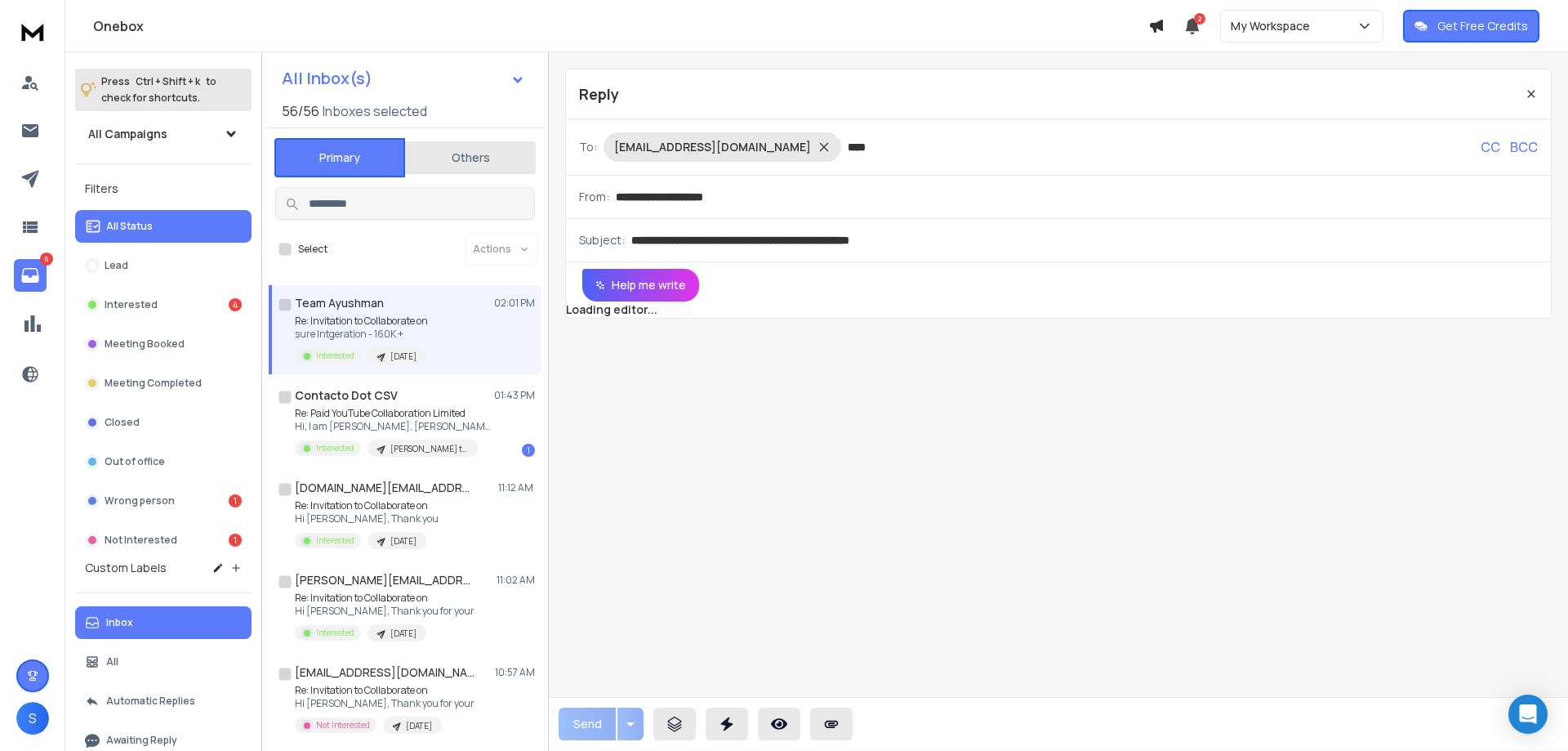
type input "****"
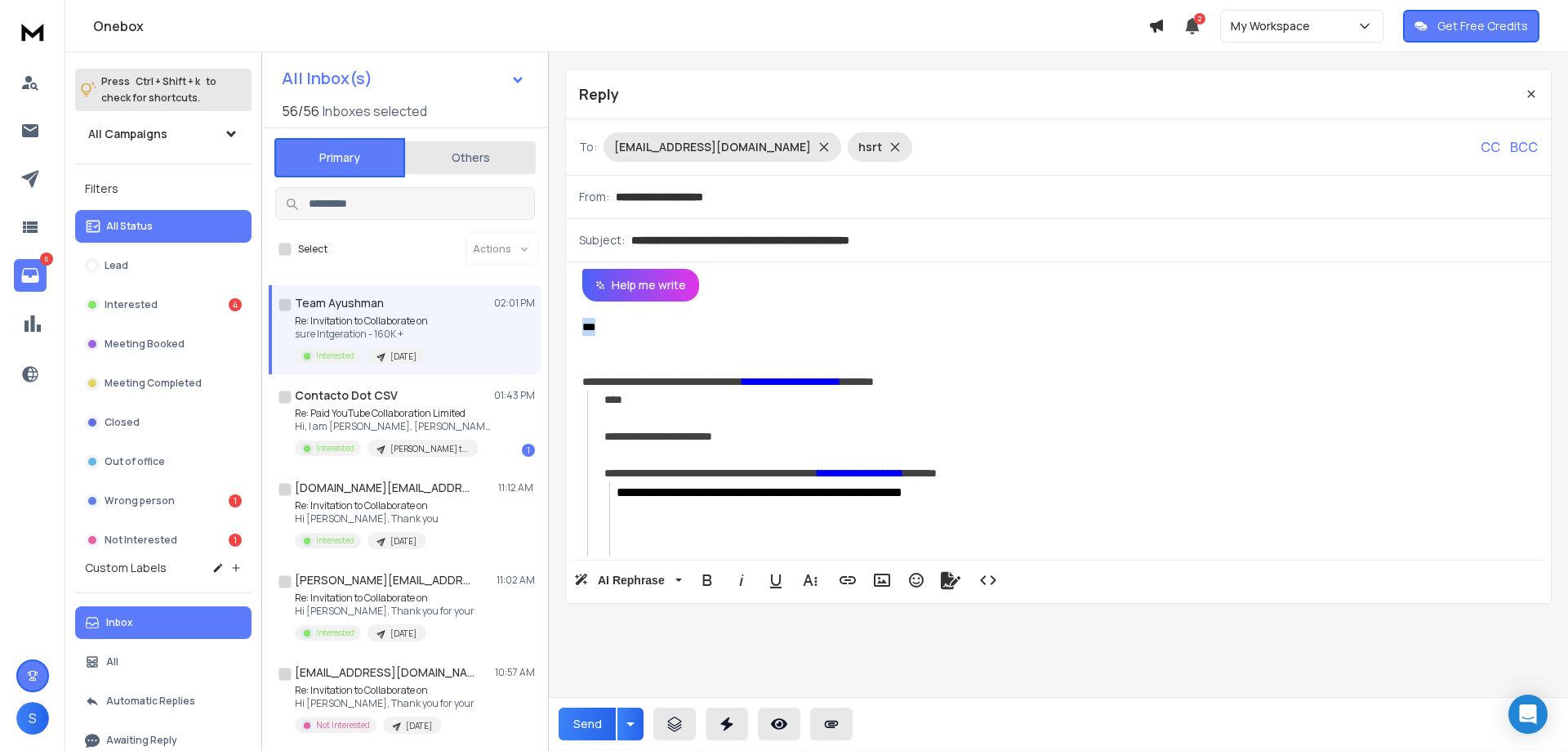
drag, startPoint x: 647, startPoint y: 322, endPoint x: 571, endPoint y: 324, distance: 76.0
click at [571, 324] on div "**********" at bounding box center [1058, 429] width 985 height 255
click at [1525, 93] on icon at bounding box center [1531, 94] width 13 height 13
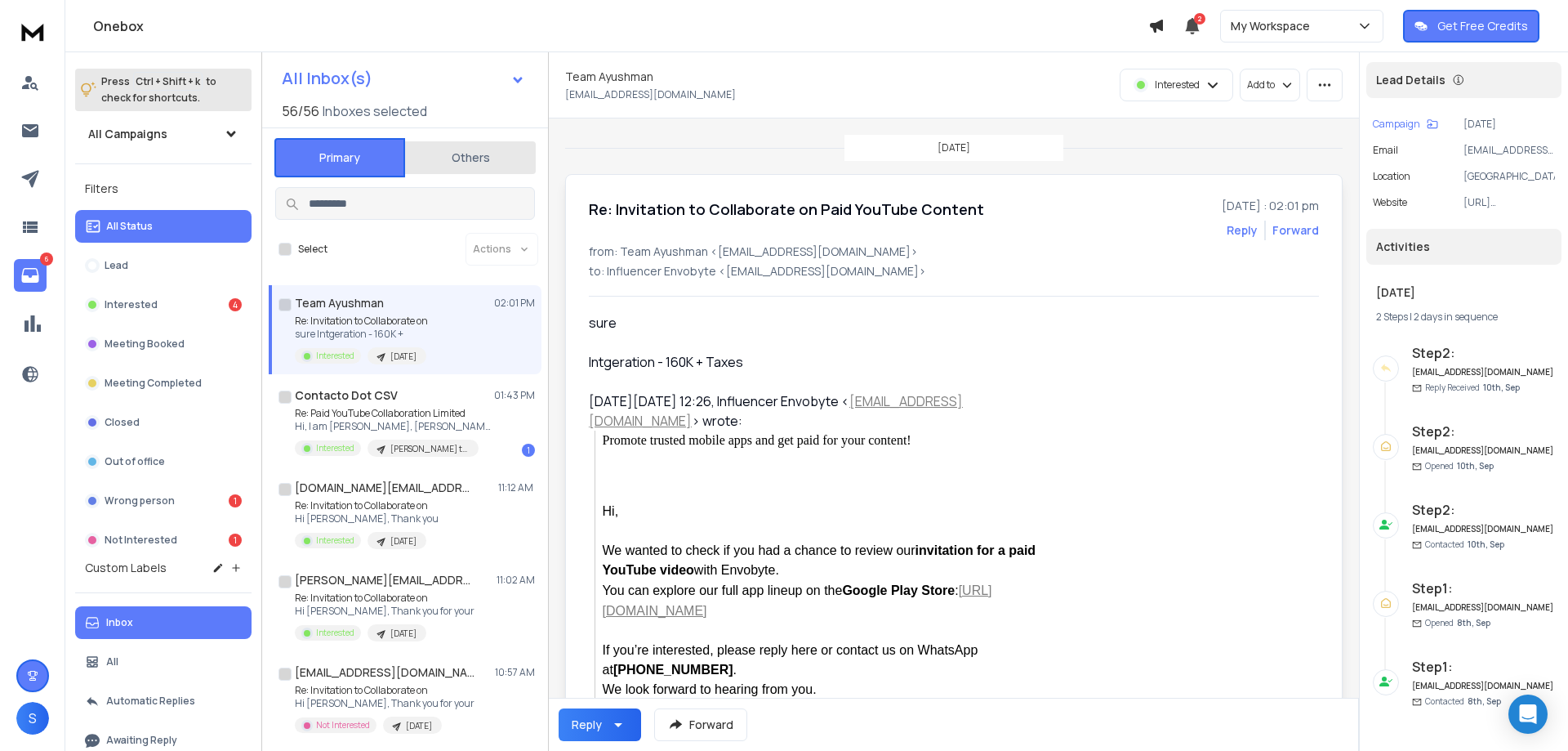
click at [1500, 207] on p "[URL][DOMAIN_NAME]" at bounding box center [1510, 203] width 91 height 13
drag, startPoint x: 589, startPoint y: 359, endPoint x: 762, endPoint y: 368, distance: 173.2
click at [762, 368] on div "Intgeration - 160K + Taxes" at bounding box center [827, 362] width 477 height 20
drag, startPoint x: 852, startPoint y: 335, endPoint x: 844, endPoint y: 333, distance: 8.2
click at [851, 334] on div at bounding box center [827, 343] width 477 height 20
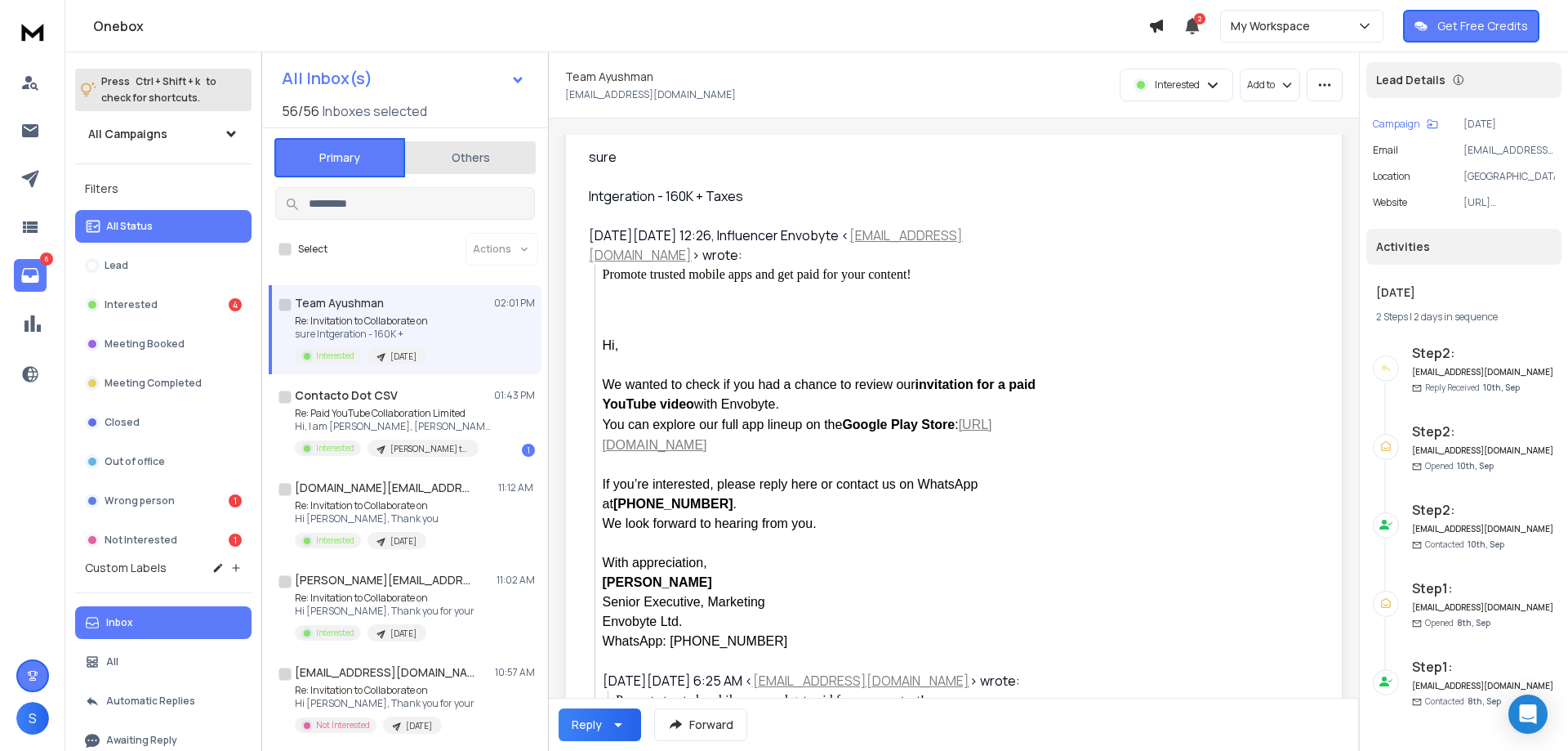
scroll to position [164, 0]
drag, startPoint x: 579, startPoint y: 145, endPoint x: 773, endPoint y: 214, distance: 205.9
click at [773, 214] on div "Re: Invitation to Collaborate on Paid YouTube Content [DATE] : 02:01 pm Reply F…" at bounding box center [954, 665] width 777 height 1310
copy div "sure Intgeration - 160"
drag, startPoint x: 293, startPoint y: 298, endPoint x: 392, endPoint y: 300, distance: 99.0
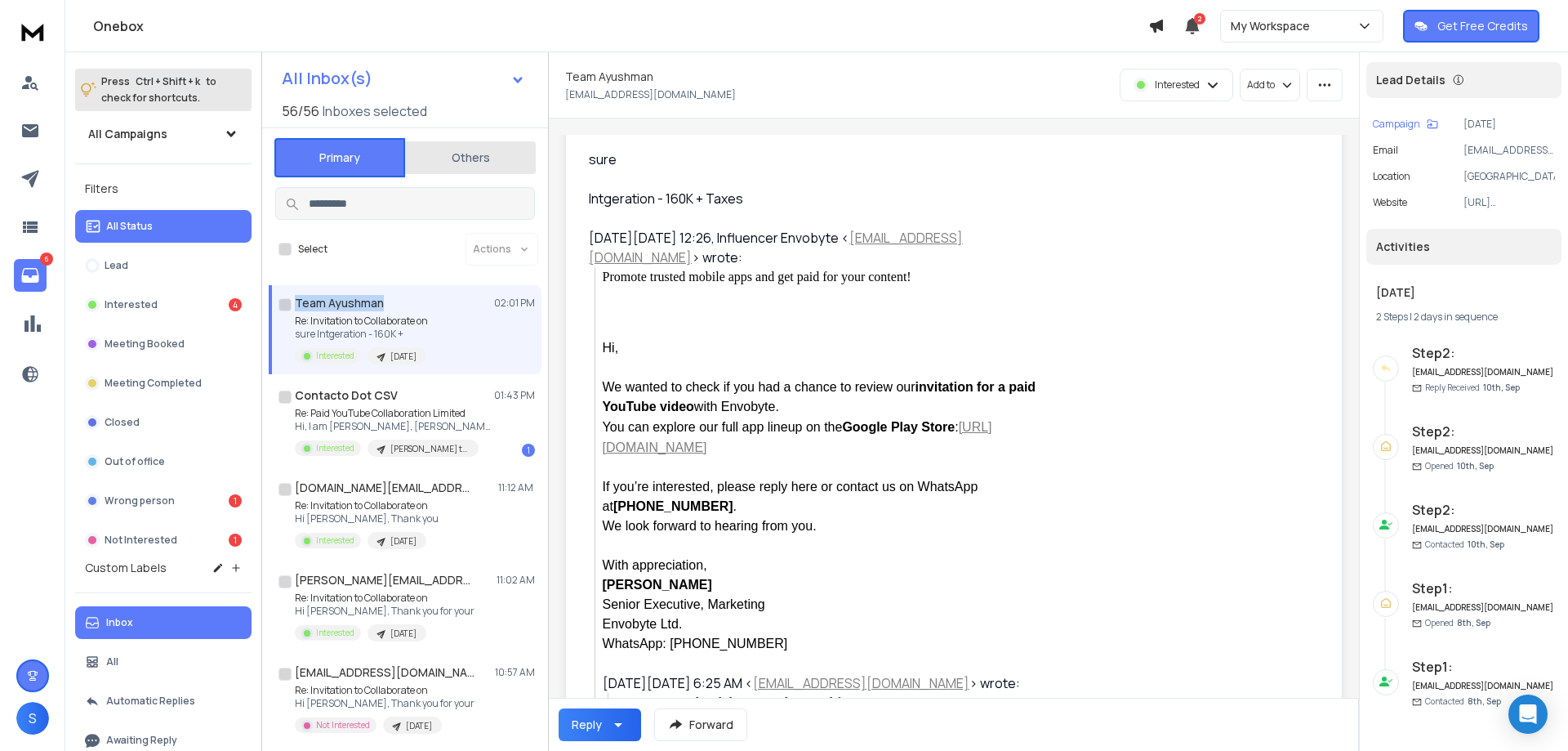
click at [392, 300] on div "Team Ayushman 02:01 PM Re: Invitation to Collaborate on sure Intgeration - 160K…" at bounding box center [407, 329] width 269 height 89
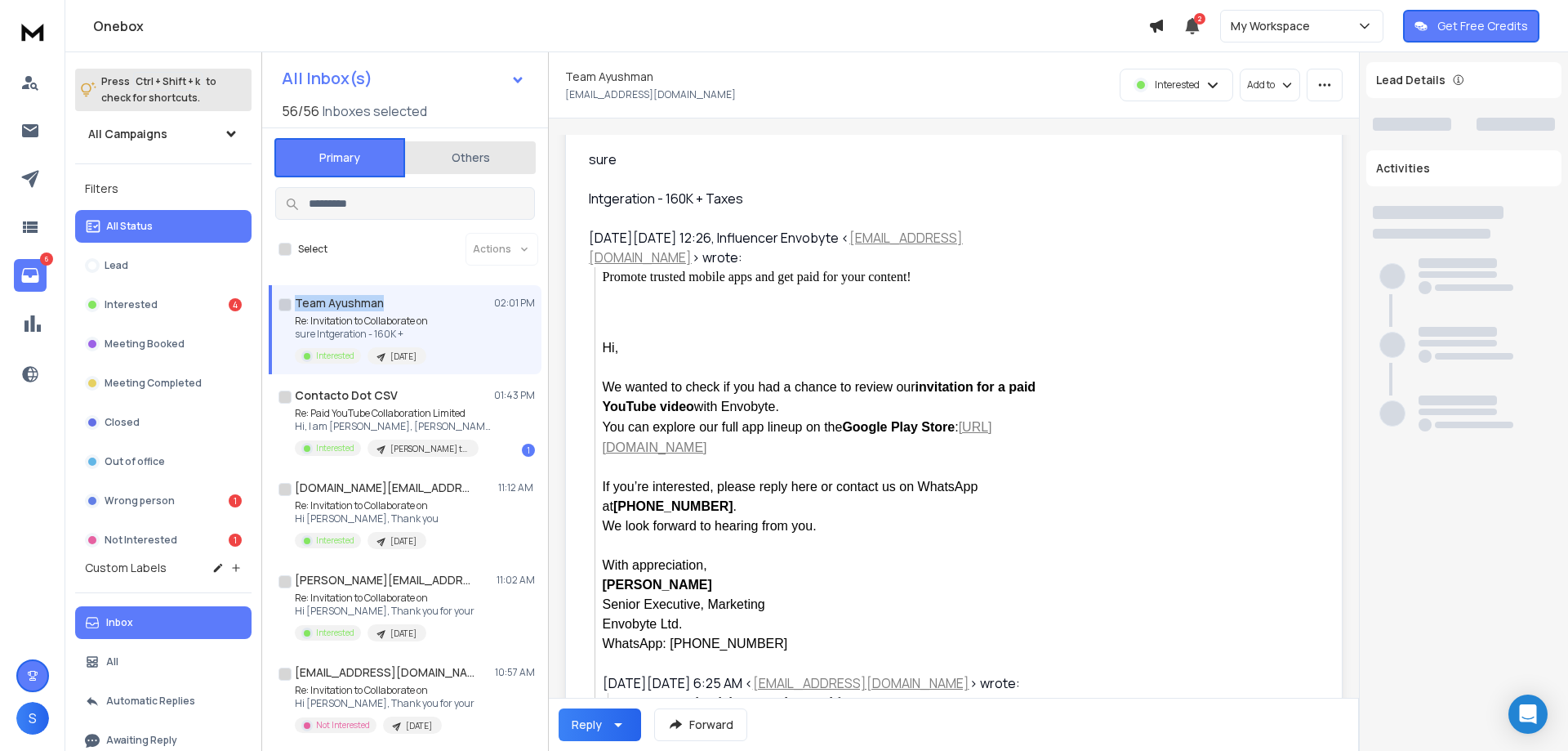
copy h1 "Team Ayushman"
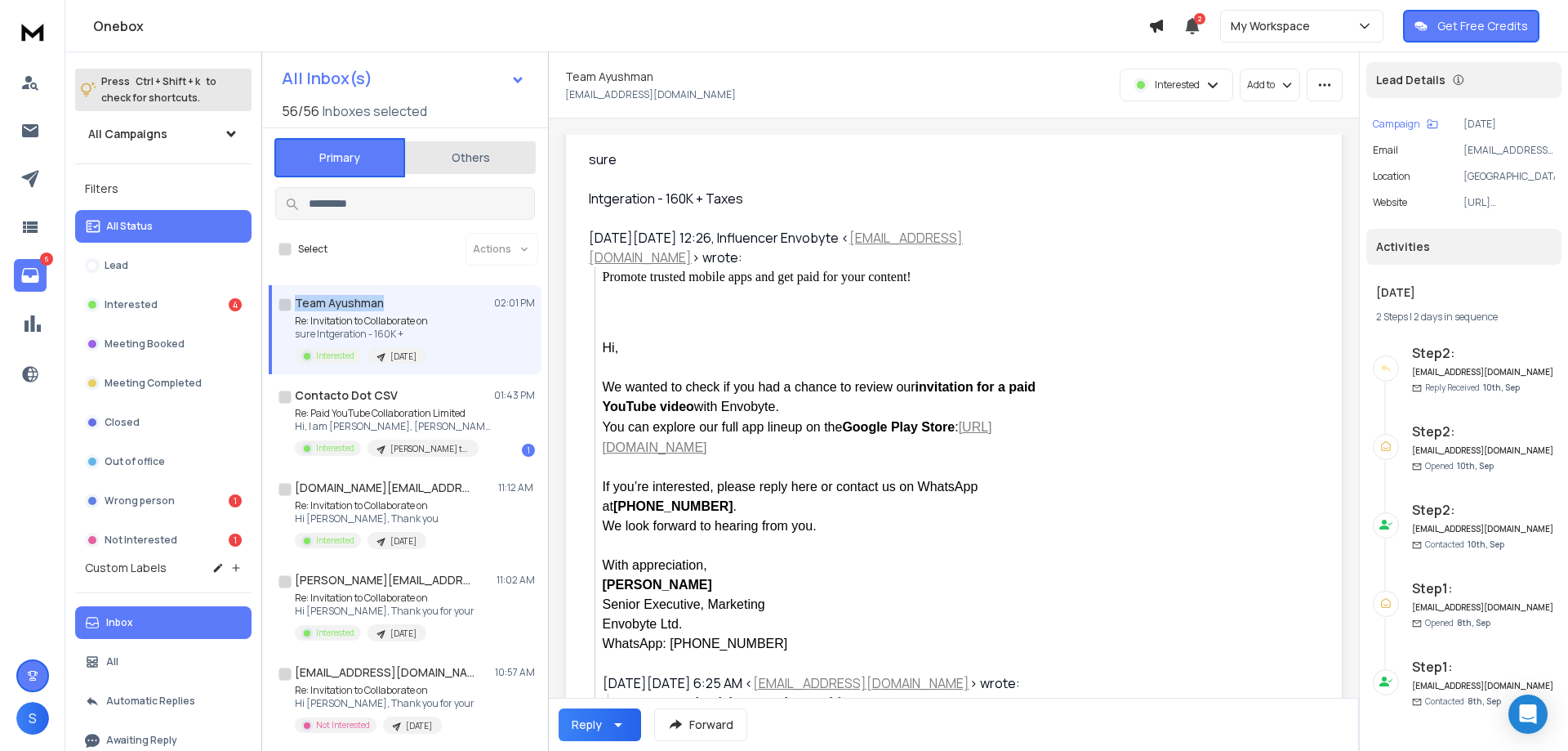
click at [578, 724] on div "Reply" at bounding box center [587, 725] width 30 height 17
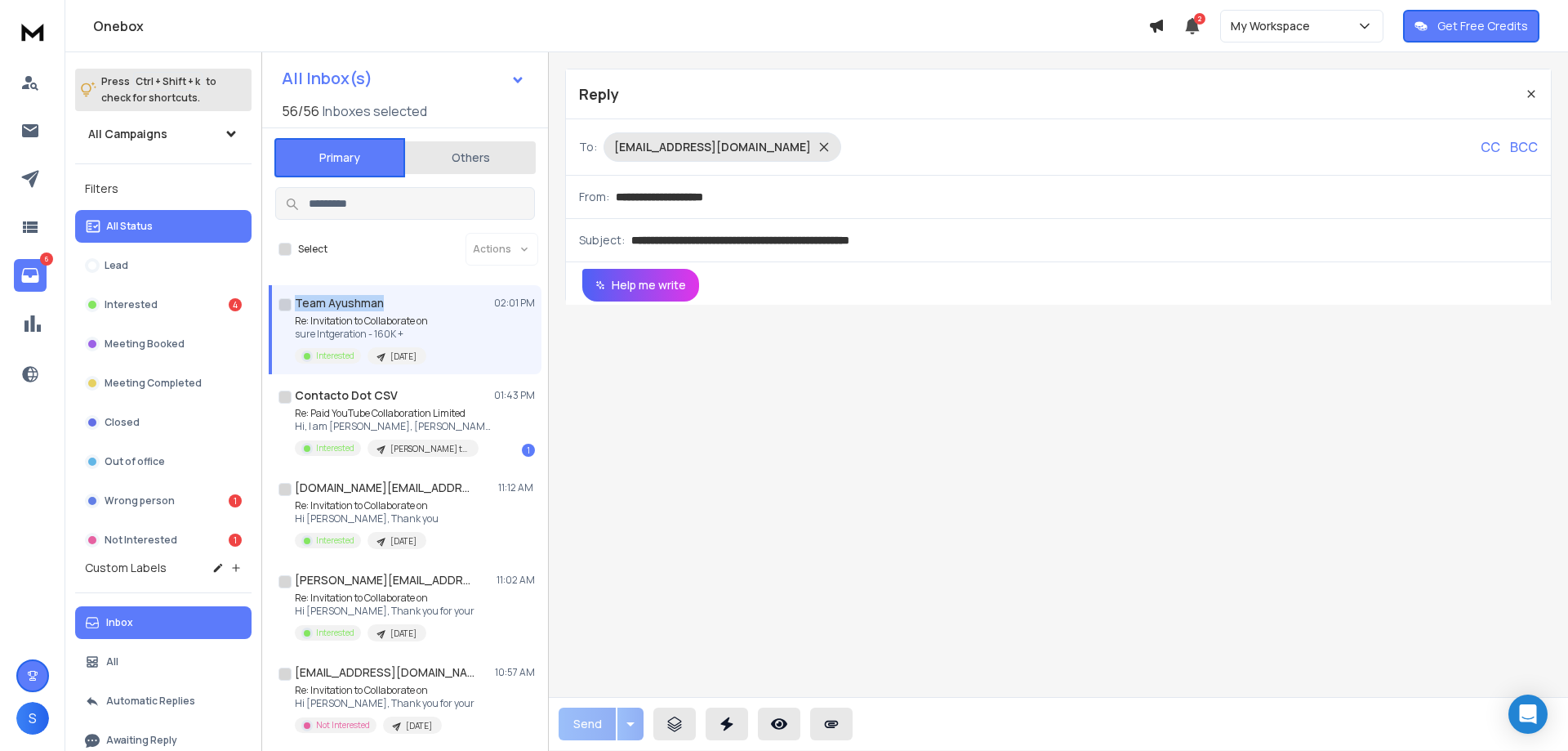
scroll to position [0, 0]
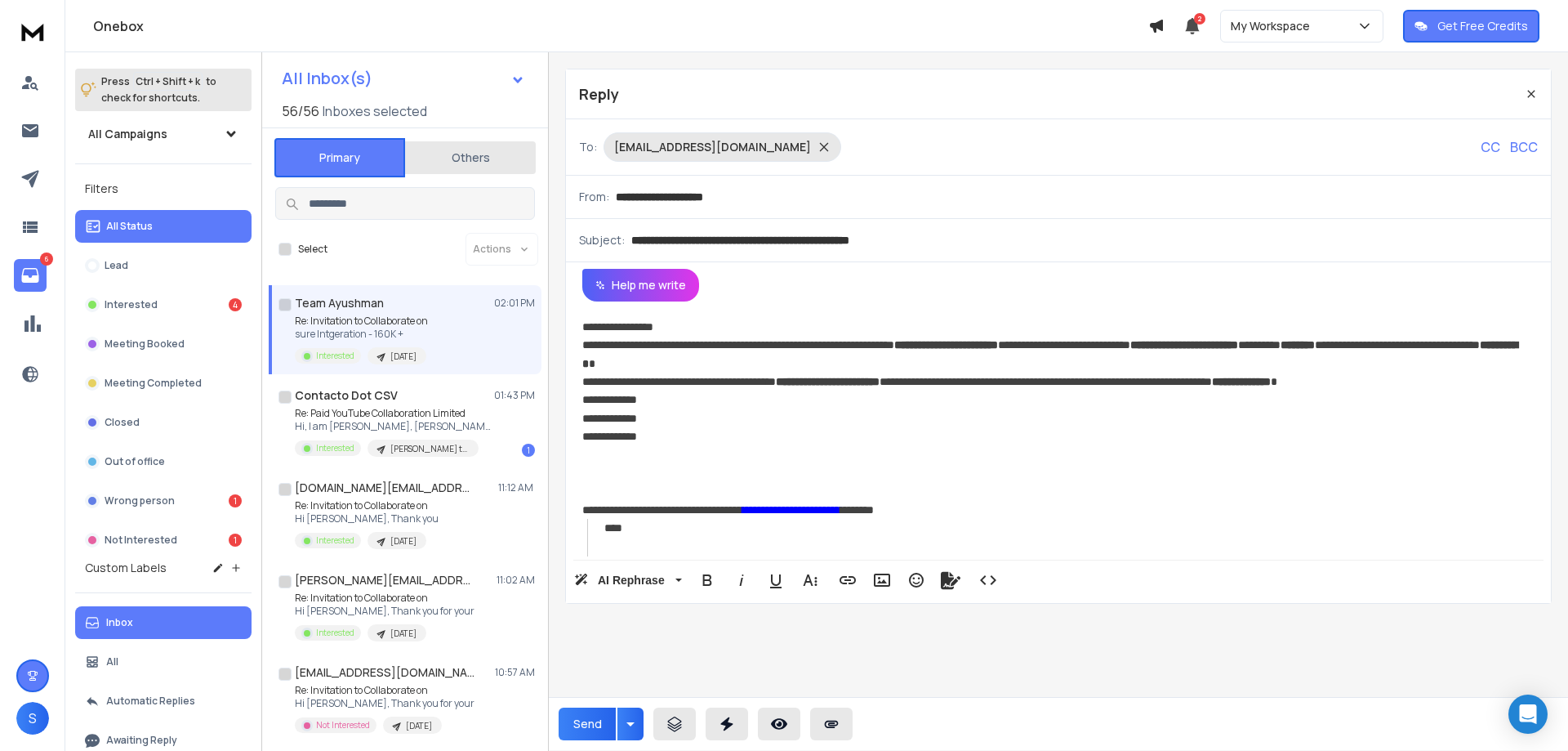
click at [726, 325] on p "**********" at bounding box center [1050, 327] width 935 height 18
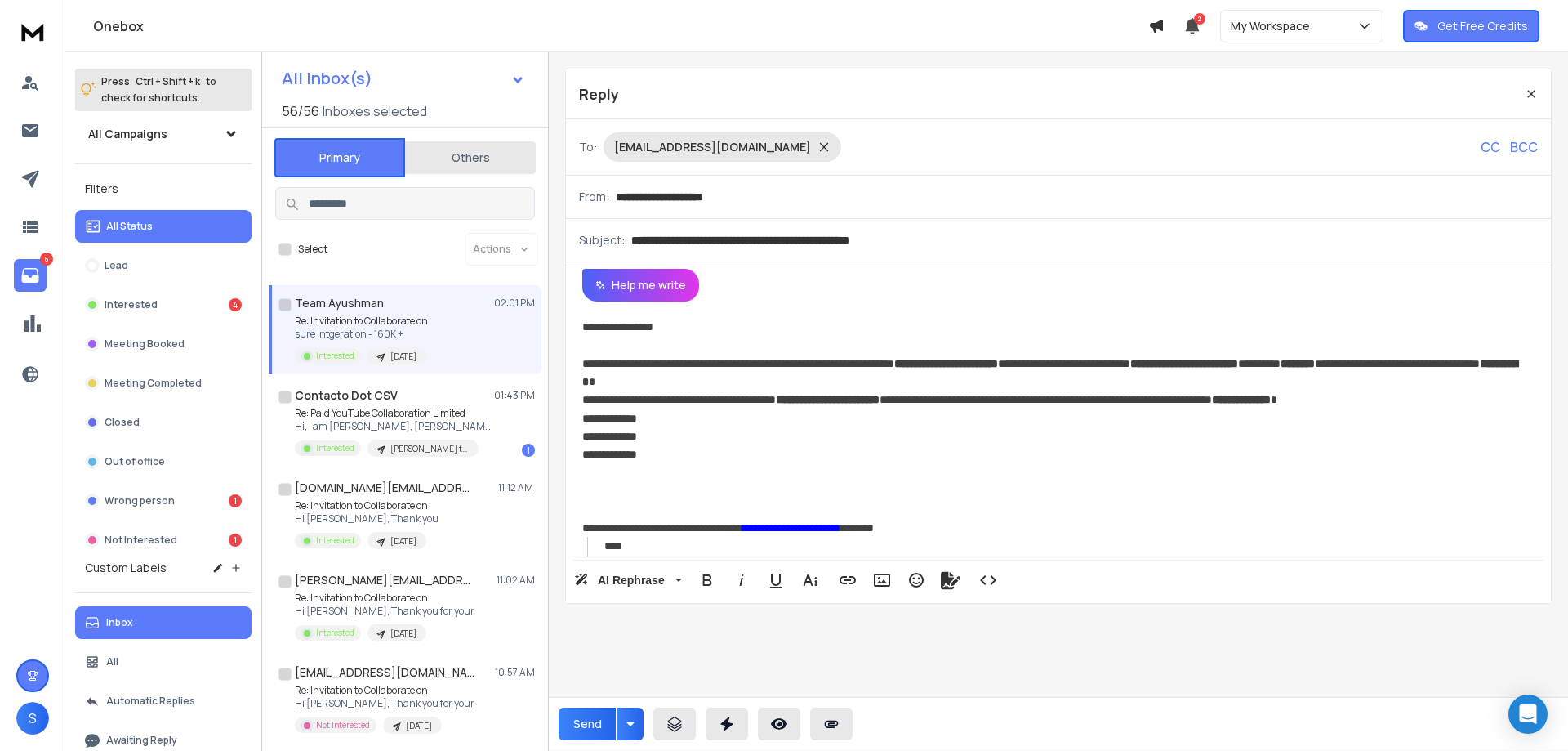
click at [903, 378] on p "**********" at bounding box center [1050, 373] width 935 height 37
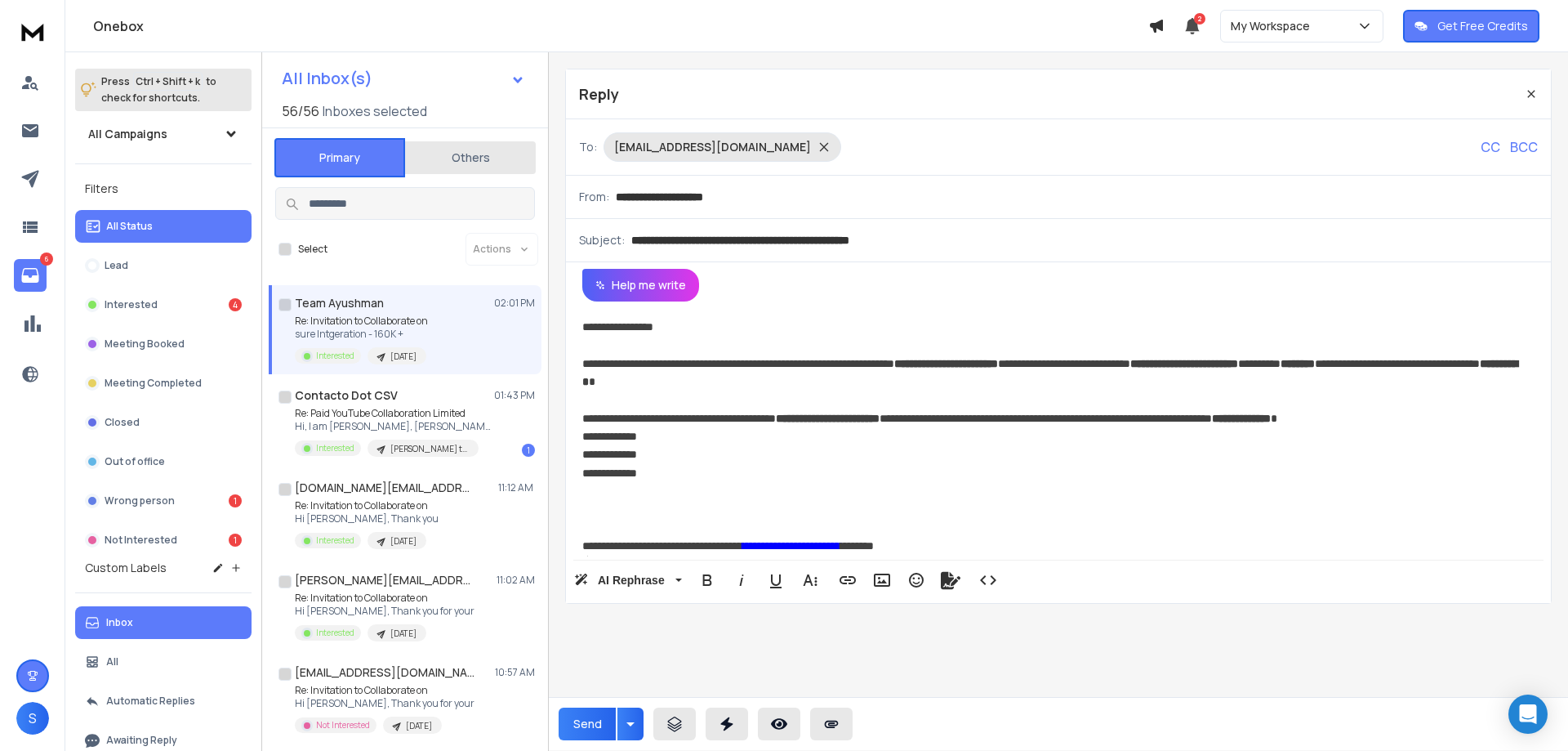
click at [1475, 418] on p "**********" at bounding box center [1050, 418] width 935 height 18
click at [583, 721] on button "Send" at bounding box center [587, 724] width 57 height 32
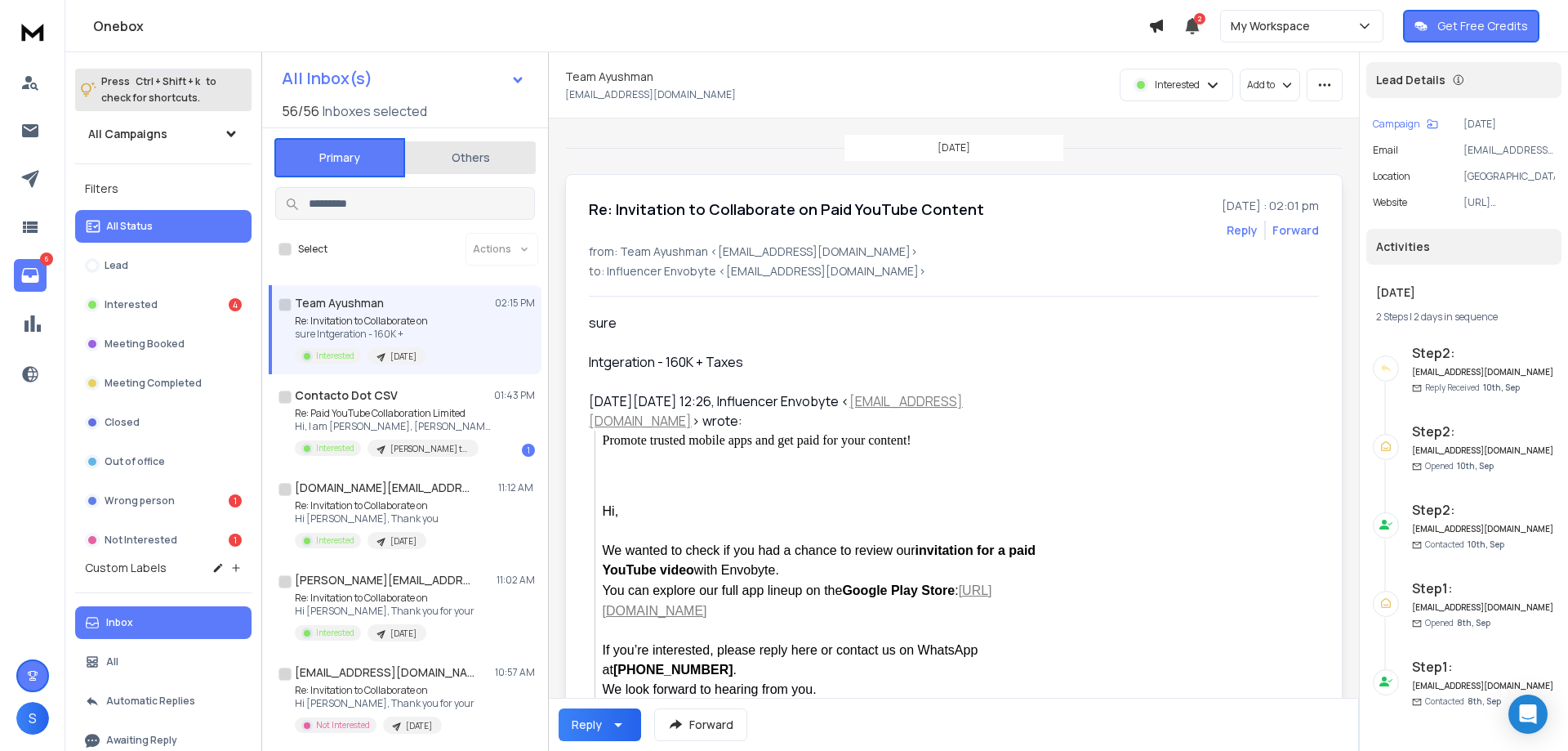
click at [860, 37] on div "Onebox 2 My Workspace Get Free Credits" at bounding box center [784, 26] width 1568 height 52
click at [865, 51] on div "Onebox 2 My Workspace Get Free Credits" at bounding box center [784, 26] width 1568 height 52
click at [769, 353] on div "Intgeration - 160K + Taxes" at bounding box center [827, 362] width 477 height 20
click at [583, 719] on div "Reply" at bounding box center [587, 725] width 30 height 17
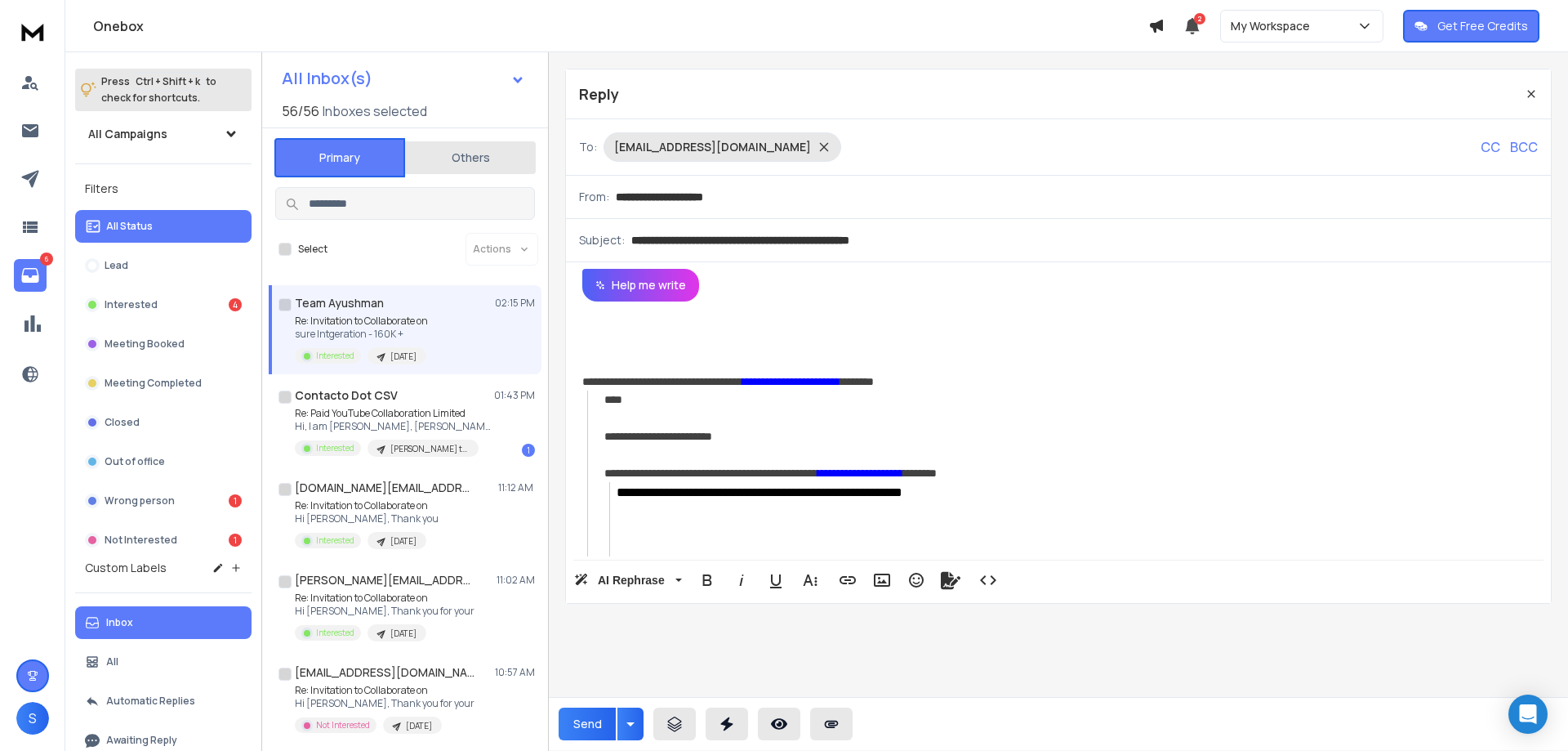
click at [667, 339] on div at bounding box center [1059, 345] width 953 height 18
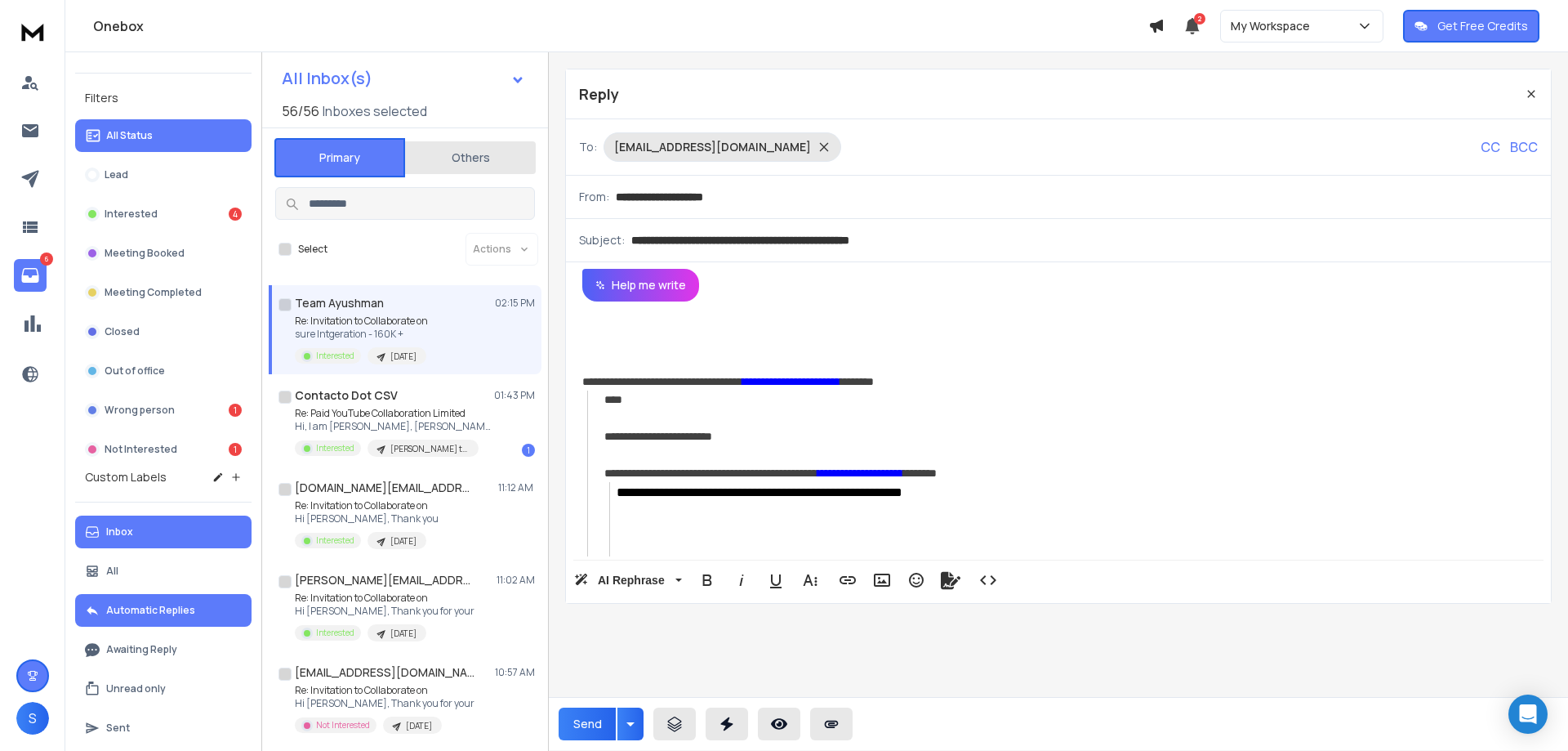
scroll to position [149, 0]
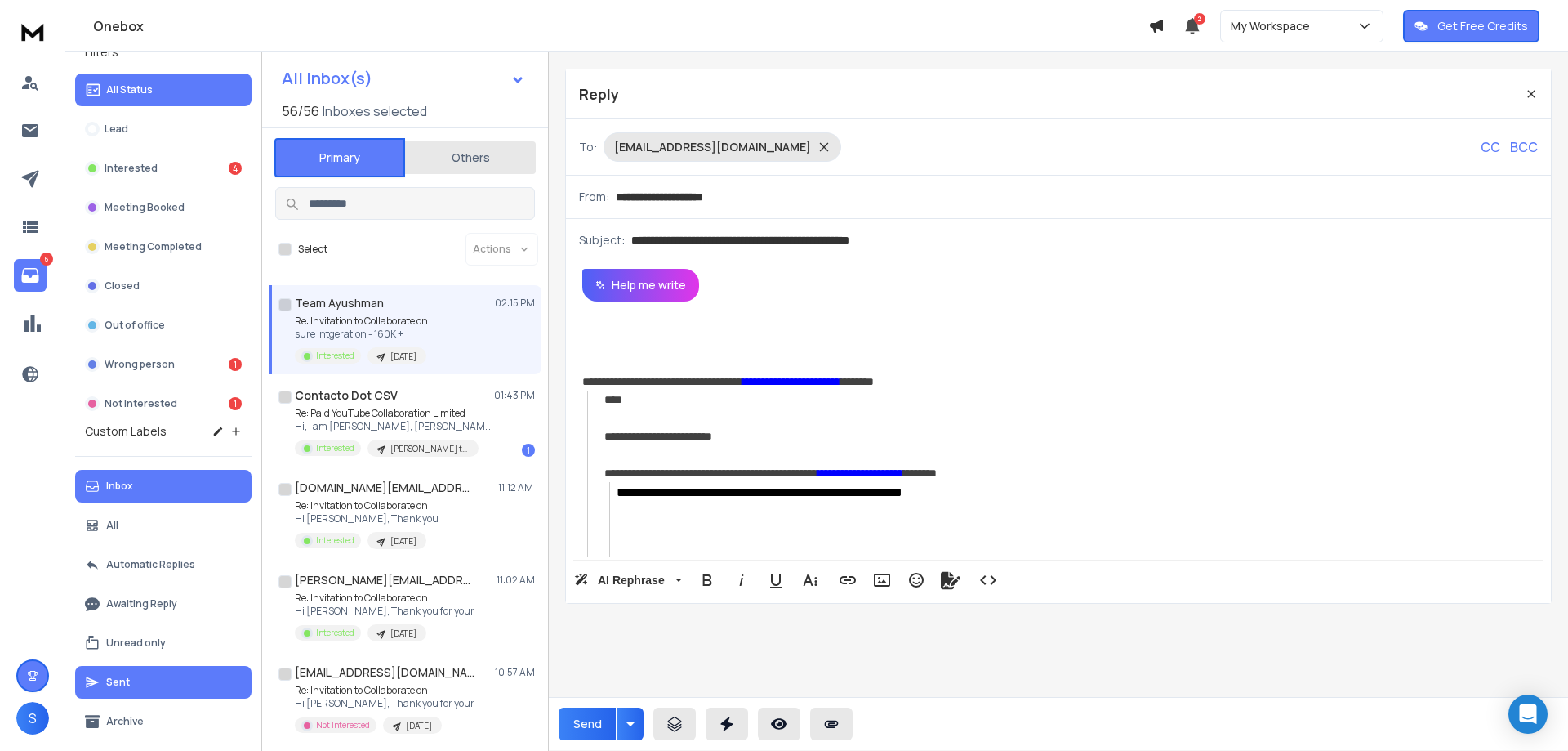
click at [150, 666] on button "Sent" at bounding box center [163, 682] width 176 height 32
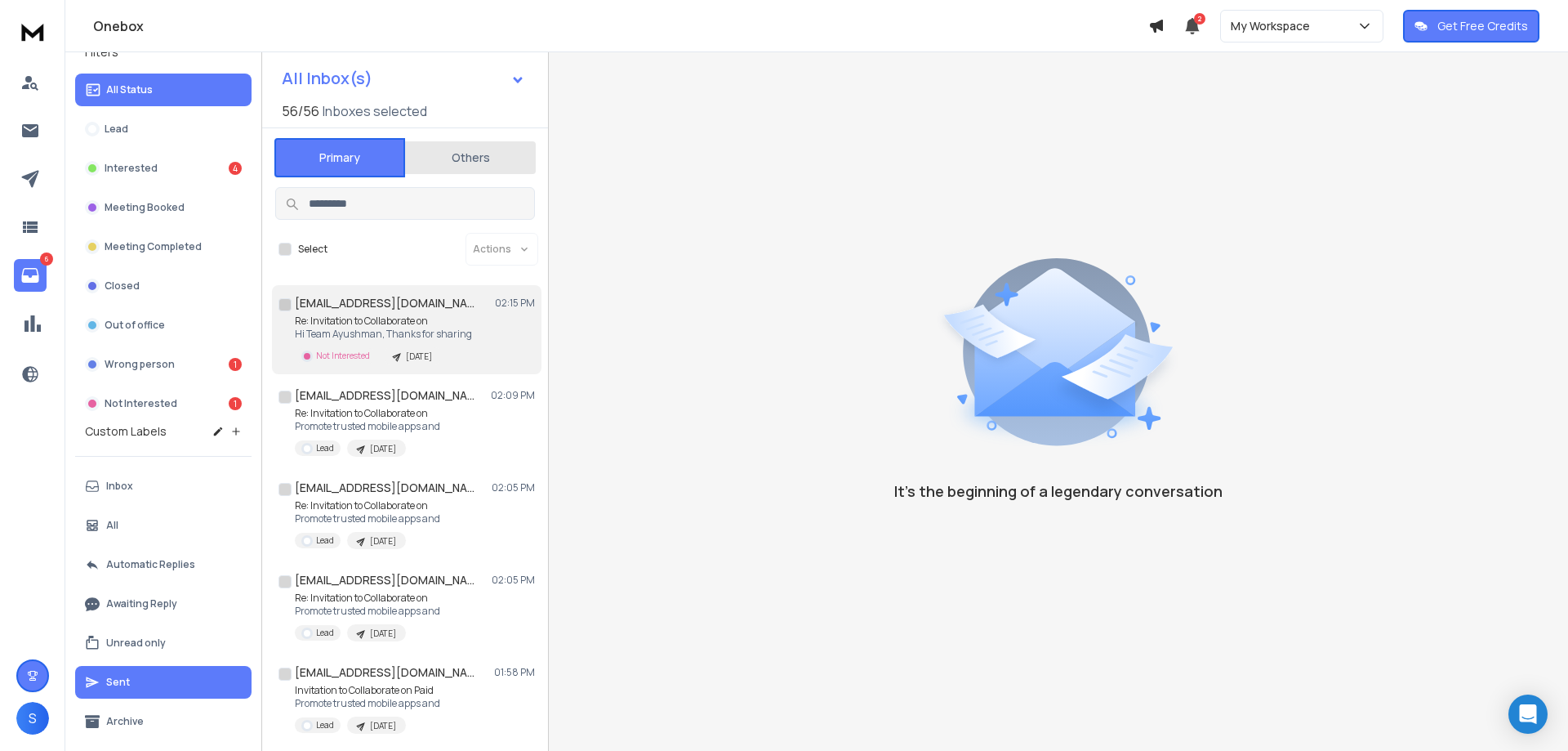
click at [431, 311] on div "[EMAIL_ADDRESS][DOMAIN_NAME] 02:15 PM Re: Invitation to Collaborate on Hi Team …" at bounding box center [415, 330] width 240 height 70
